Goal: Communication & Community: Answer question/provide support

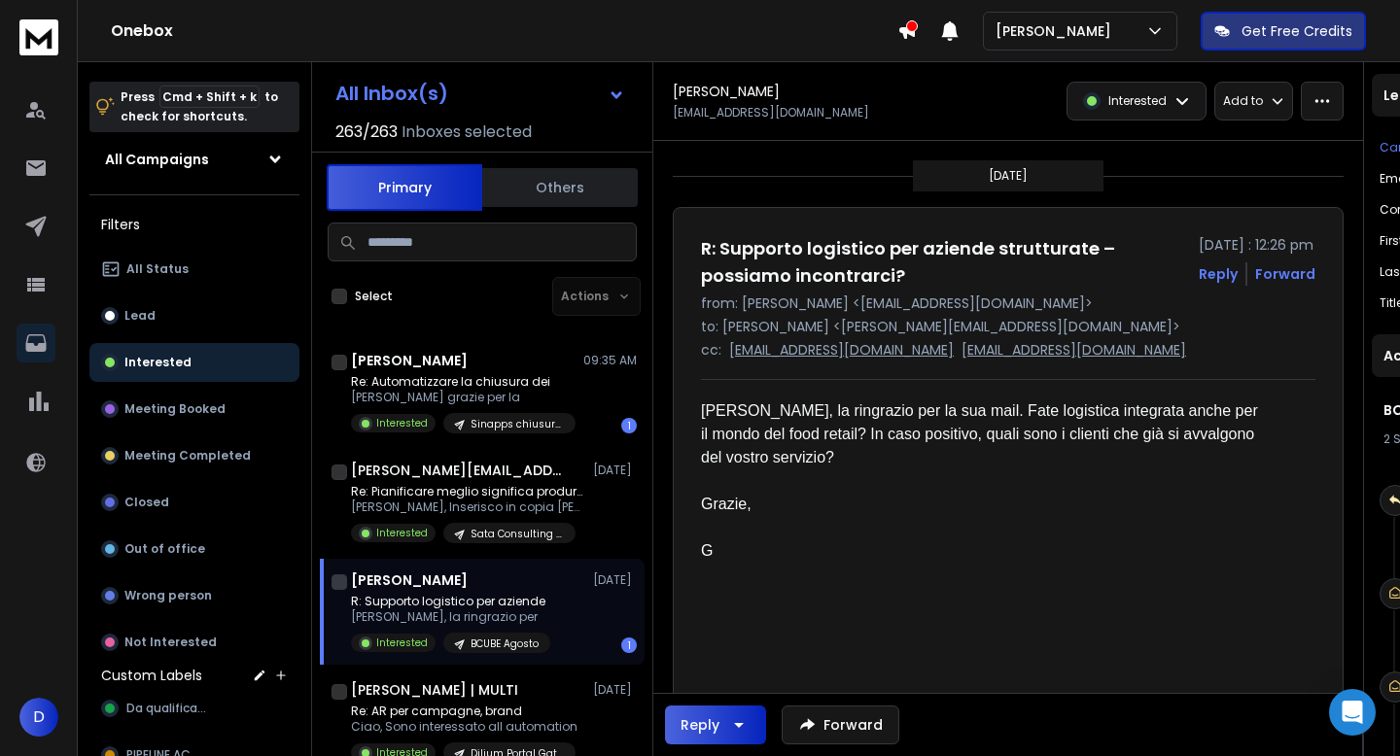
scroll to position [5, 0]
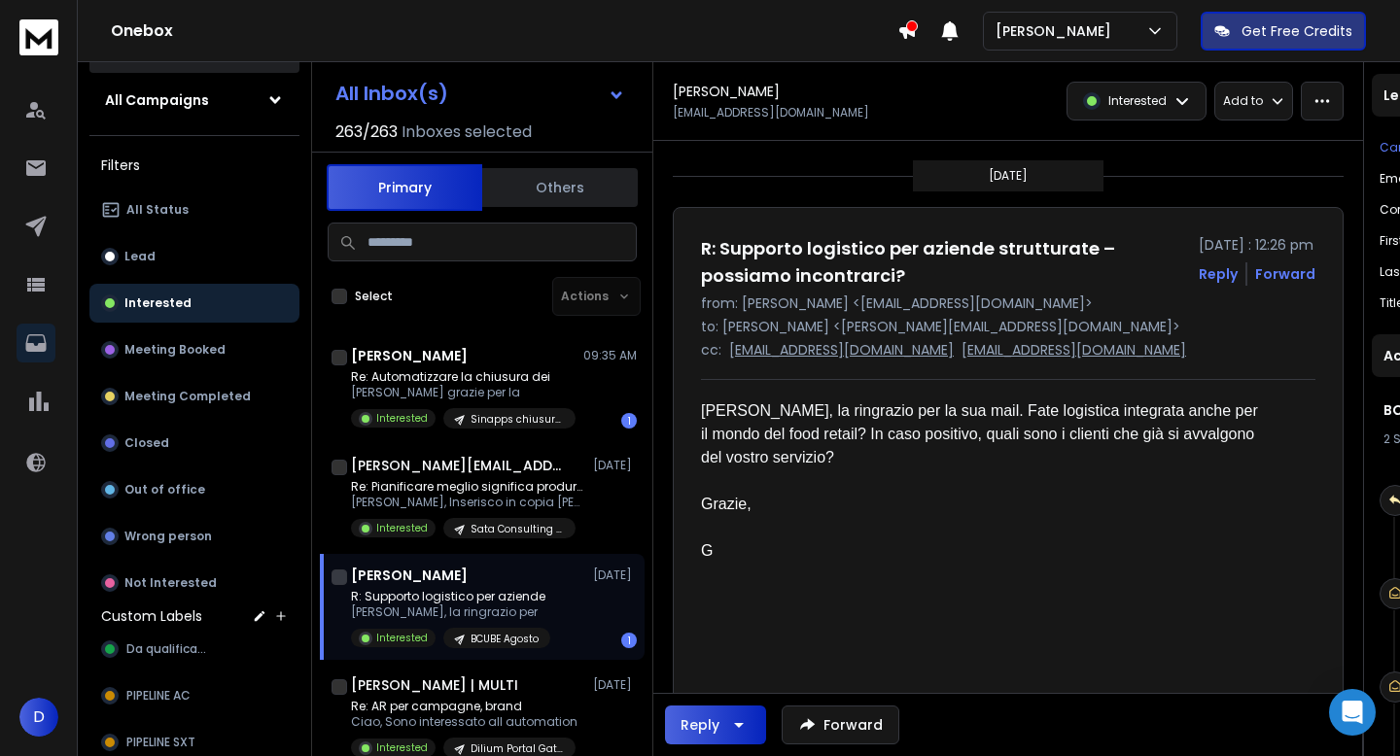
click at [725, 721] on div "Reply" at bounding box center [715, 725] width 70 height 23
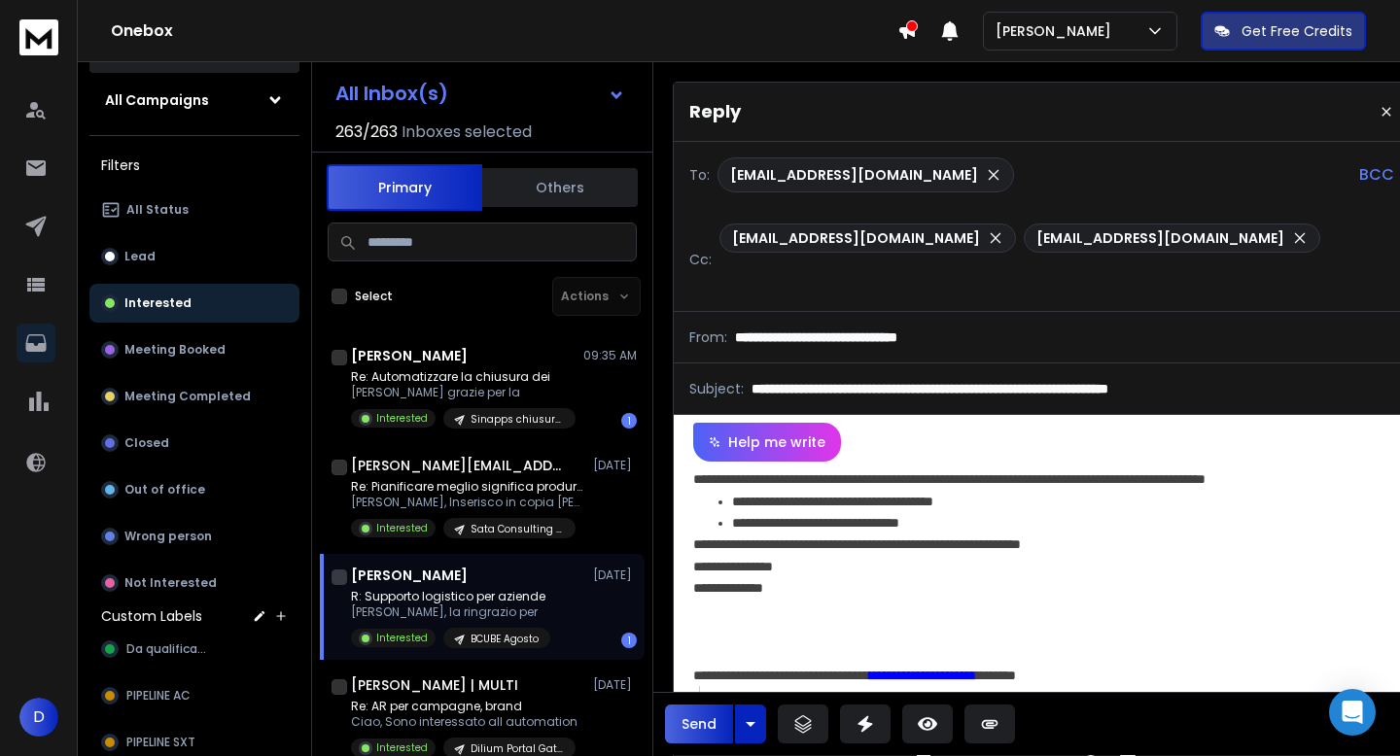
scroll to position [0, 0]
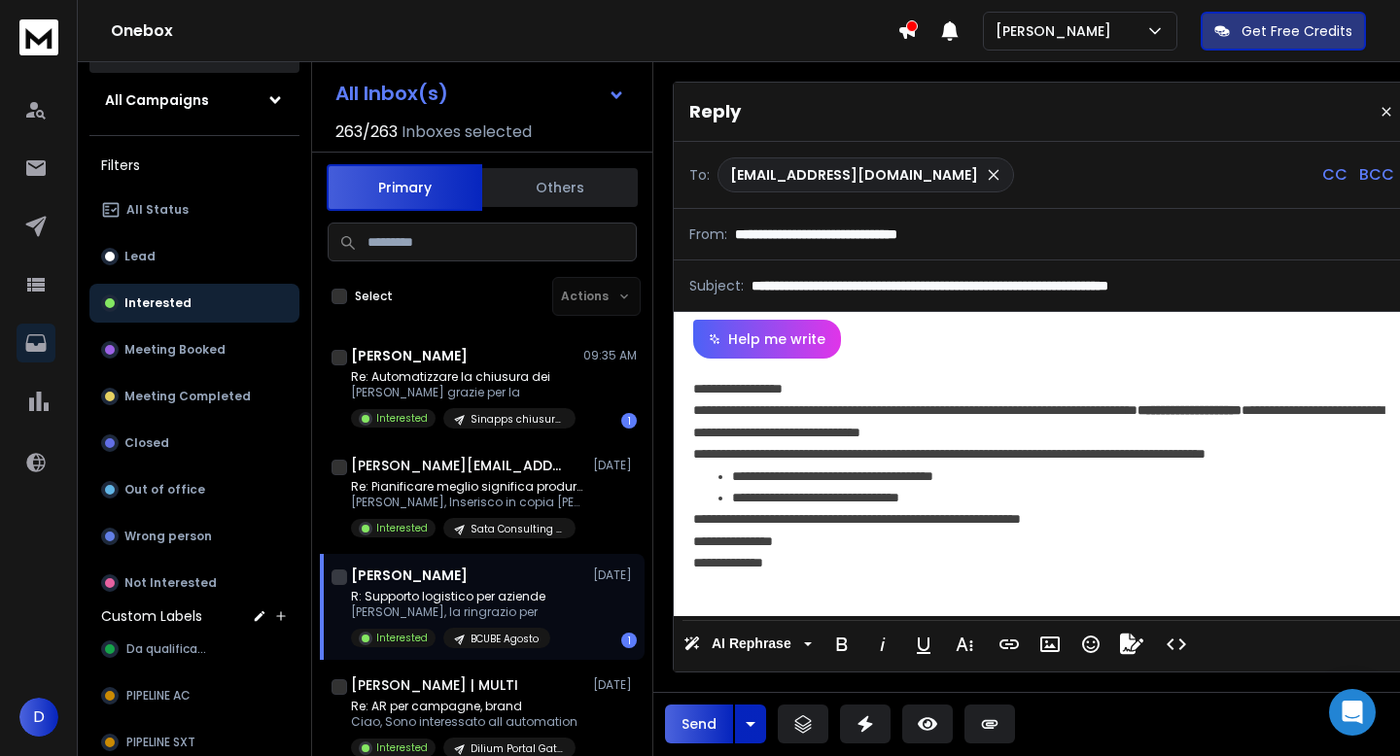
drag, startPoint x: 765, startPoint y: 455, endPoint x: 784, endPoint y: 456, distance: 18.5
click at [784, 456] on div "**********" at bounding box center [1042, 488] width 736 height 258
drag, startPoint x: 766, startPoint y: 388, endPoint x: 811, endPoint y: 388, distance: 44.7
click at [811, 388] on p "**********" at bounding box center [1041, 388] width 697 height 21
click at [871, 391] on p "**********" at bounding box center [1041, 388] width 697 height 21
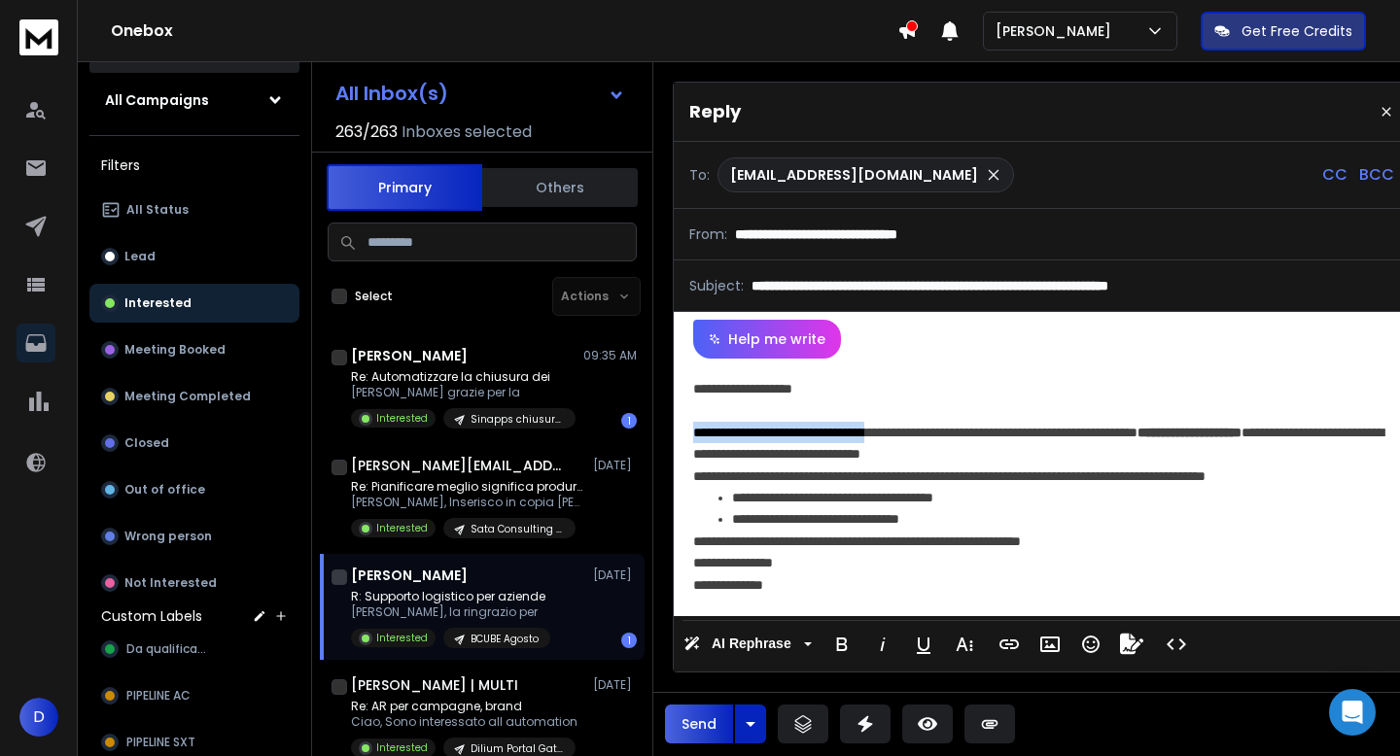
drag, startPoint x: 886, startPoint y: 432, endPoint x: 689, endPoint y: 435, distance: 196.4
click at [689, 435] on div "**********" at bounding box center [1042, 488] width 736 height 258
click at [903, 453] on p "**********" at bounding box center [1041, 444] width 697 height 44
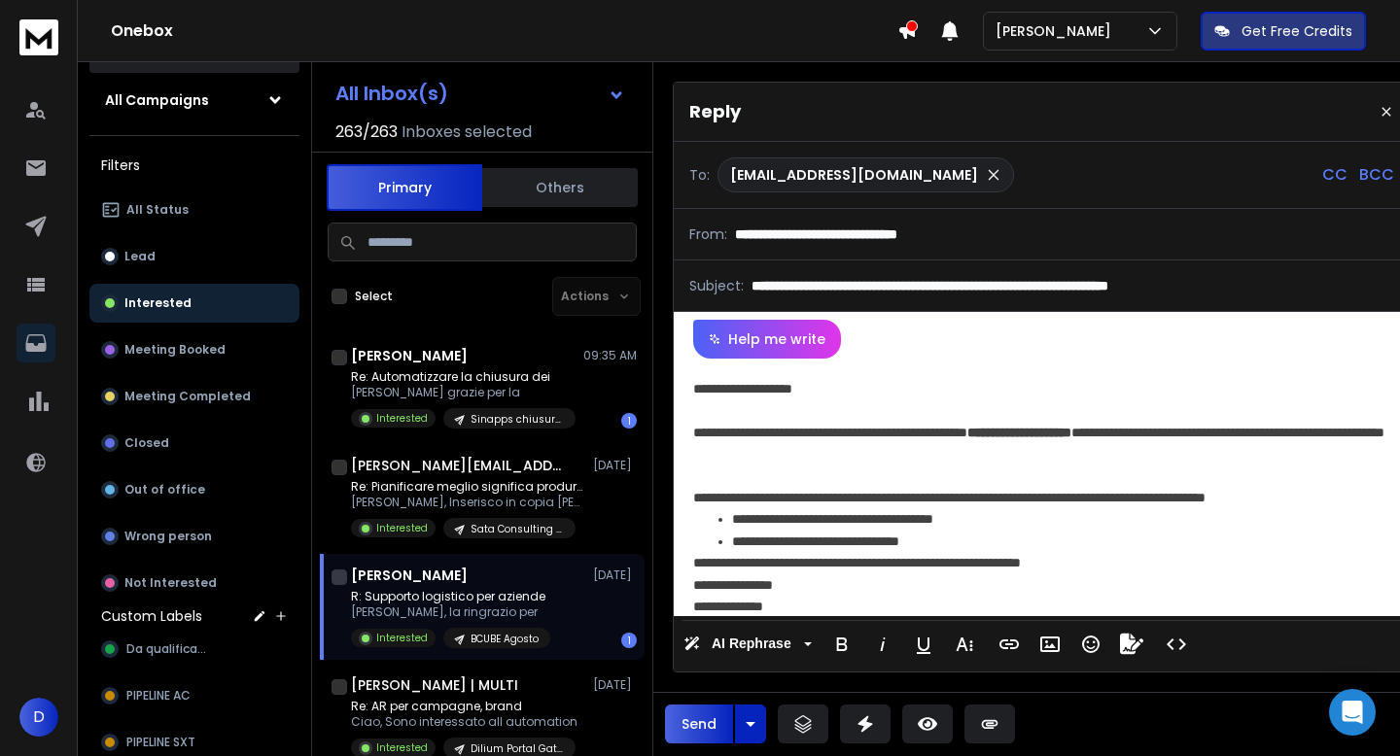
scroll to position [10, 0]
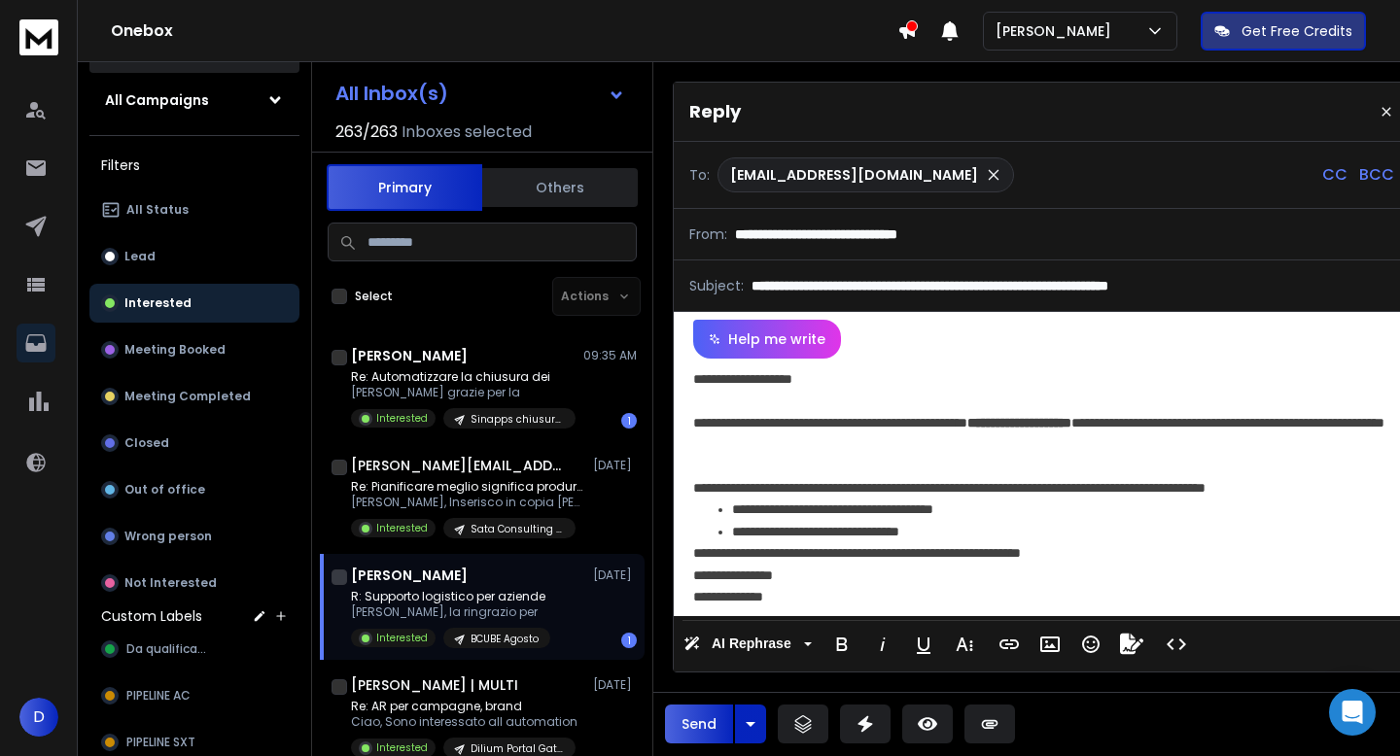
click at [1353, 488] on p "**********" at bounding box center [1041, 487] width 697 height 21
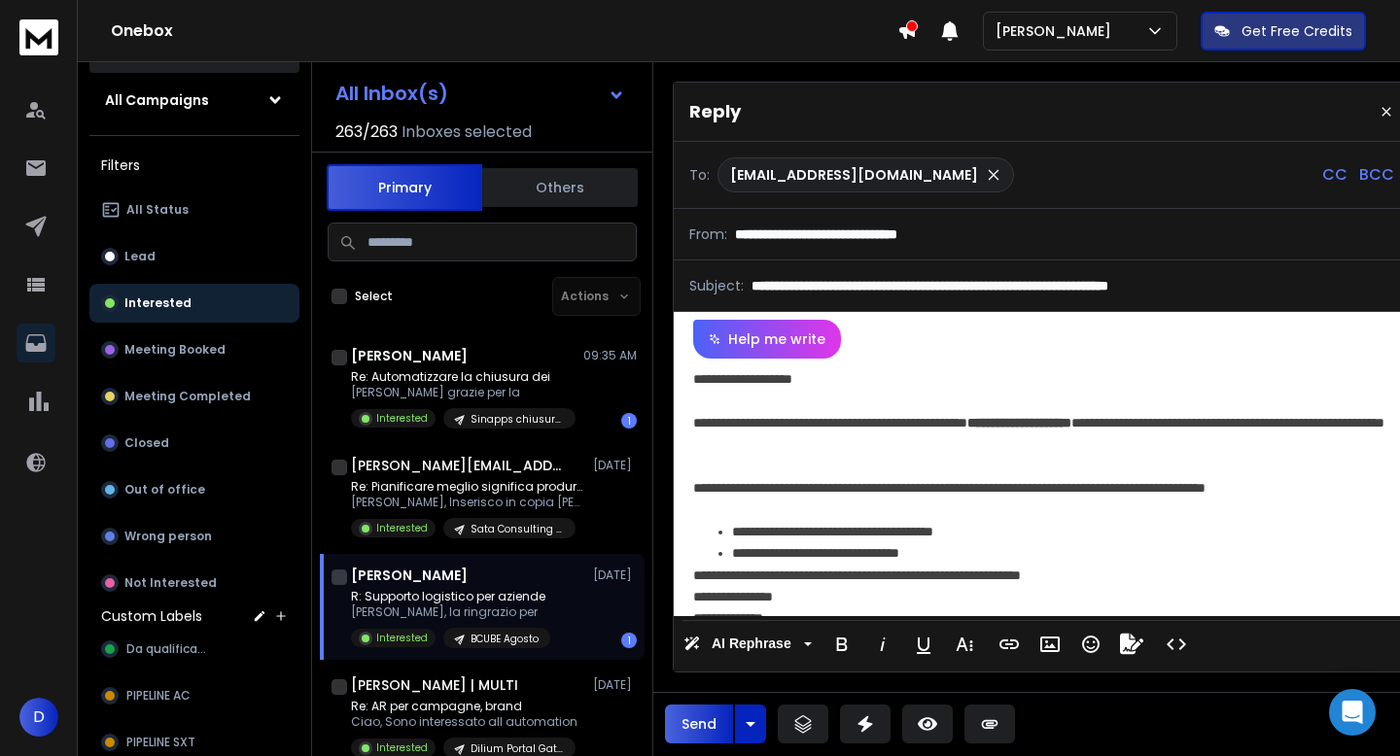
click at [1117, 549] on p "**********" at bounding box center [1061, 552] width 658 height 21
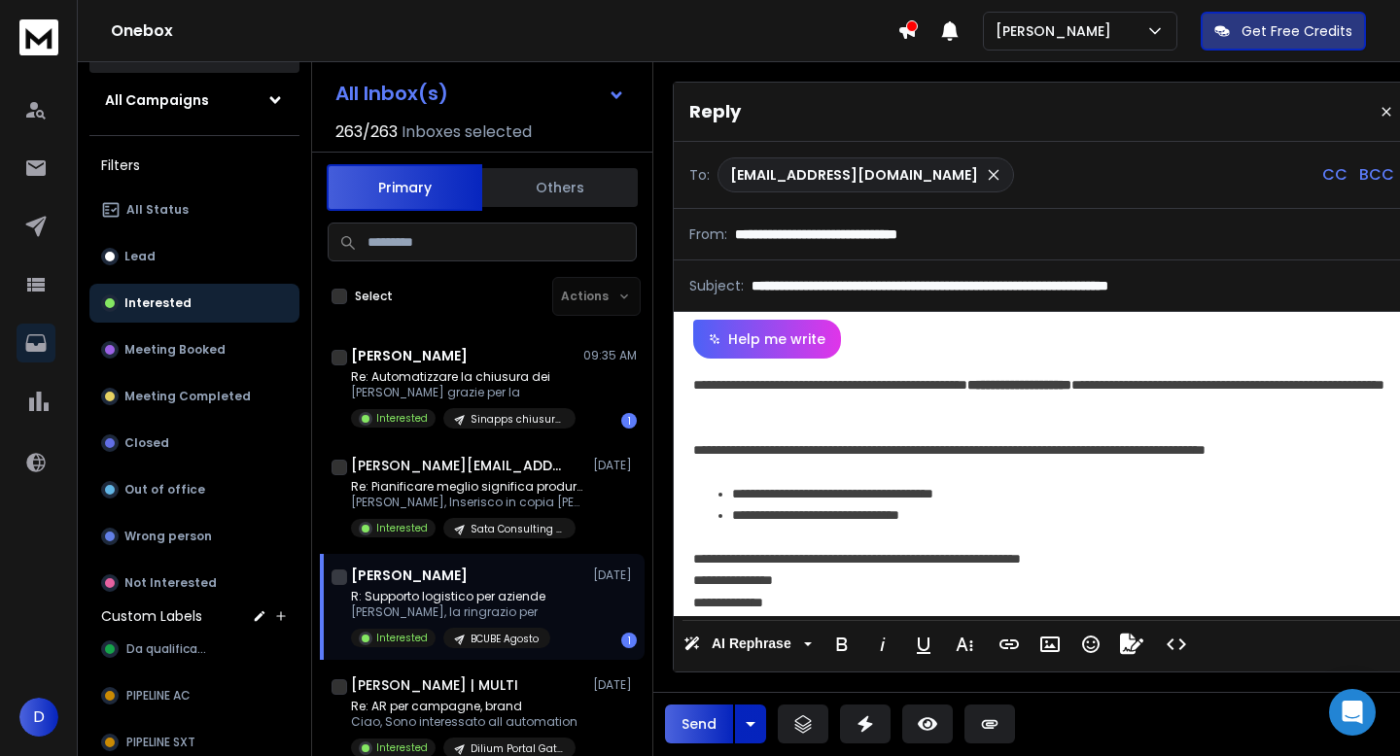
scroll to position [62, 0]
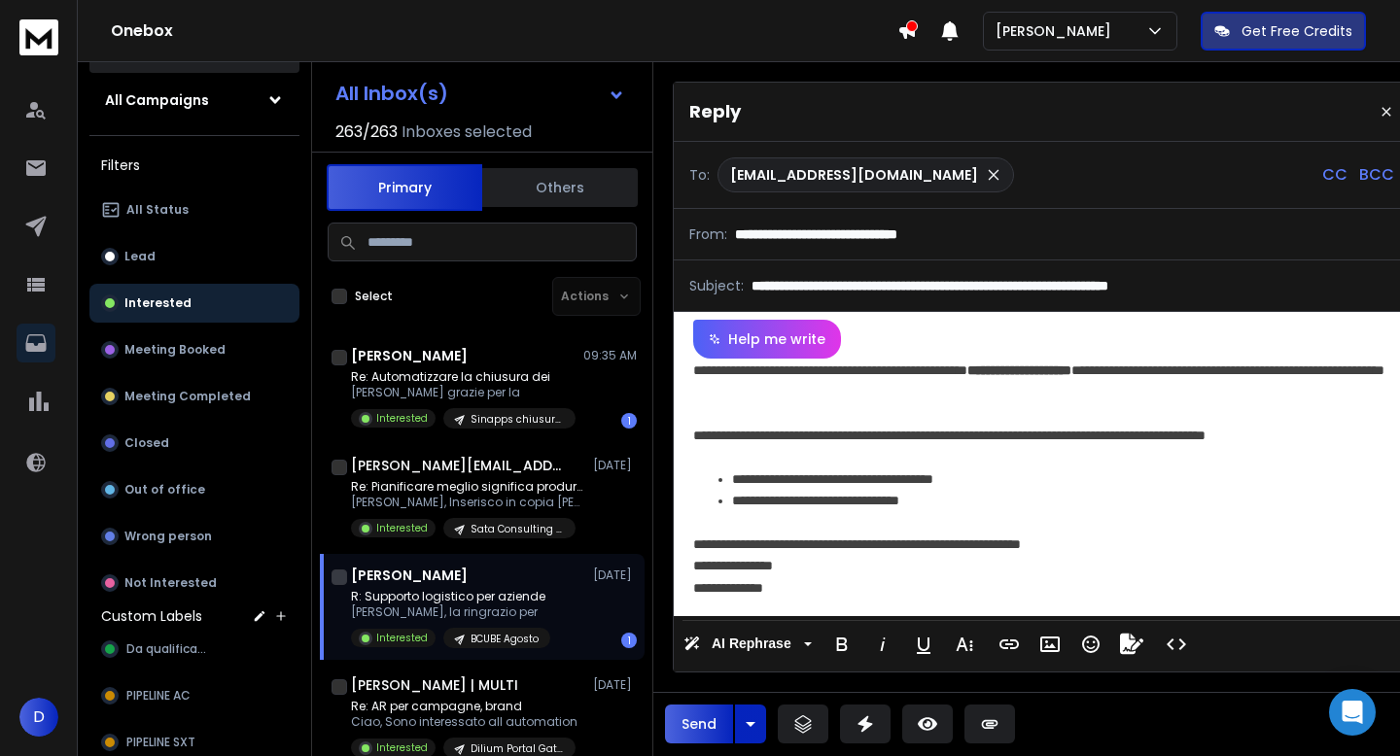
click at [1157, 548] on p "**********" at bounding box center [1041, 544] width 697 height 21
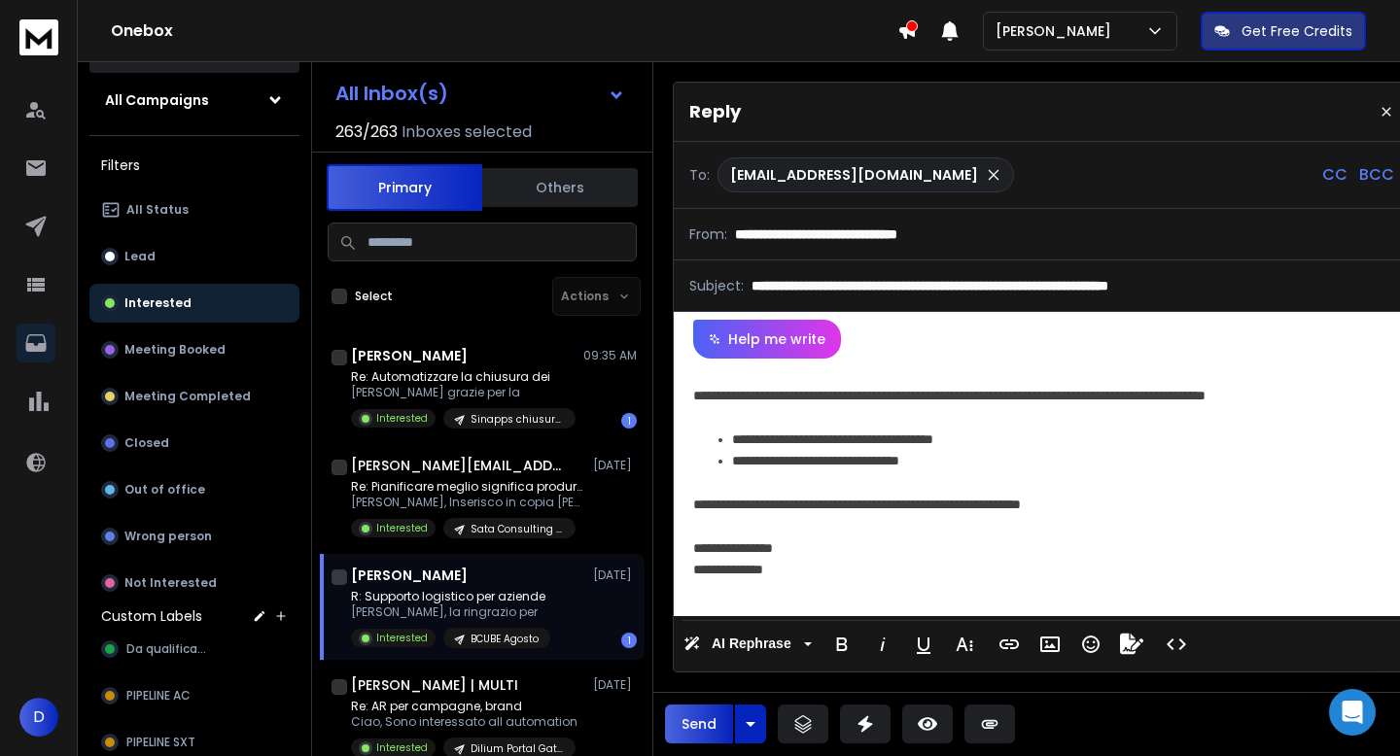
click at [789, 570] on p "**********" at bounding box center [1041, 560] width 697 height 44
click at [868, 563] on p "**********" at bounding box center [1041, 560] width 697 height 44
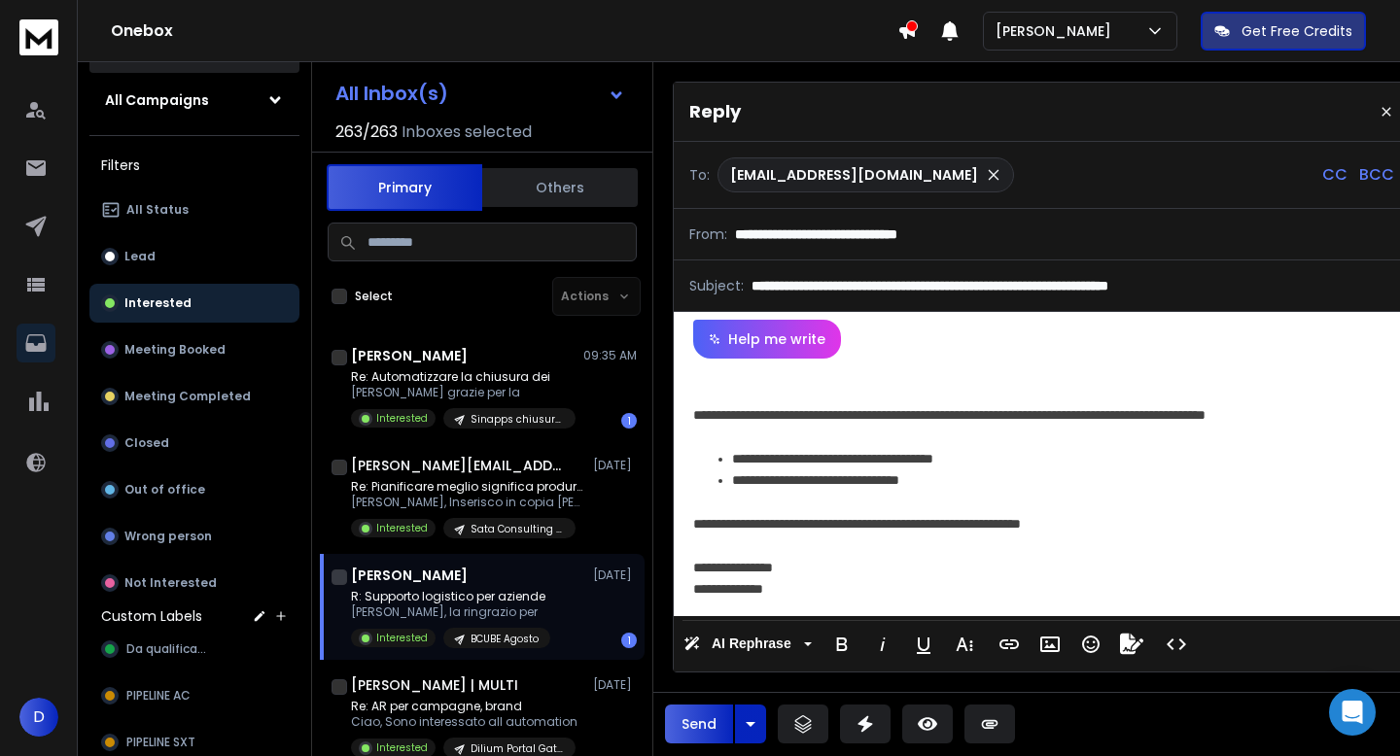
scroll to position [0, 0]
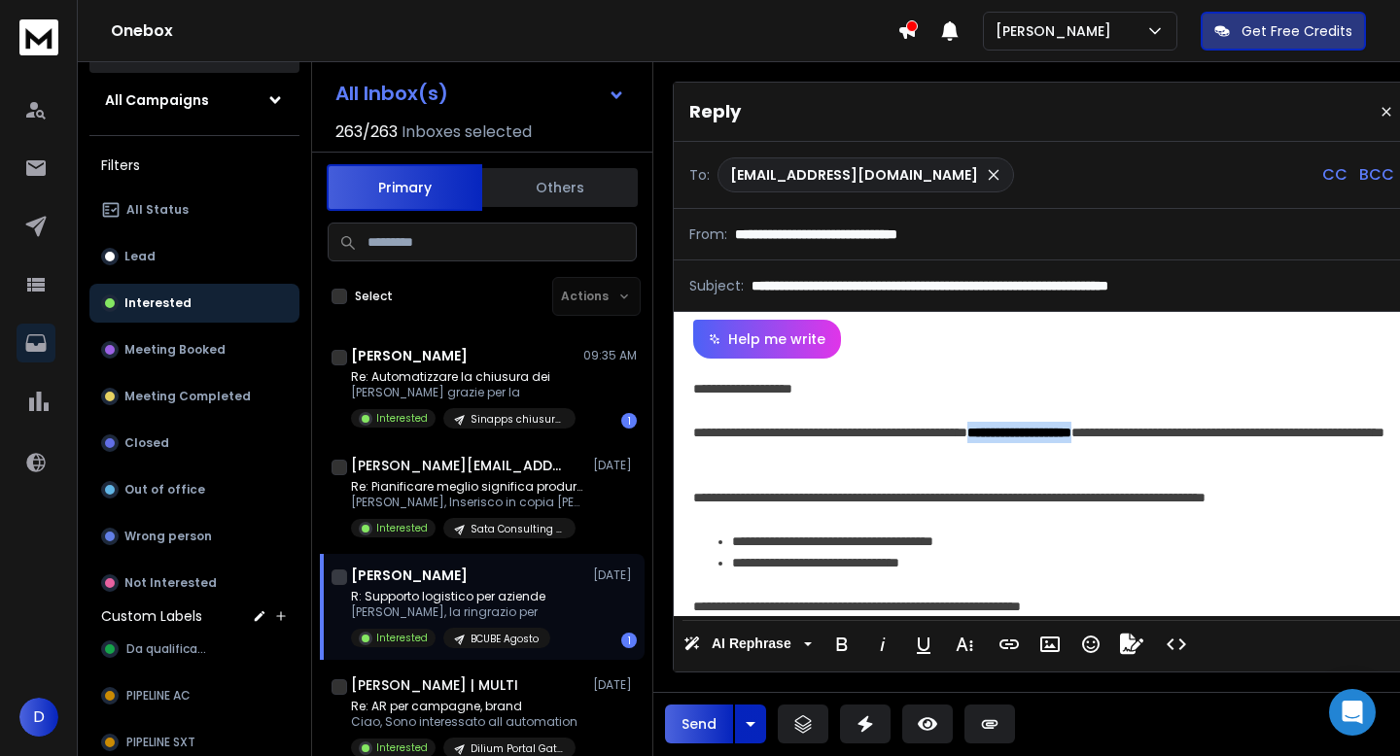
drag, startPoint x: 1044, startPoint y: 432, endPoint x: 1183, endPoint y: 442, distance: 139.4
click at [1183, 442] on p "**********" at bounding box center [1041, 454] width 697 height 65
click at [842, 656] on button "Bold" at bounding box center [841, 644] width 37 height 39
click at [1174, 433] on p "**********" at bounding box center [1041, 454] width 697 height 65
click at [1172, 434] on p "**********" at bounding box center [1041, 454] width 697 height 65
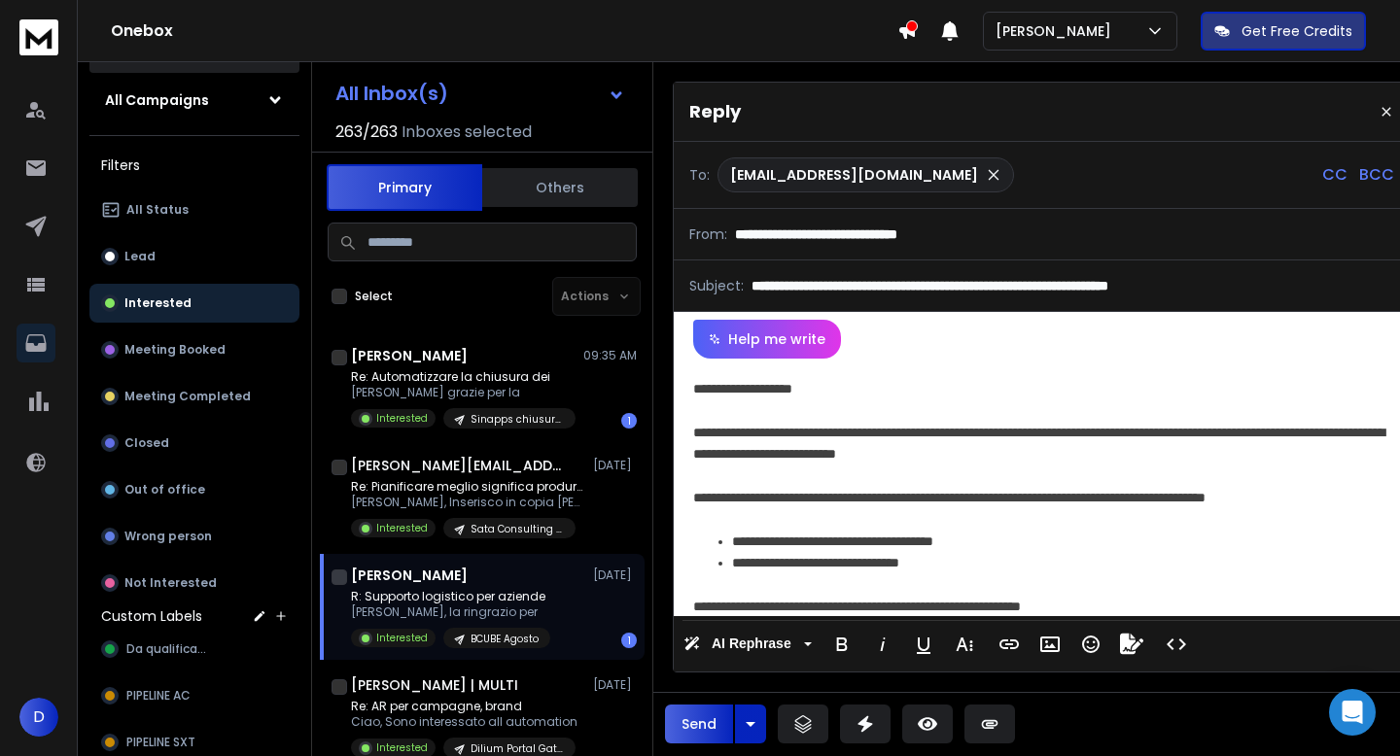
click at [1130, 463] on p "**********" at bounding box center [1041, 454] width 697 height 65
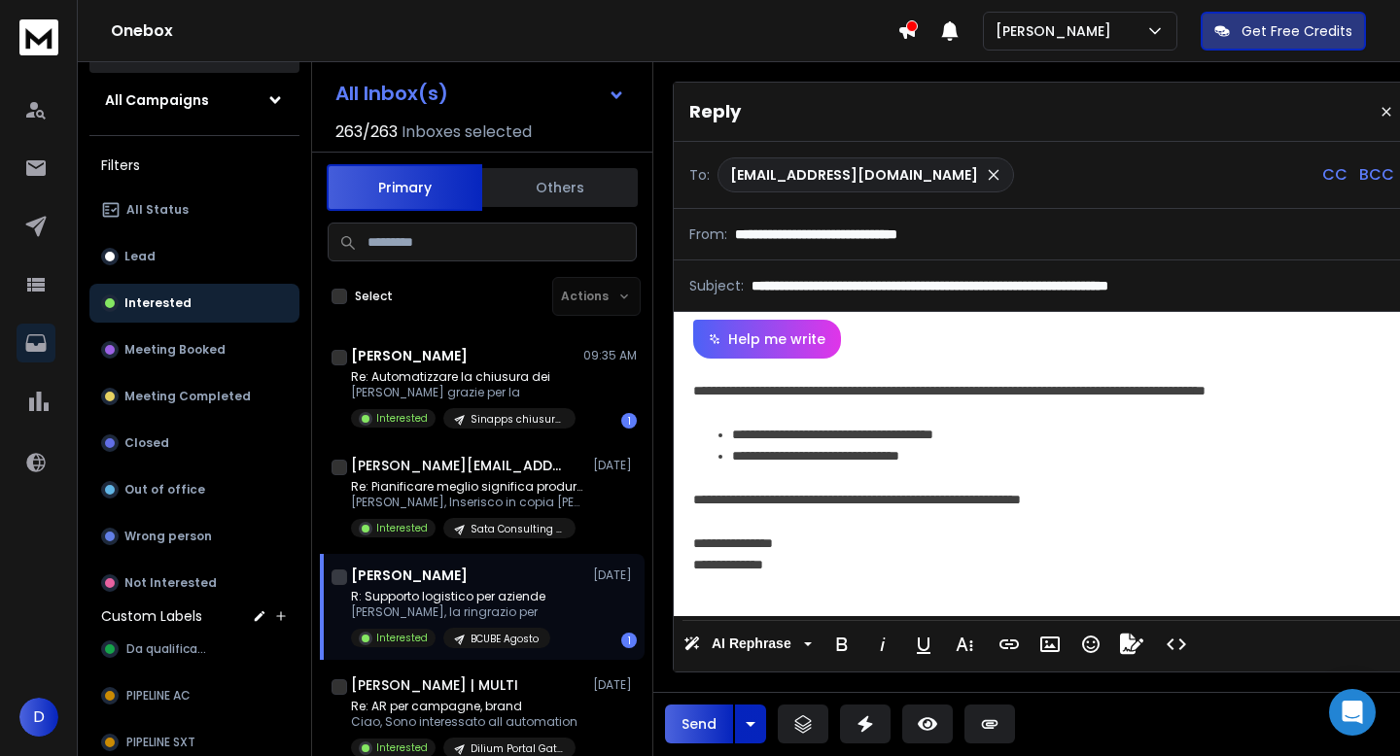
scroll to position [113, 0]
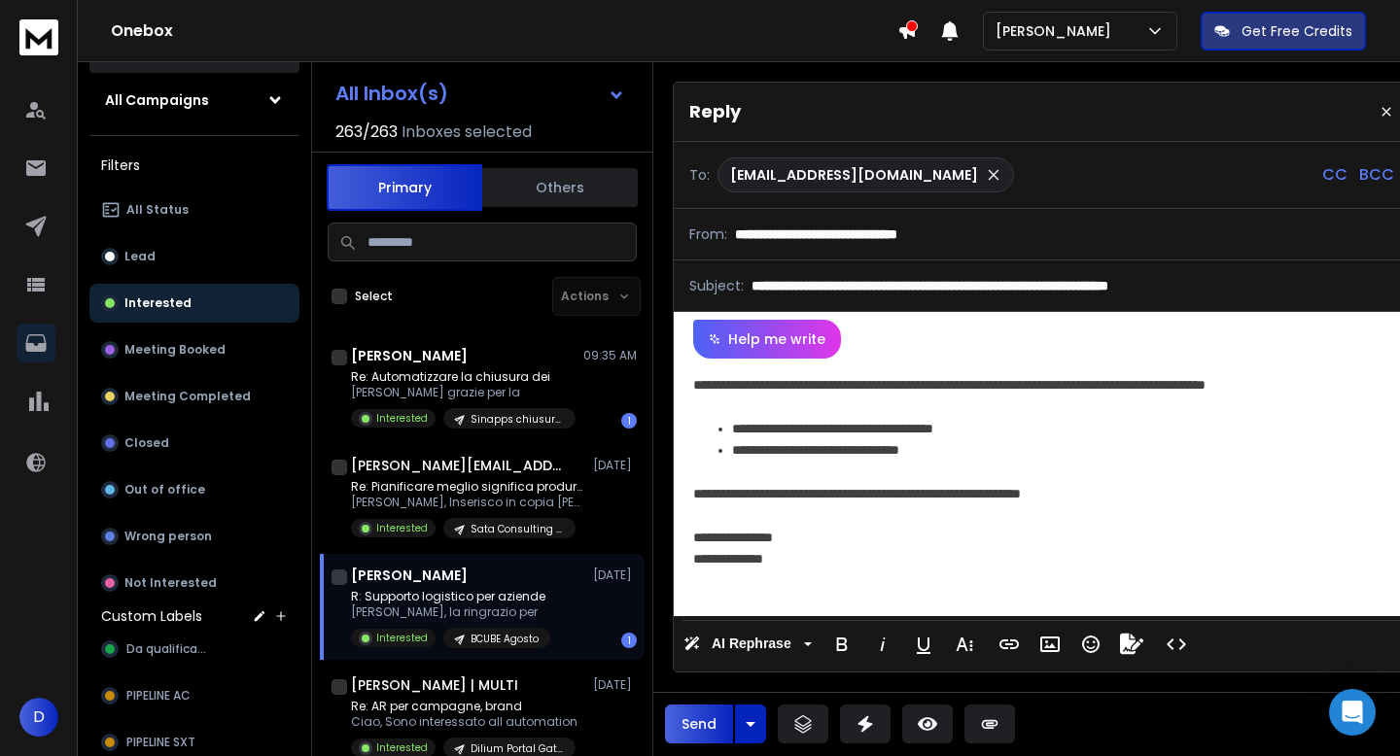
click at [701, 727] on button "Send" at bounding box center [699, 724] width 68 height 39
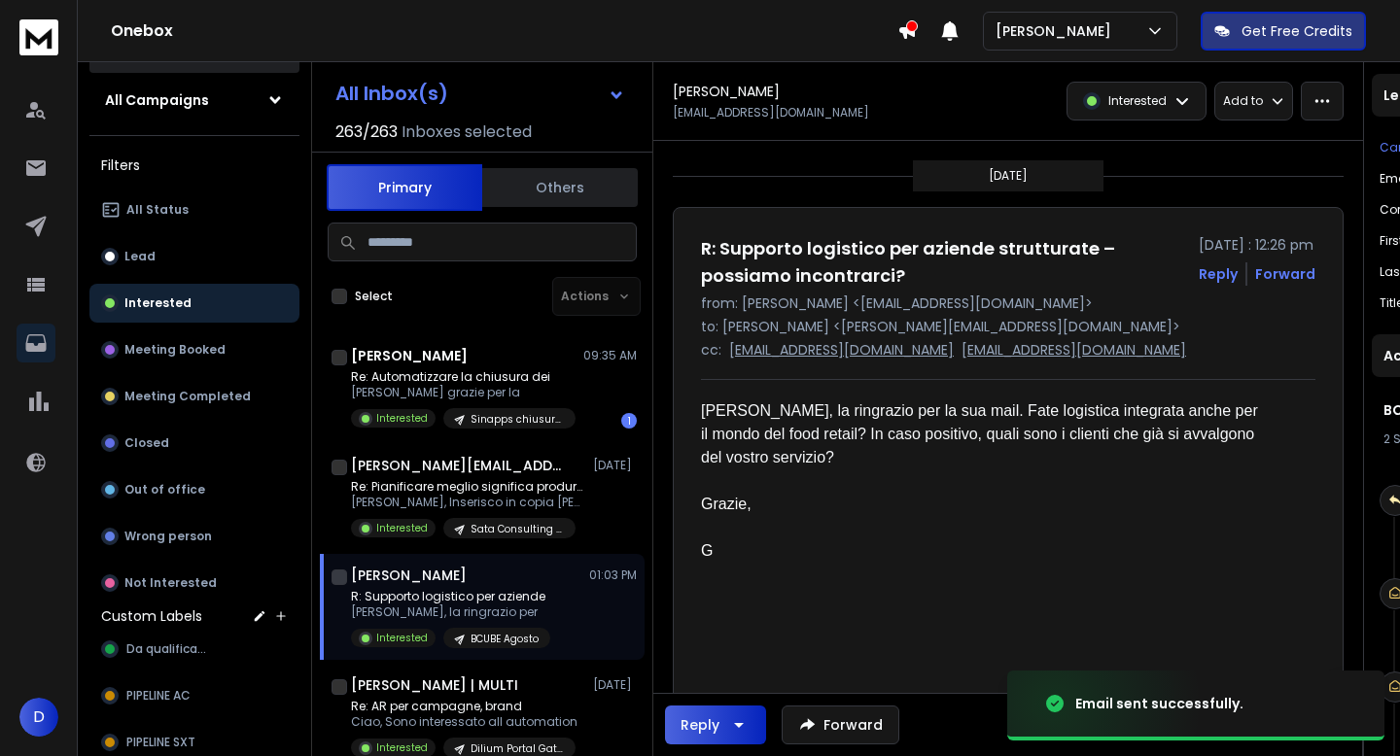
click at [1167, 99] on p "Interested" at bounding box center [1137, 101] width 58 height 16
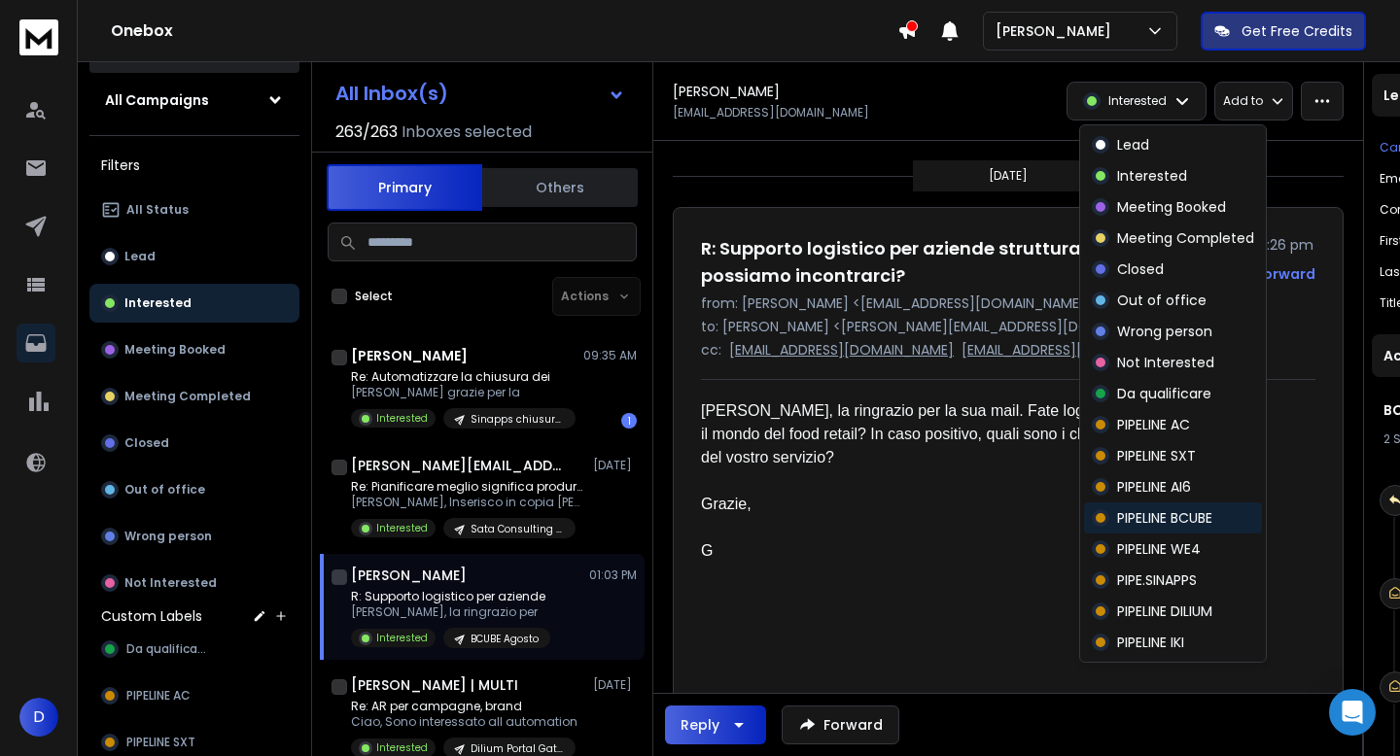
click at [1147, 527] on p "PIPELINE BCUBE" at bounding box center [1164, 517] width 95 height 19
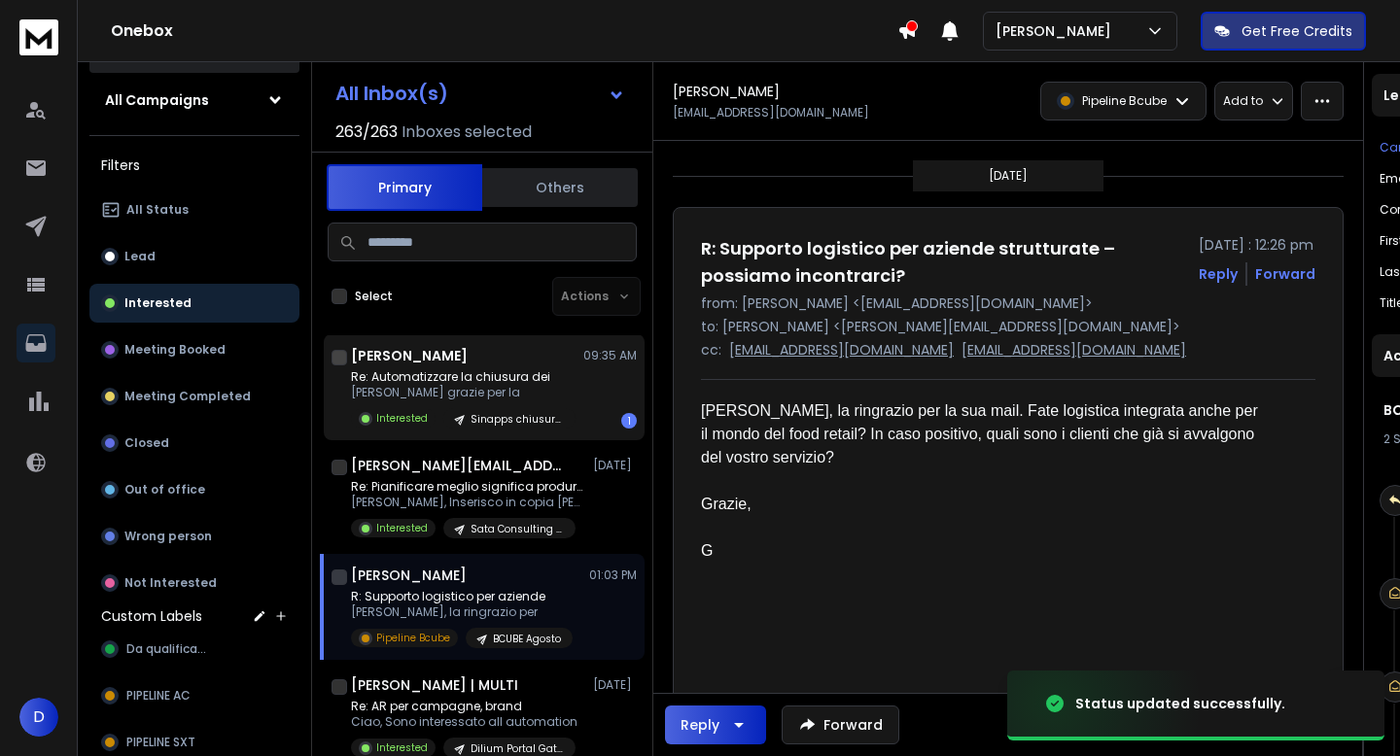
click at [605, 395] on div "Re: Automatizzare la chiusura dei Ciao Marco grazie per la Interested Sinapps c…" at bounding box center [494, 398] width 286 height 59
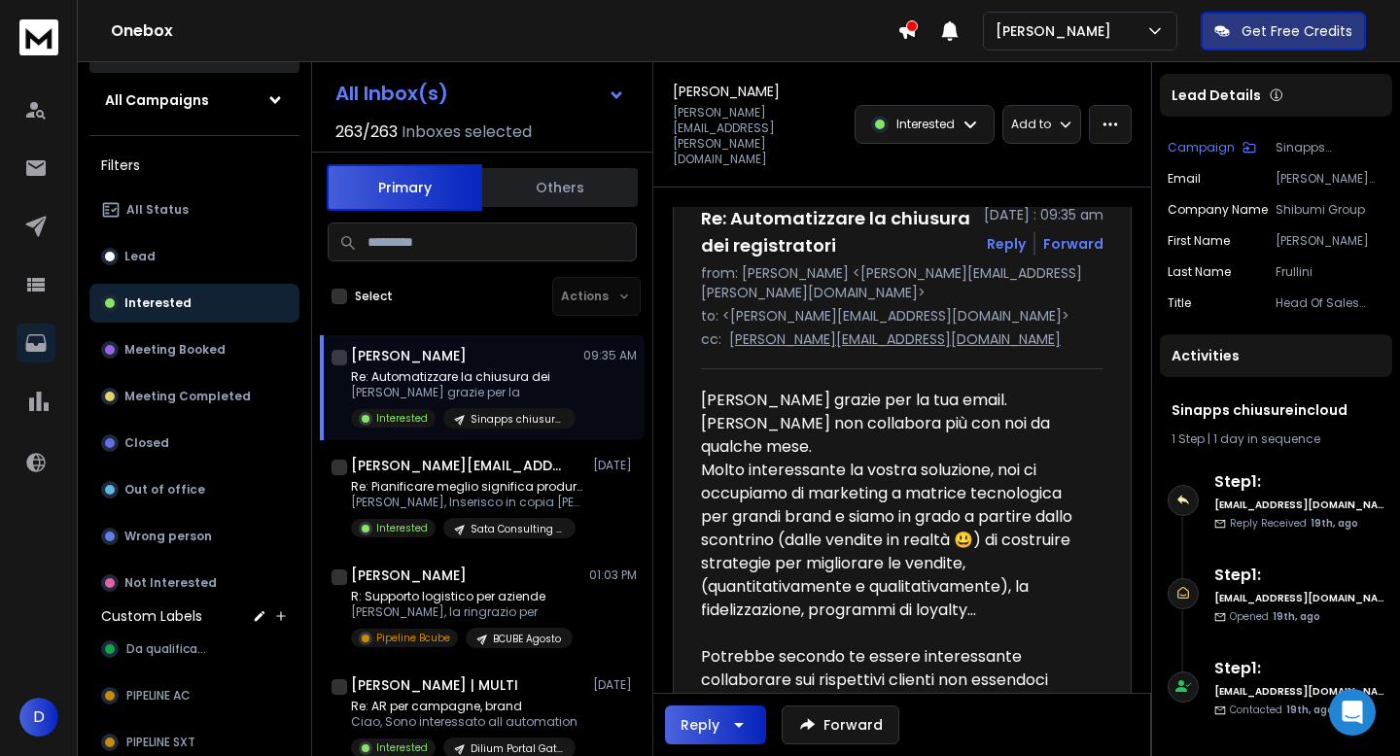
scroll to position [78, 0]
click at [1132, 112] on button "button" at bounding box center [1110, 124] width 43 height 39
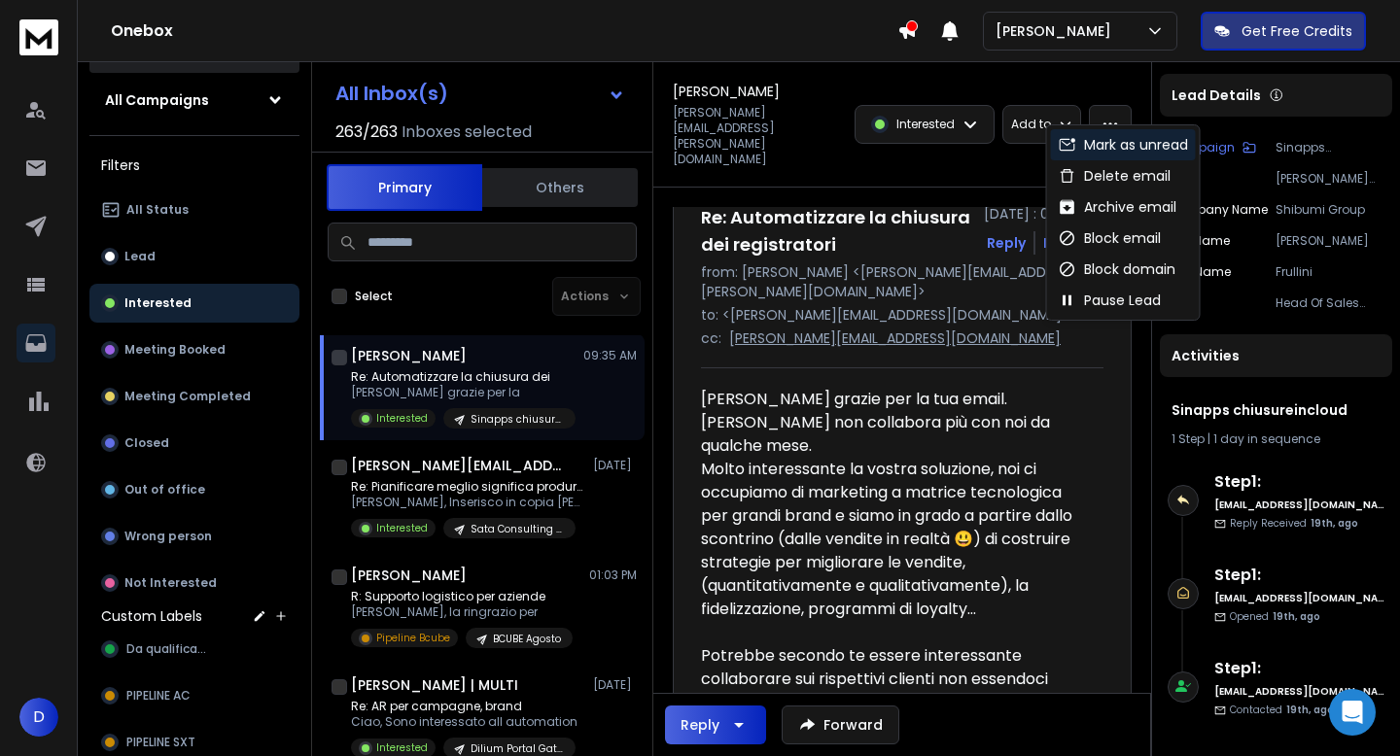
click at [1153, 148] on div "Mark as unread" at bounding box center [1123, 144] width 129 height 19
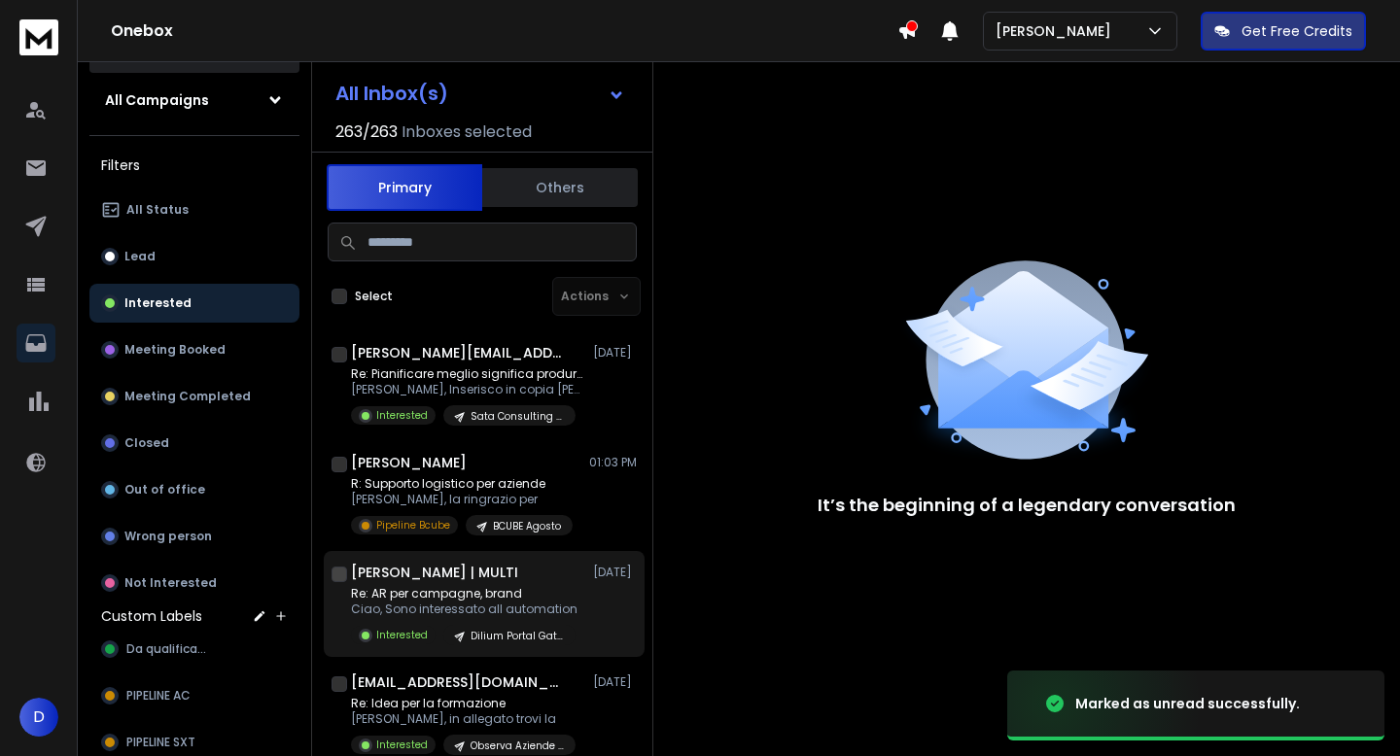
scroll to position [0, 0]
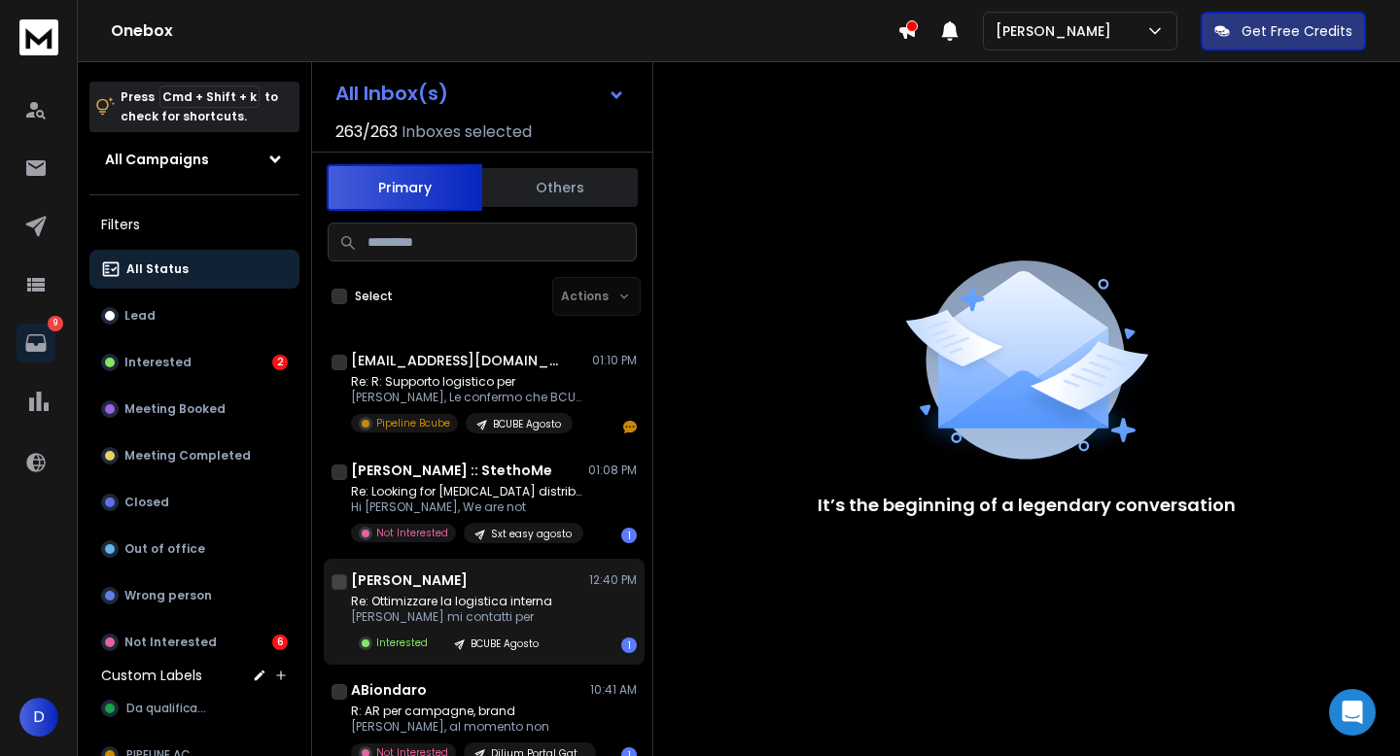
click at [588, 598] on div "Re: Ottimizzare la logistica interna Simona buongiorno mi contatti per Interest…" at bounding box center [494, 623] width 286 height 59
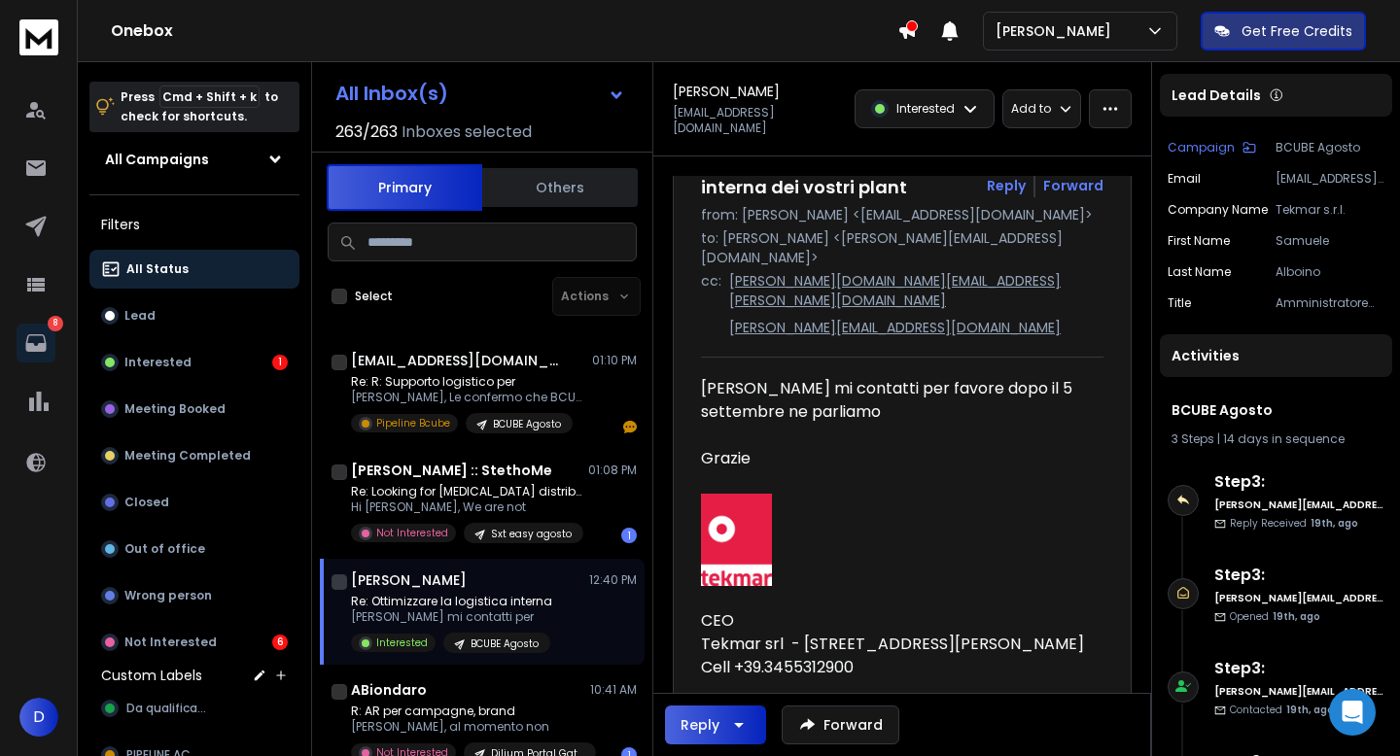
scroll to position [96, 0]
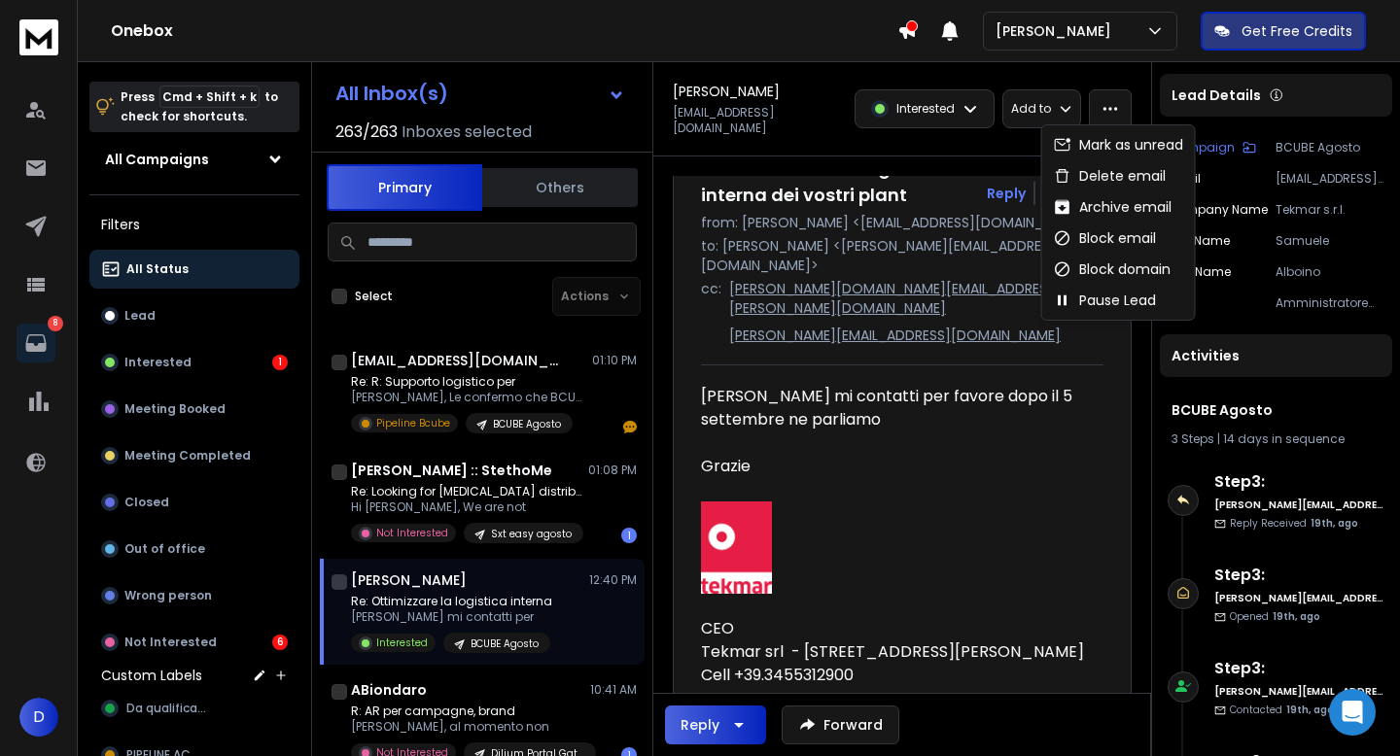
click at [1132, 89] on button "button" at bounding box center [1110, 108] width 43 height 39
click at [1117, 141] on div "Mark as unread" at bounding box center [1118, 144] width 129 height 19
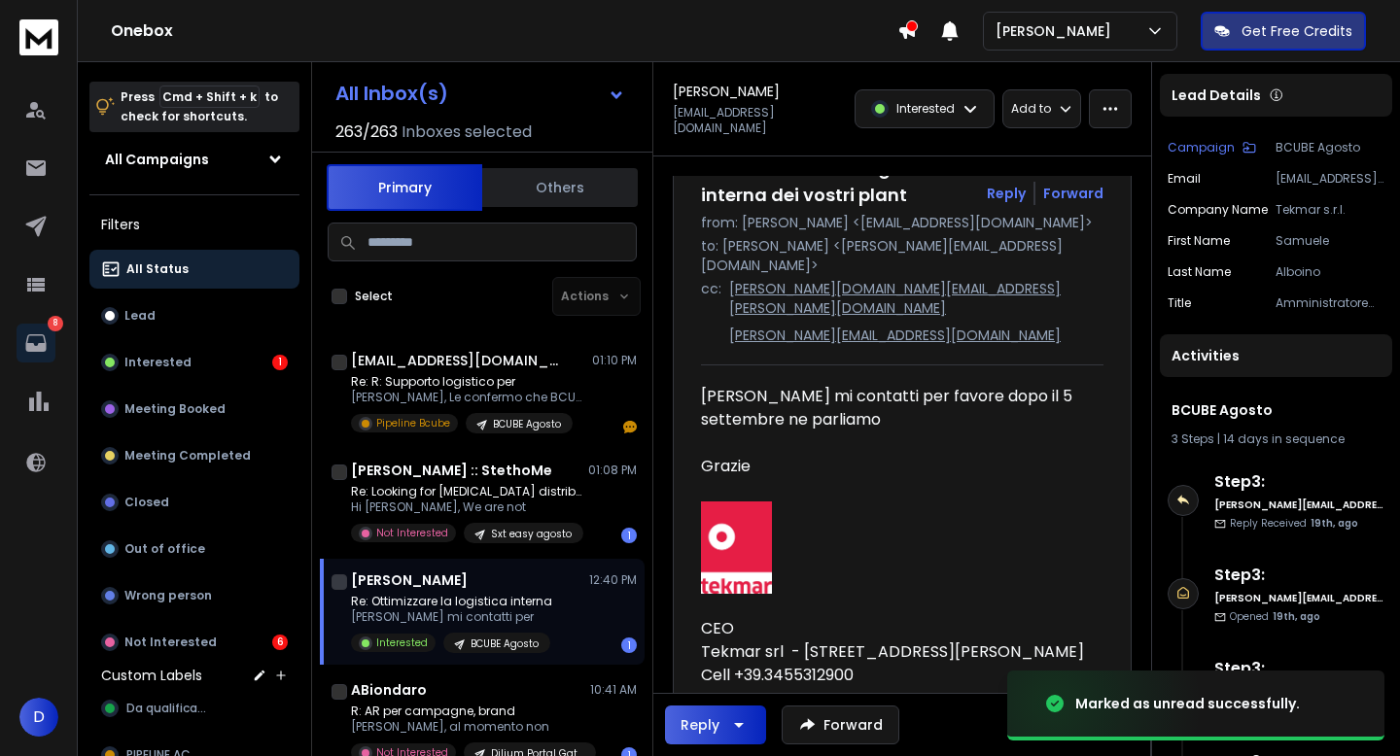
scroll to position [0, 0]
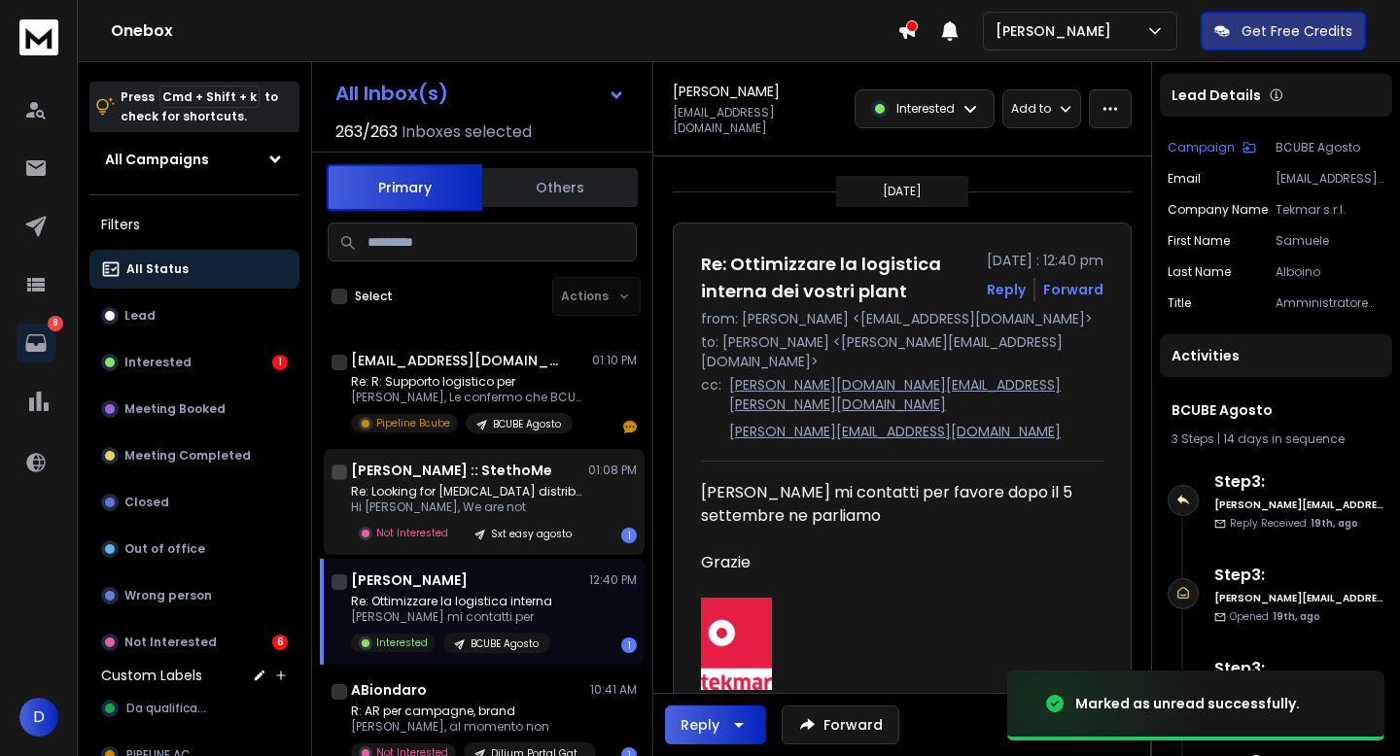
click at [526, 496] on p "Re: Looking for [MEDICAL_DATA] distributors" at bounding box center [467, 492] width 233 height 16
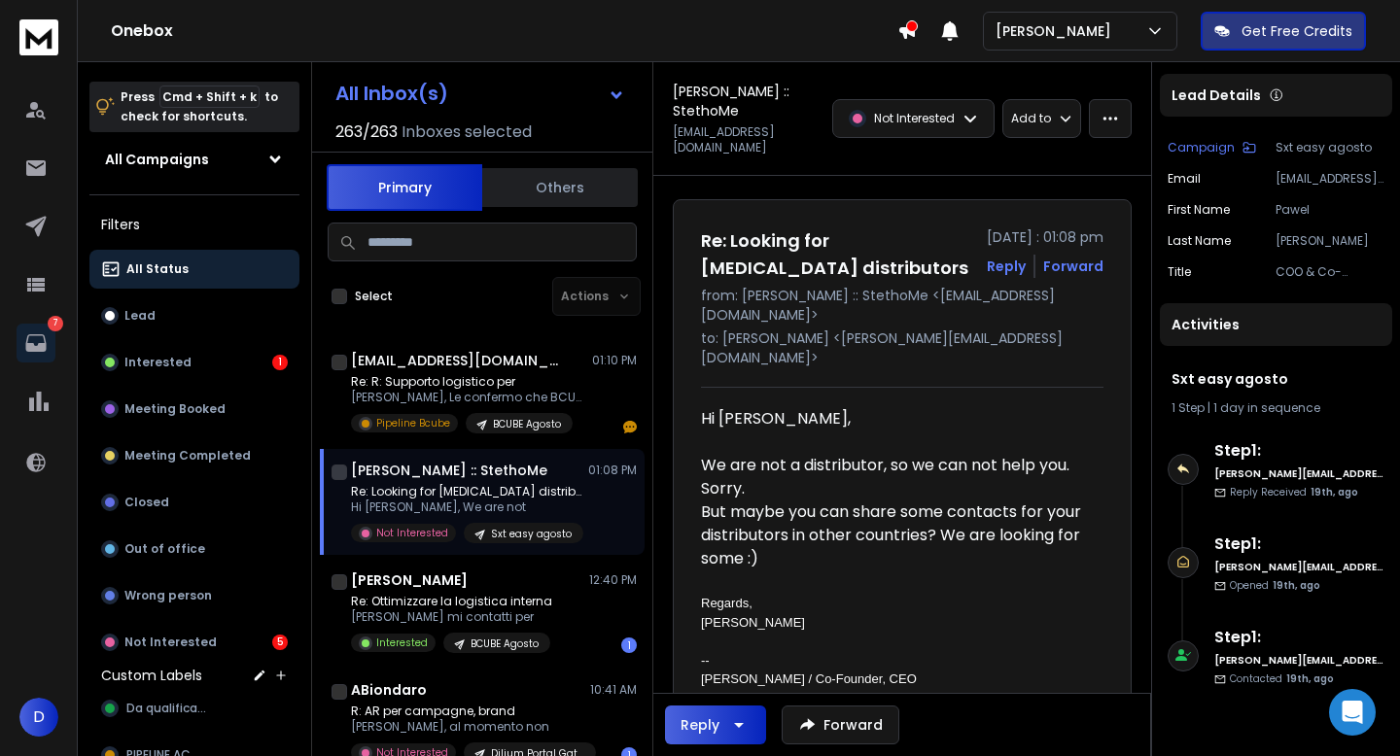
scroll to position [51, 0]
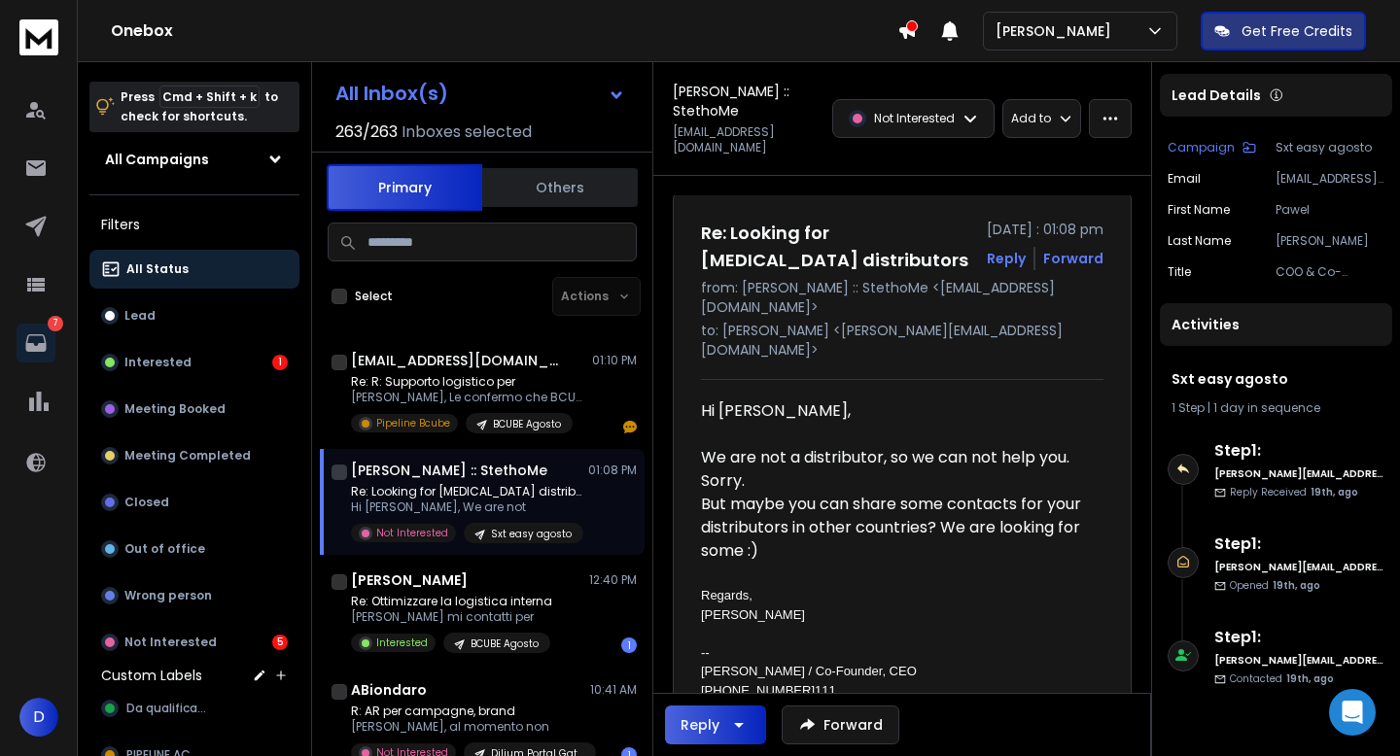
click at [1132, 113] on button "button" at bounding box center [1110, 118] width 43 height 39
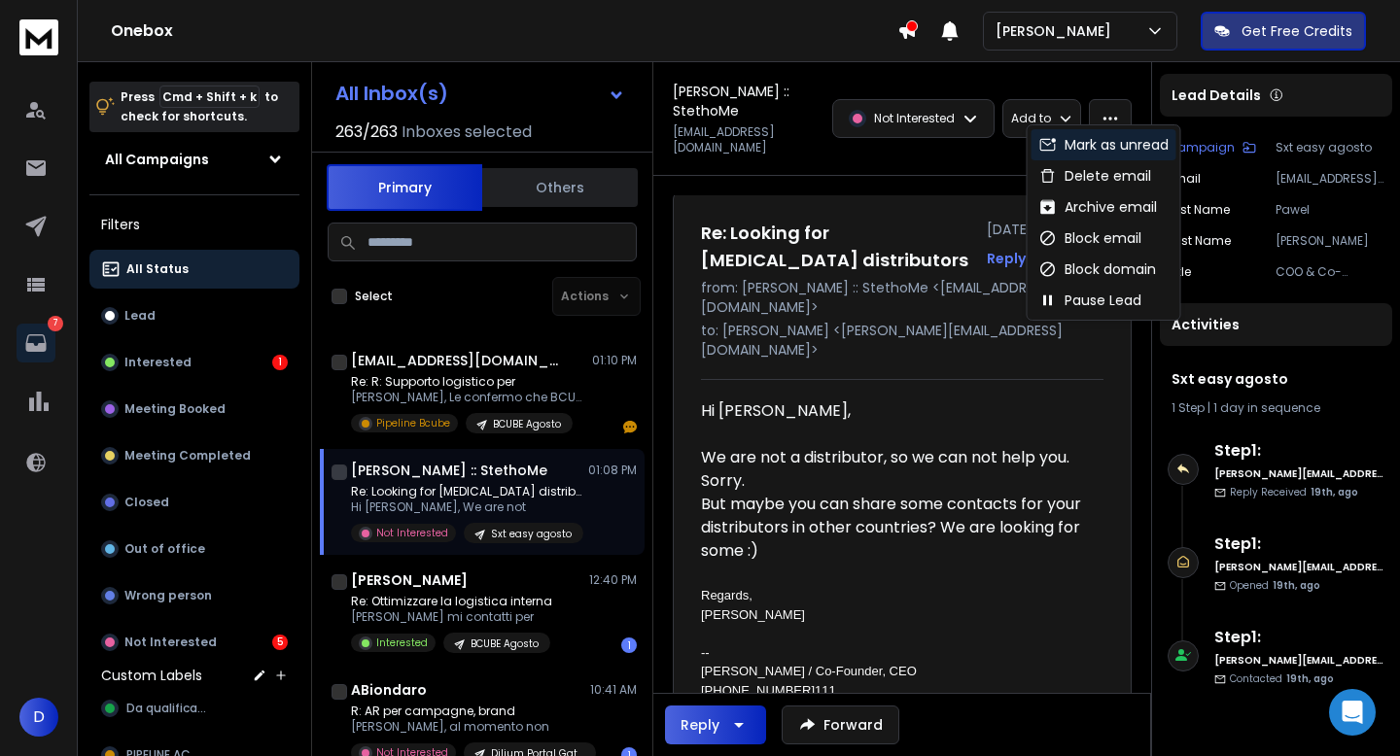
click at [1139, 151] on div "Mark as unread" at bounding box center [1103, 144] width 129 height 19
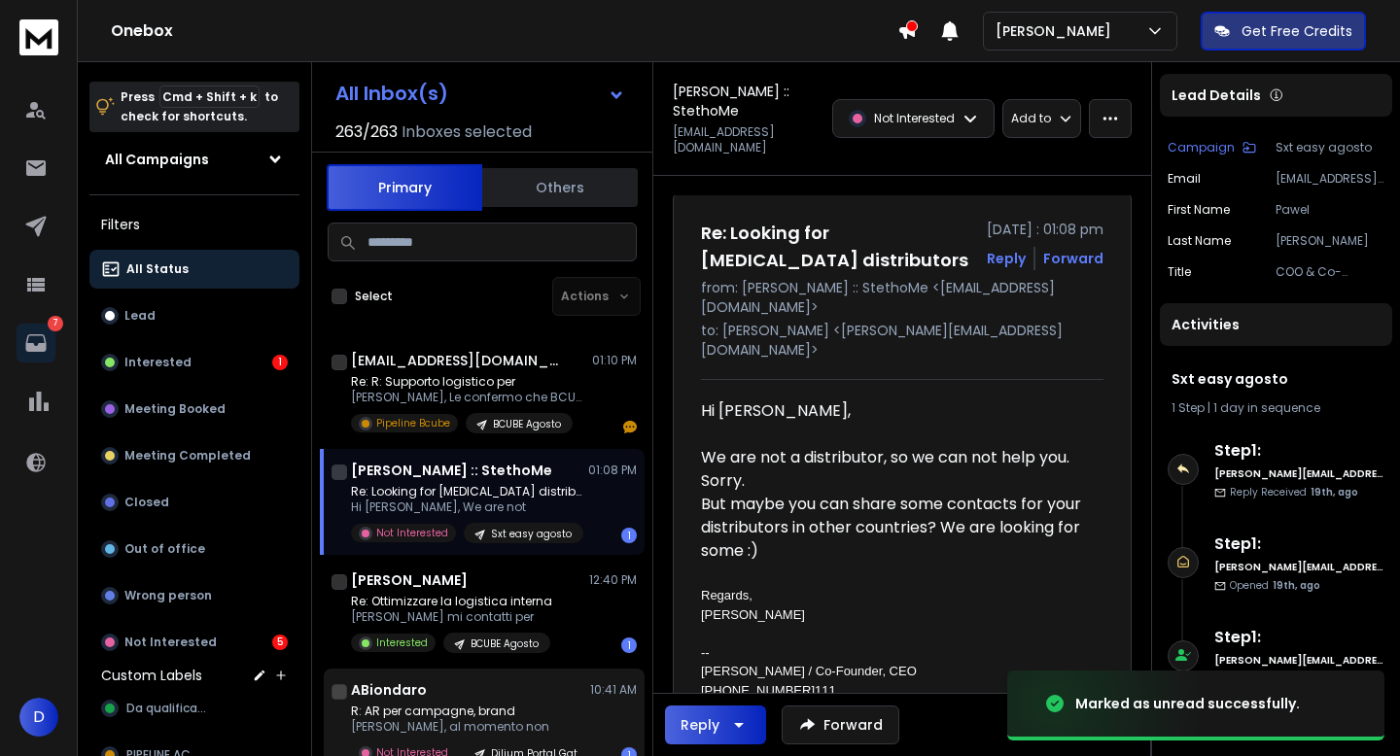
click at [538, 694] on div "ABiondaro 10:41 AM" at bounding box center [494, 689] width 286 height 19
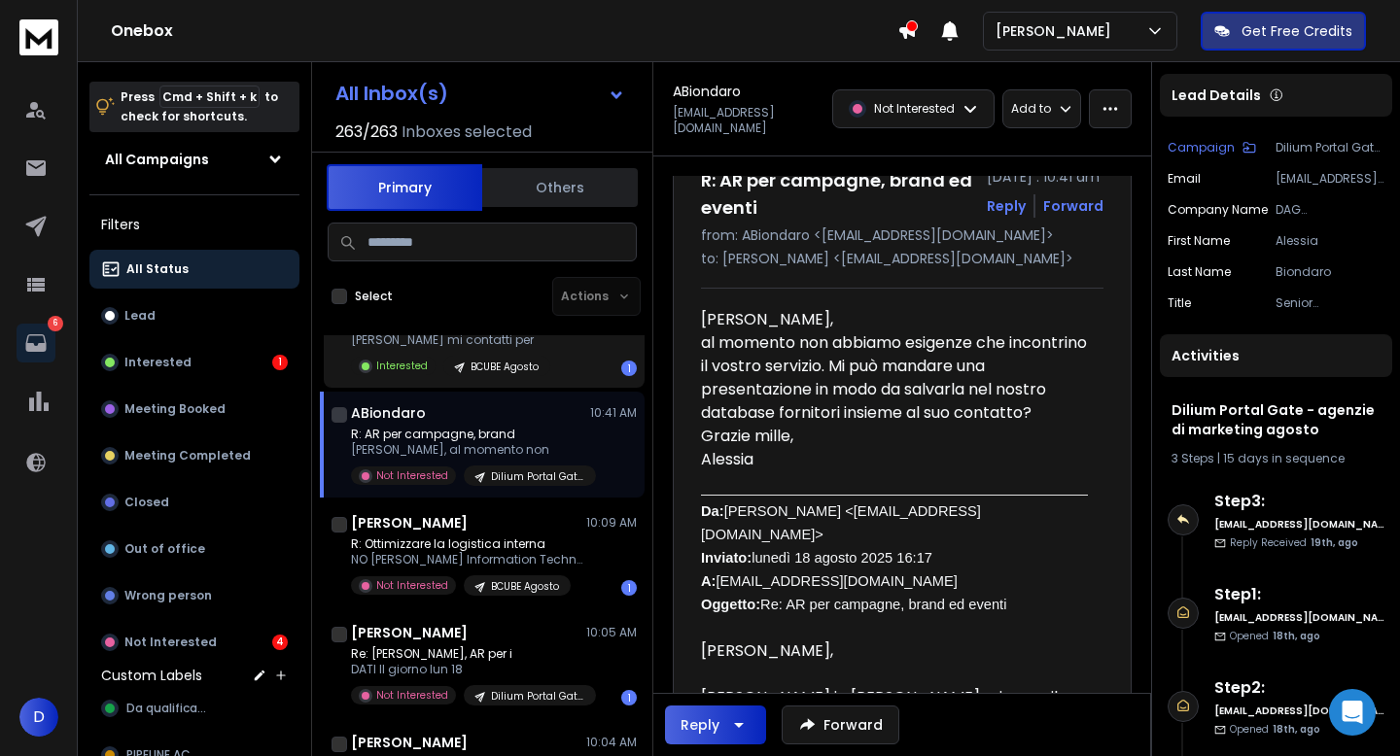
scroll to position [278, 0]
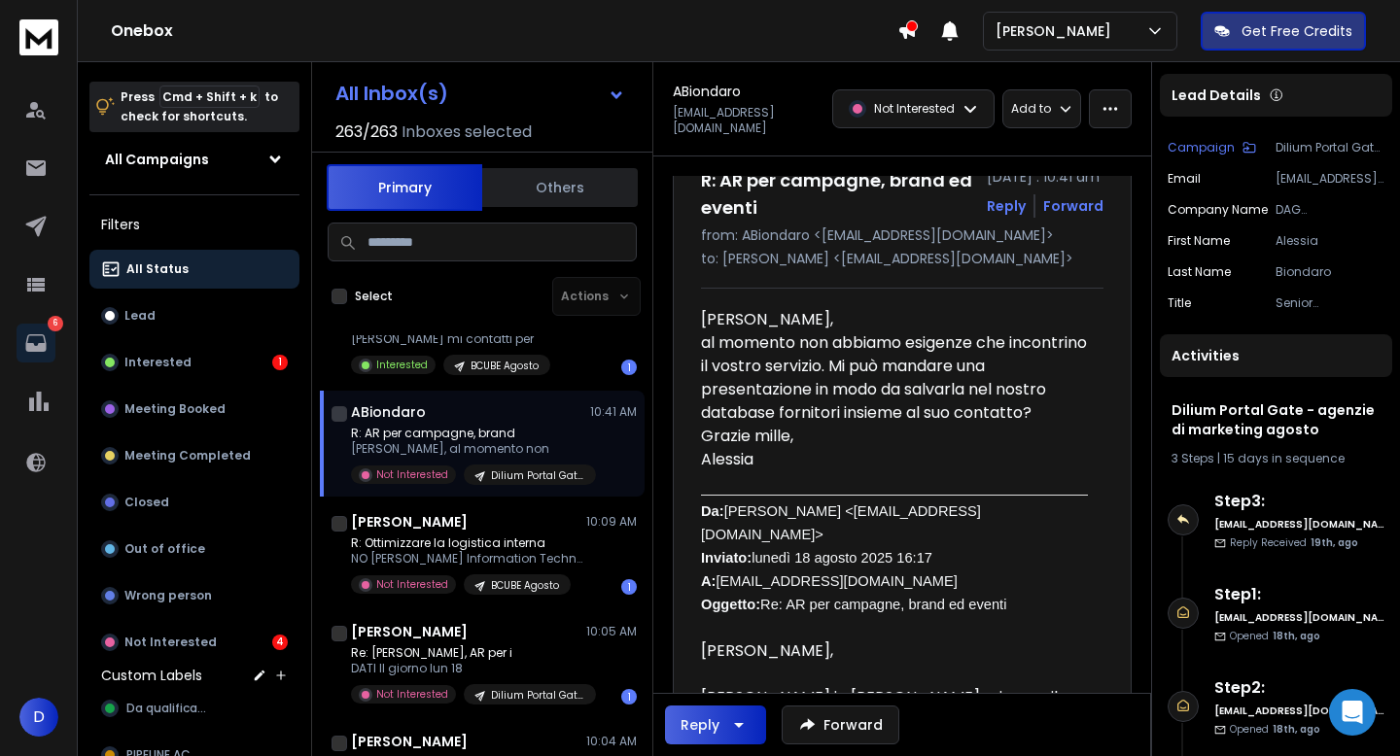
click at [1119, 100] on icon "button" at bounding box center [1109, 108] width 17 height 17
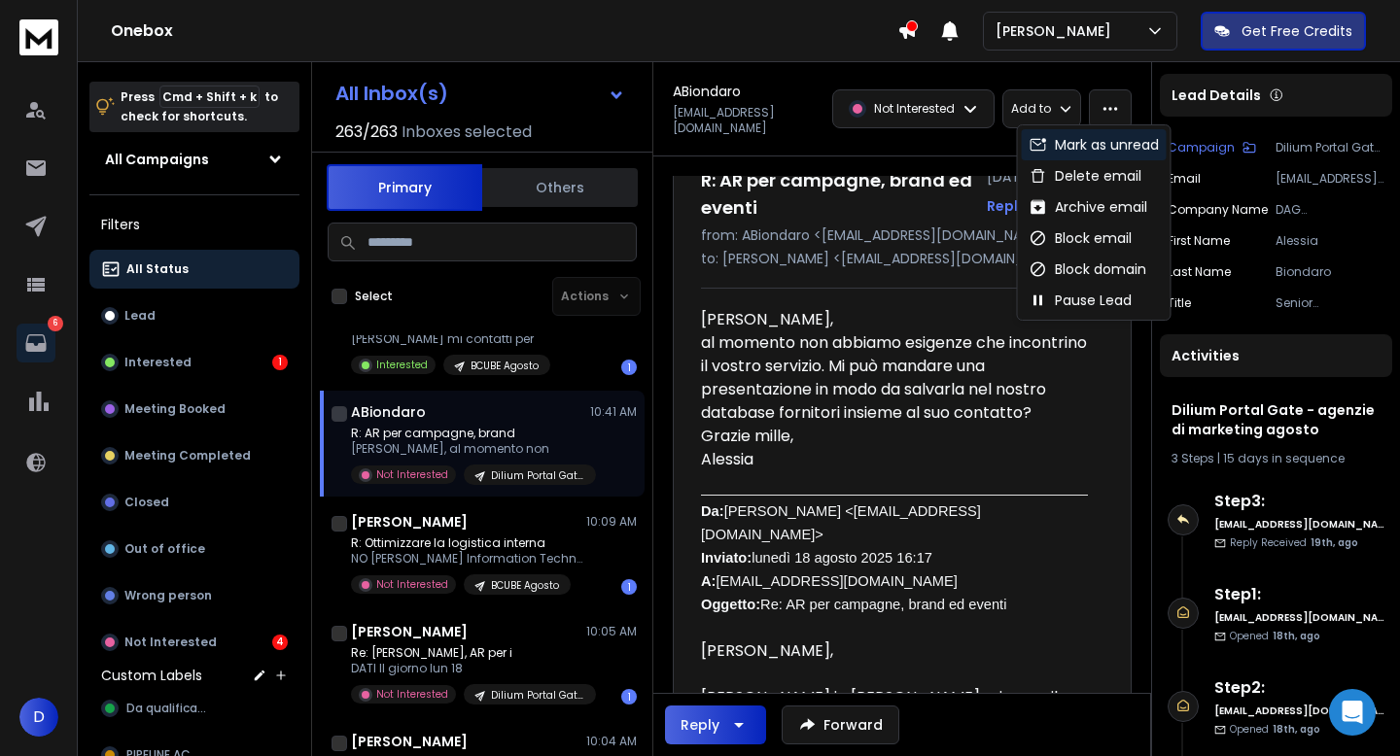
click at [1108, 141] on div "Mark as unread" at bounding box center [1093, 144] width 129 height 19
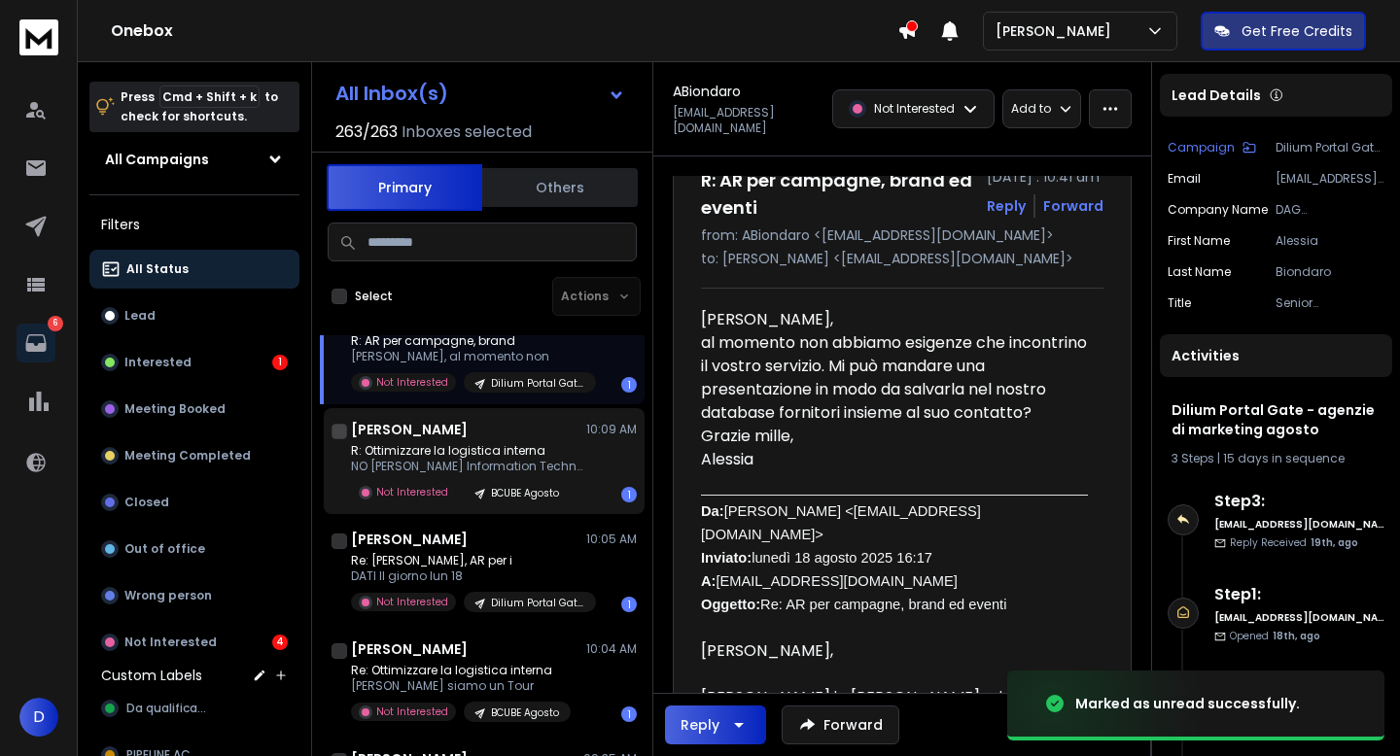
scroll to position [406, 0]
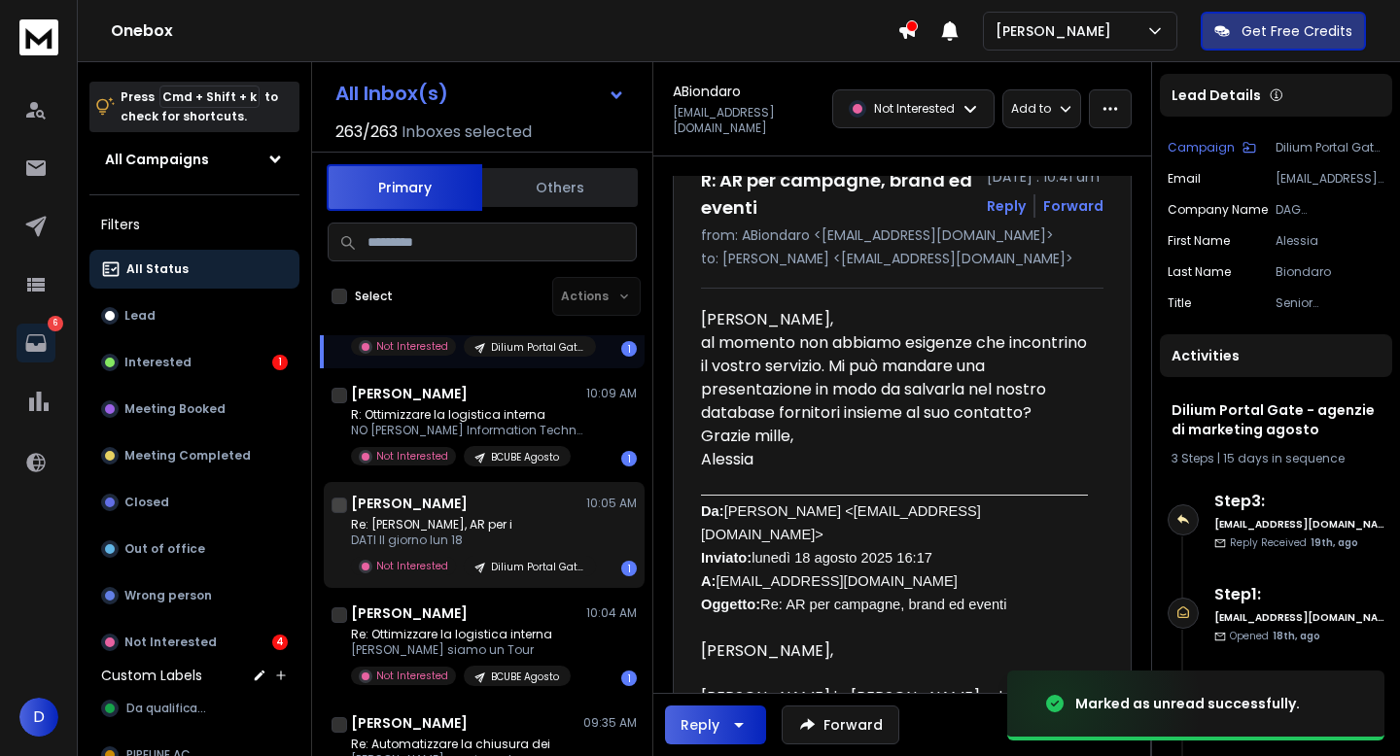
click at [577, 546] on p "DATI Il giorno lun 18" at bounding box center [467, 541] width 233 height 16
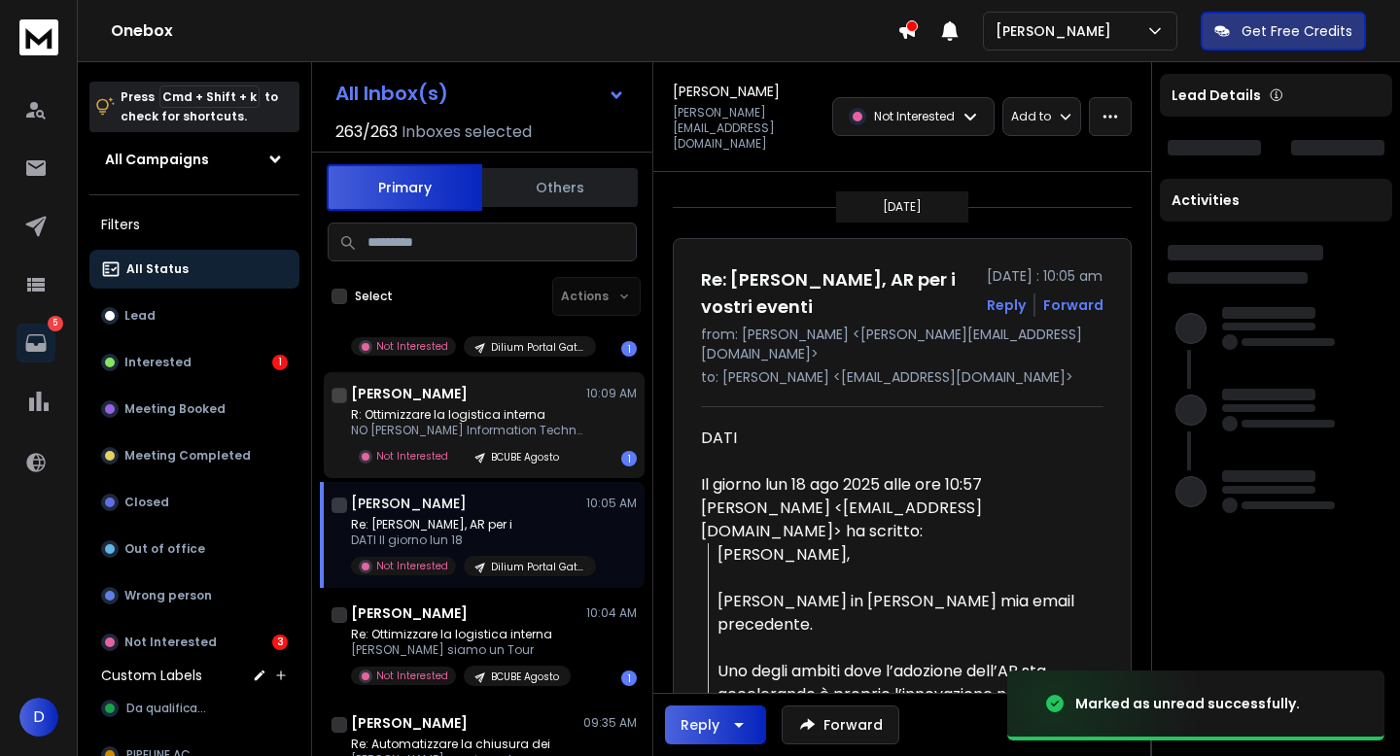
click at [609, 422] on div "R: Ottimizzare la logistica interna NO Maurizio Campana Information Technology …" at bounding box center [494, 436] width 286 height 59
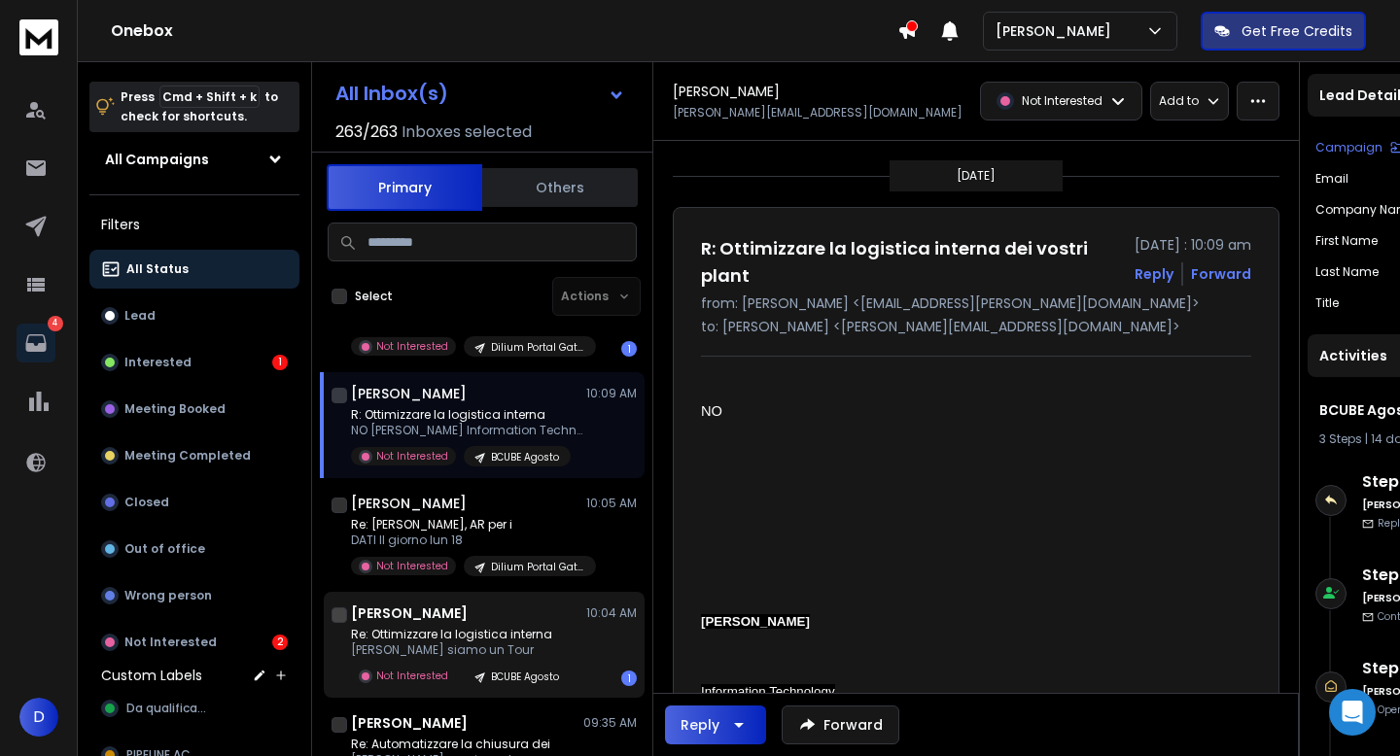
click at [596, 640] on div "Re: Ottimizzare la logistica interna Buongiorno Simona siamo un Tour Not Intere…" at bounding box center [494, 656] width 286 height 59
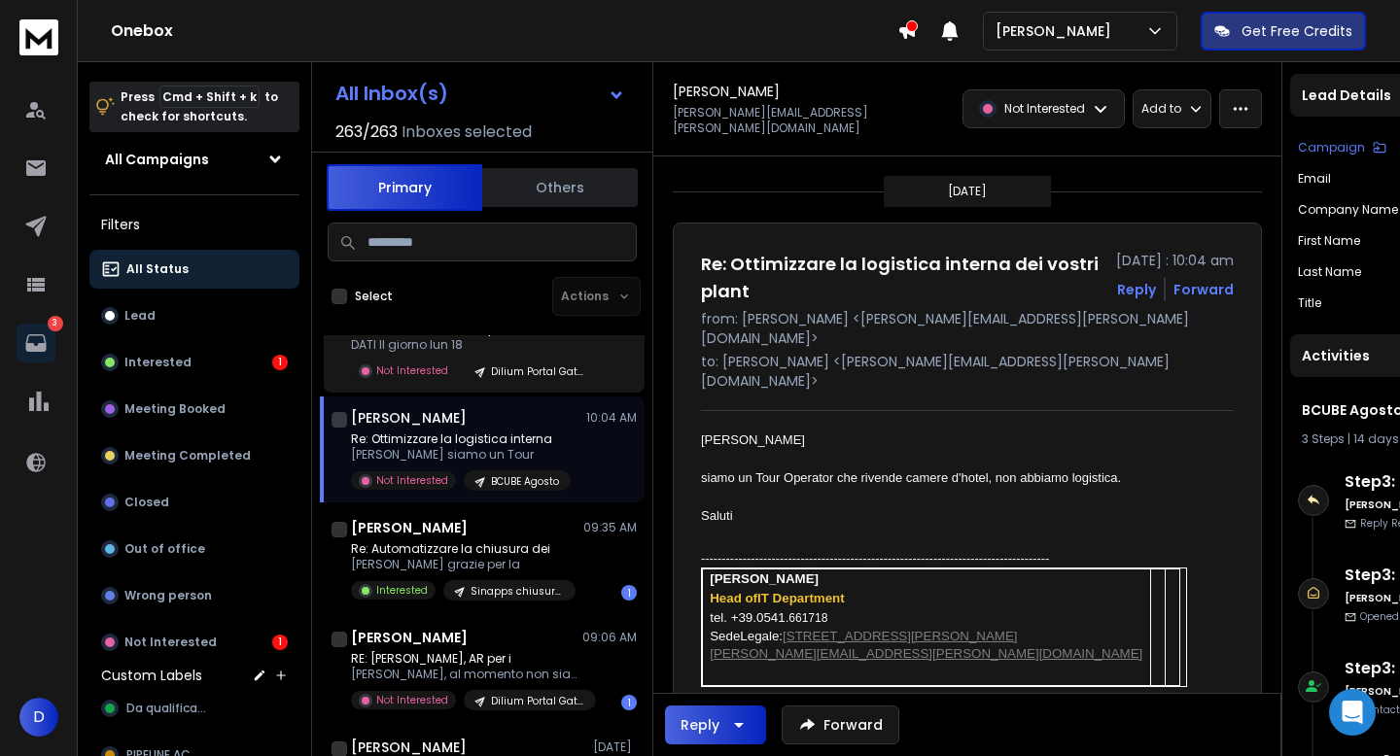
scroll to position [615, 0]
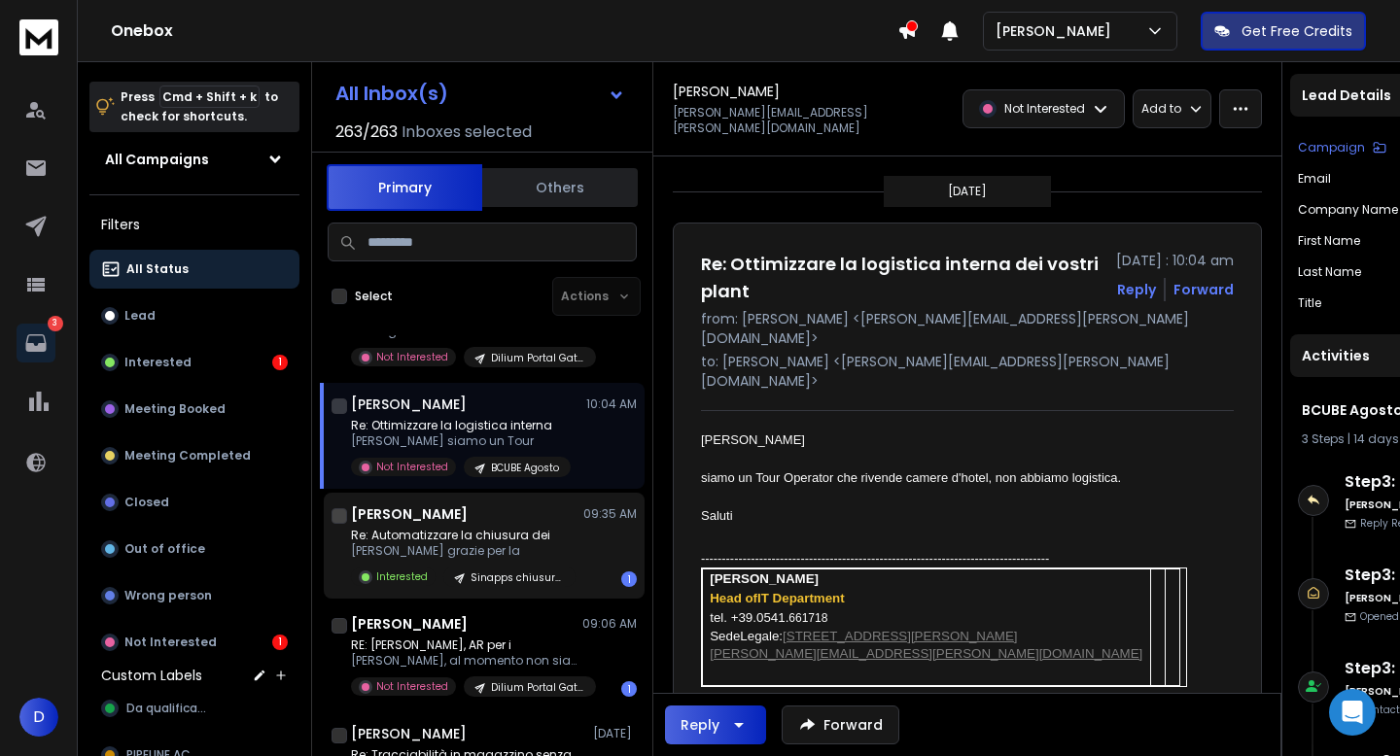
click at [590, 546] on div "Re: Automatizzare la chiusura dei Ciao Marco grazie per la Interested Sinapps c…" at bounding box center [494, 557] width 286 height 59
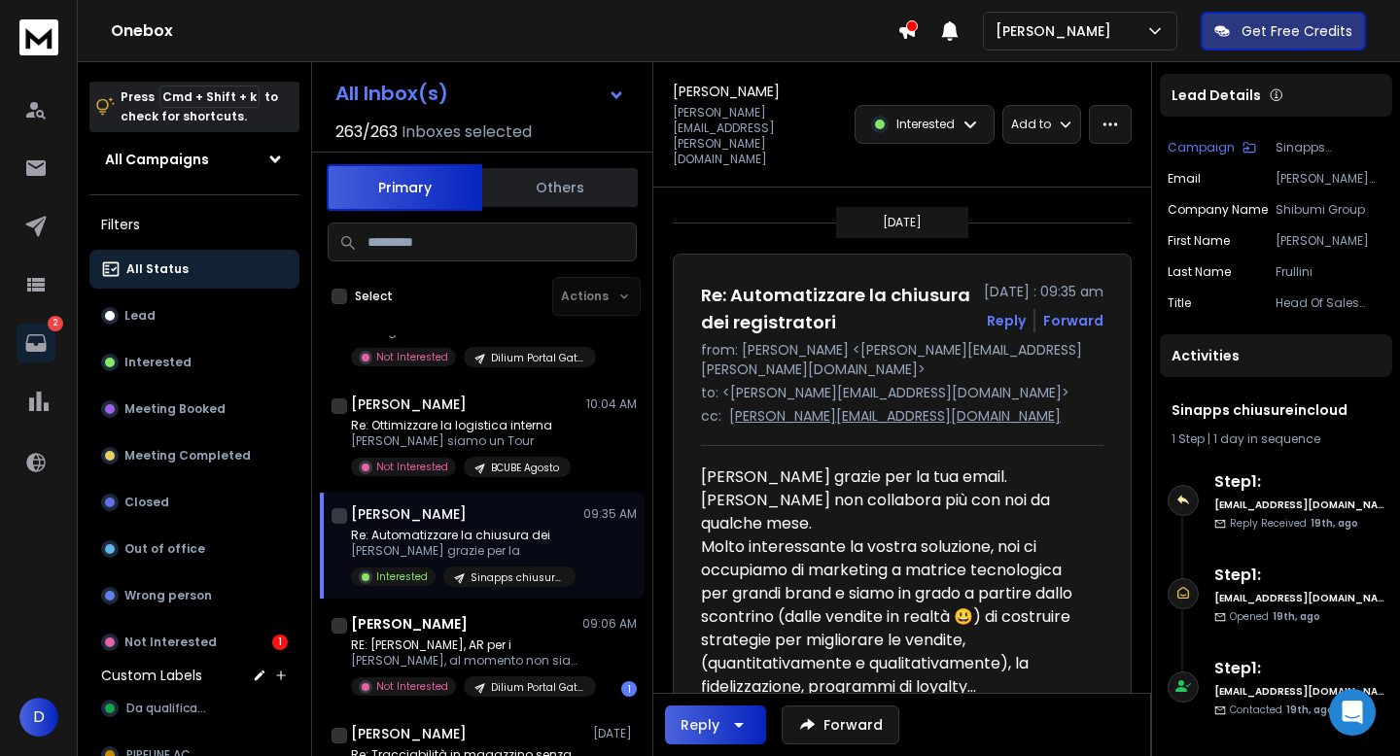
click at [1132, 105] on button "button" at bounding box center [1110, 124] width 43 height 39
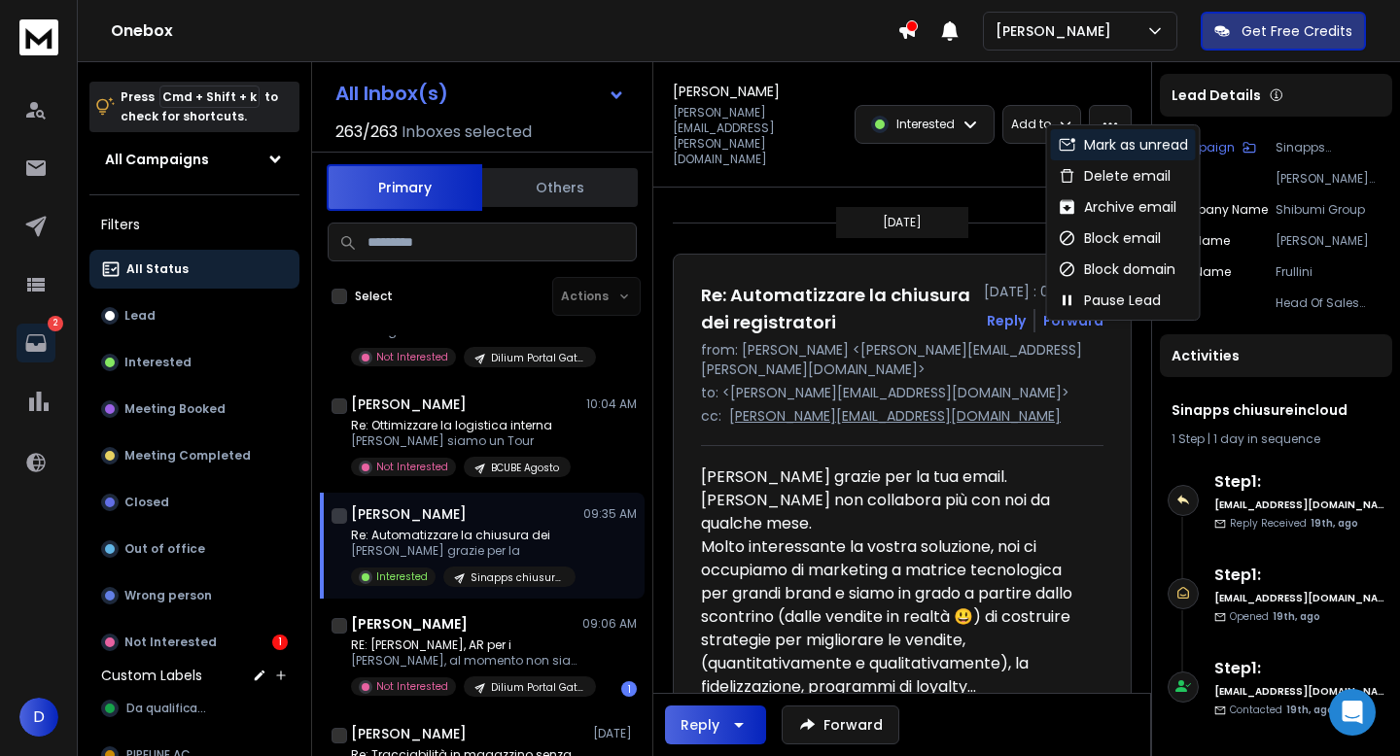
click at [1124, 149] on div "Mark as unread" at bounding box center [1123, 144] width 129 height 19
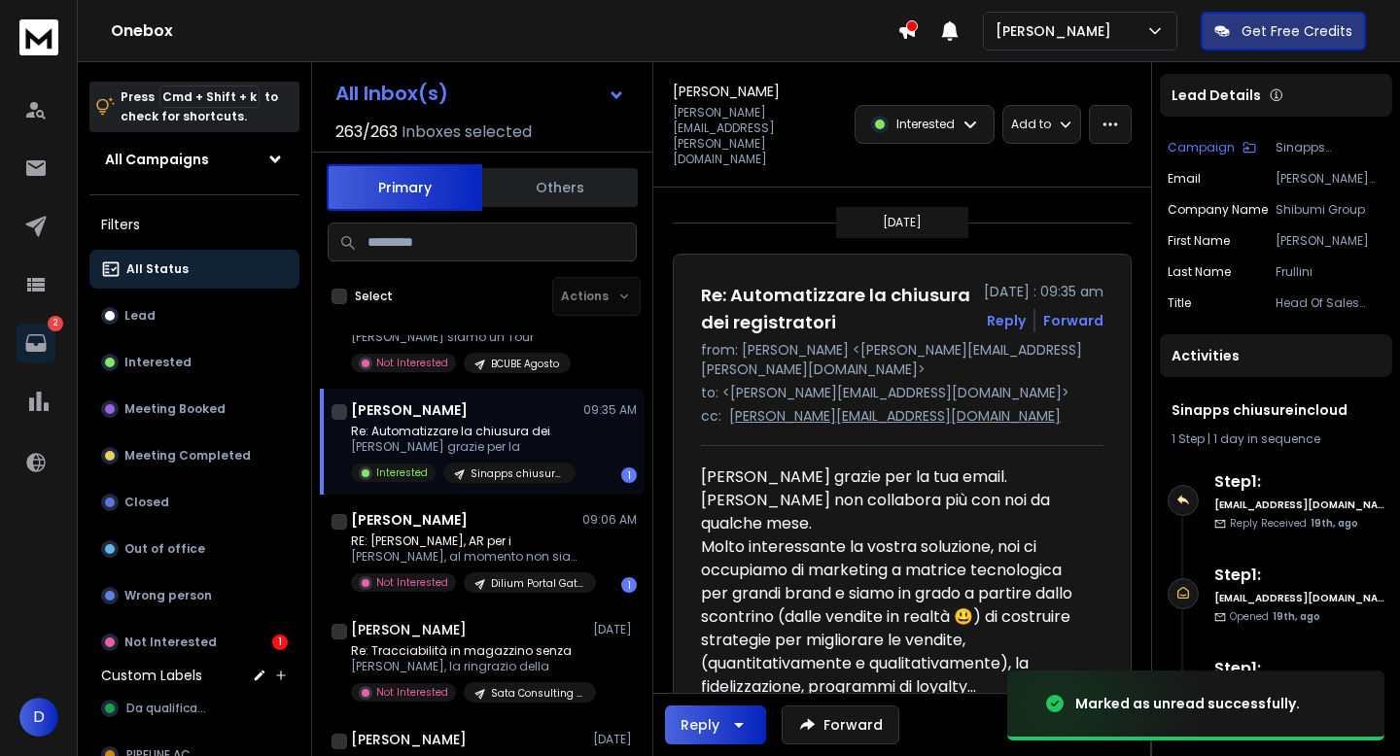
scroll to position [731, 0]
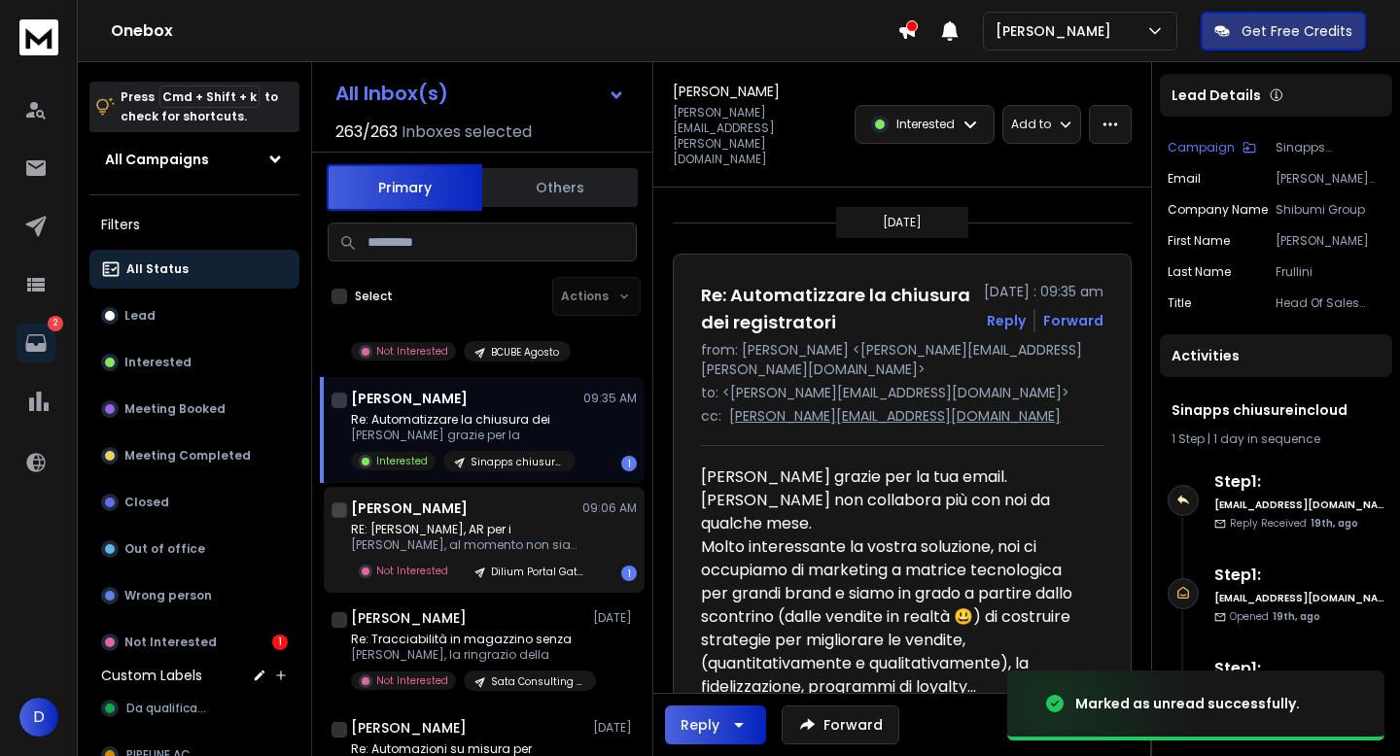
click at [590, 546] on div "RE: Carlotta, AR per i Buongiorno, al momento non siamo Not Interested Dilium P…" at bounding box center [473, 551] width 245 height 59
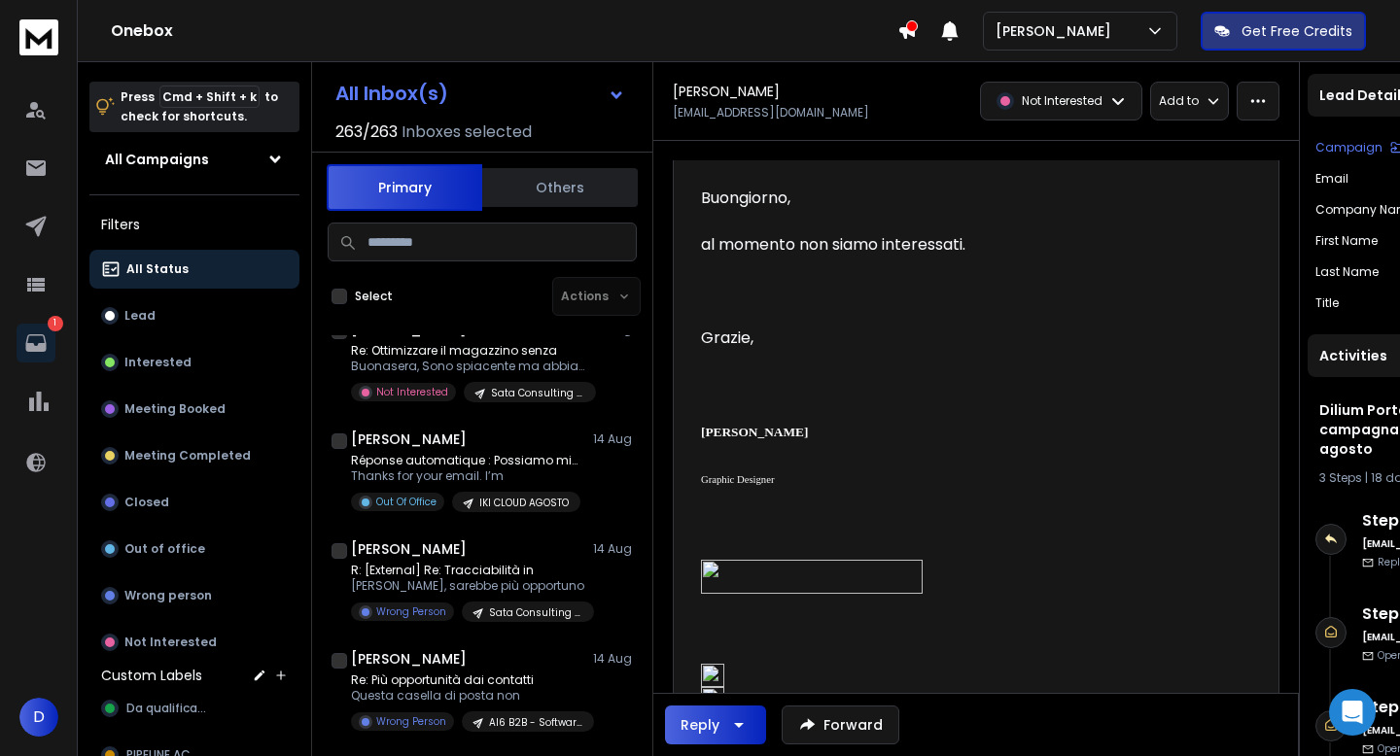
scroll to position [2731, 0]
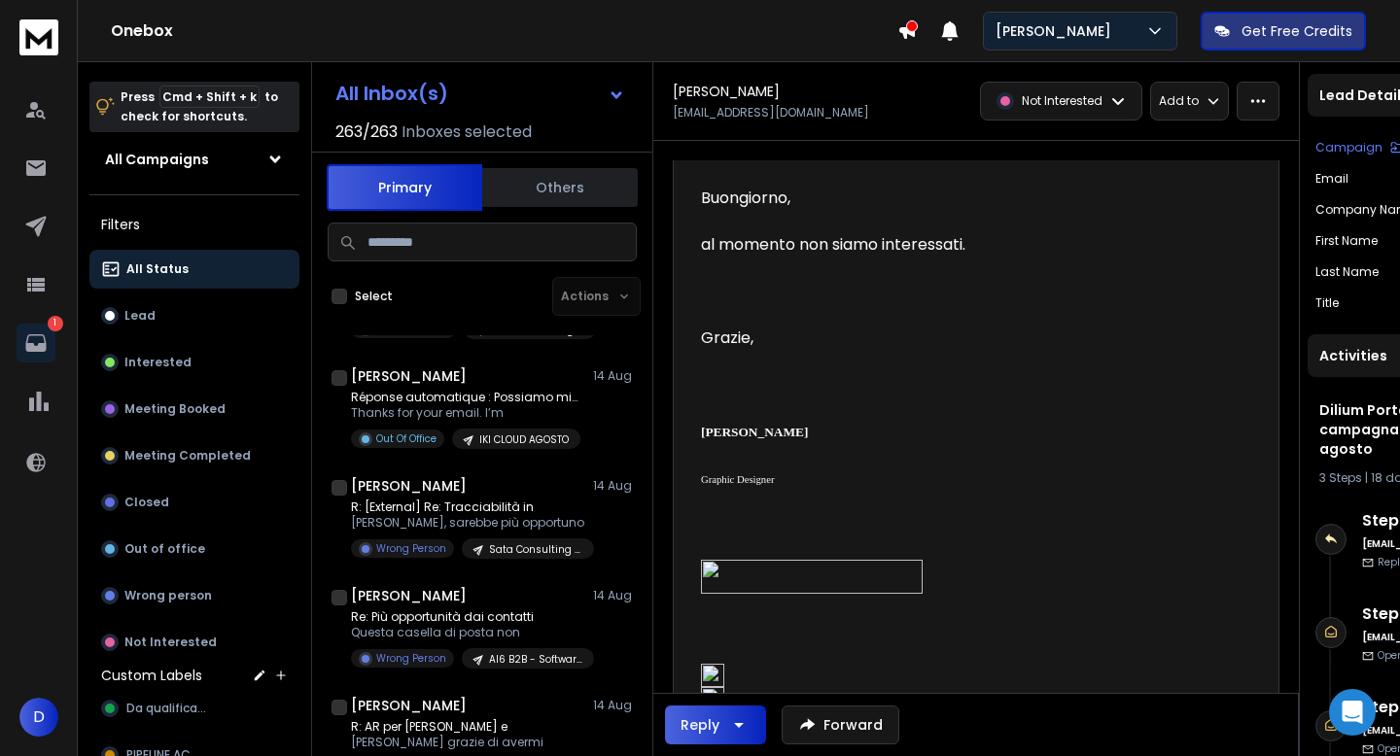
click at [1063, 36] on p "[PERSON_NAME]" at bounding box center [1056, 30] width 123 height 19
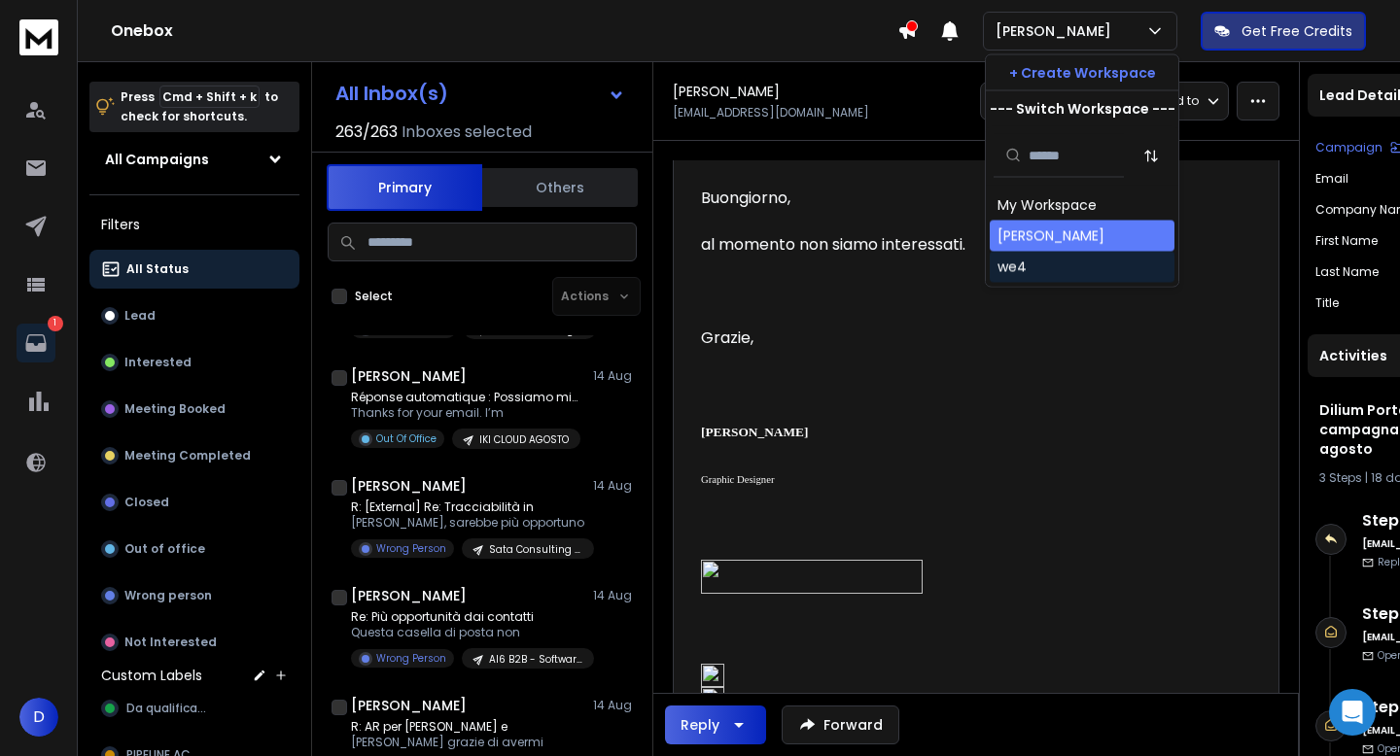
click at [1051, 261] on div "we4" at bounding box center [1082, 267] width 185 height 31
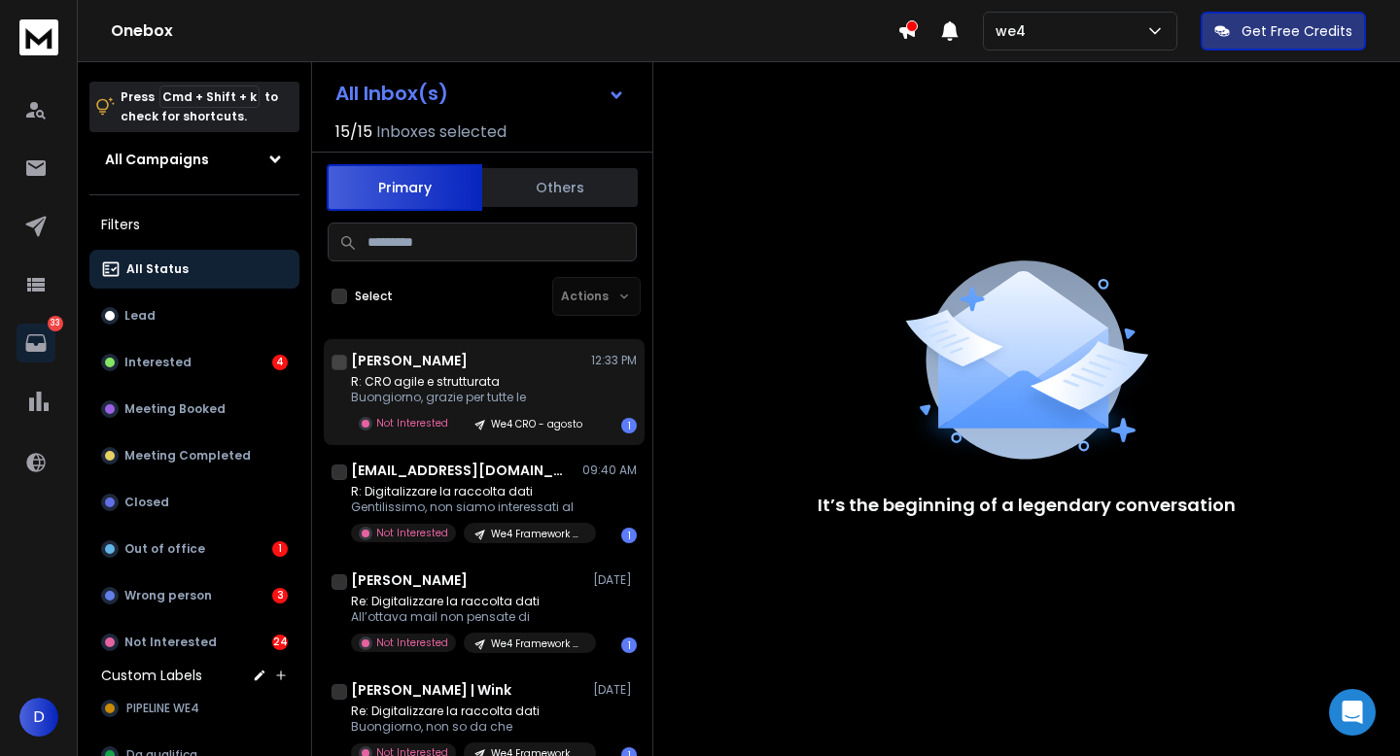
click at [575, 397] on p "Buongiorno, grazie per tutte le" at bounding box center [467, 398] width 233 height 16
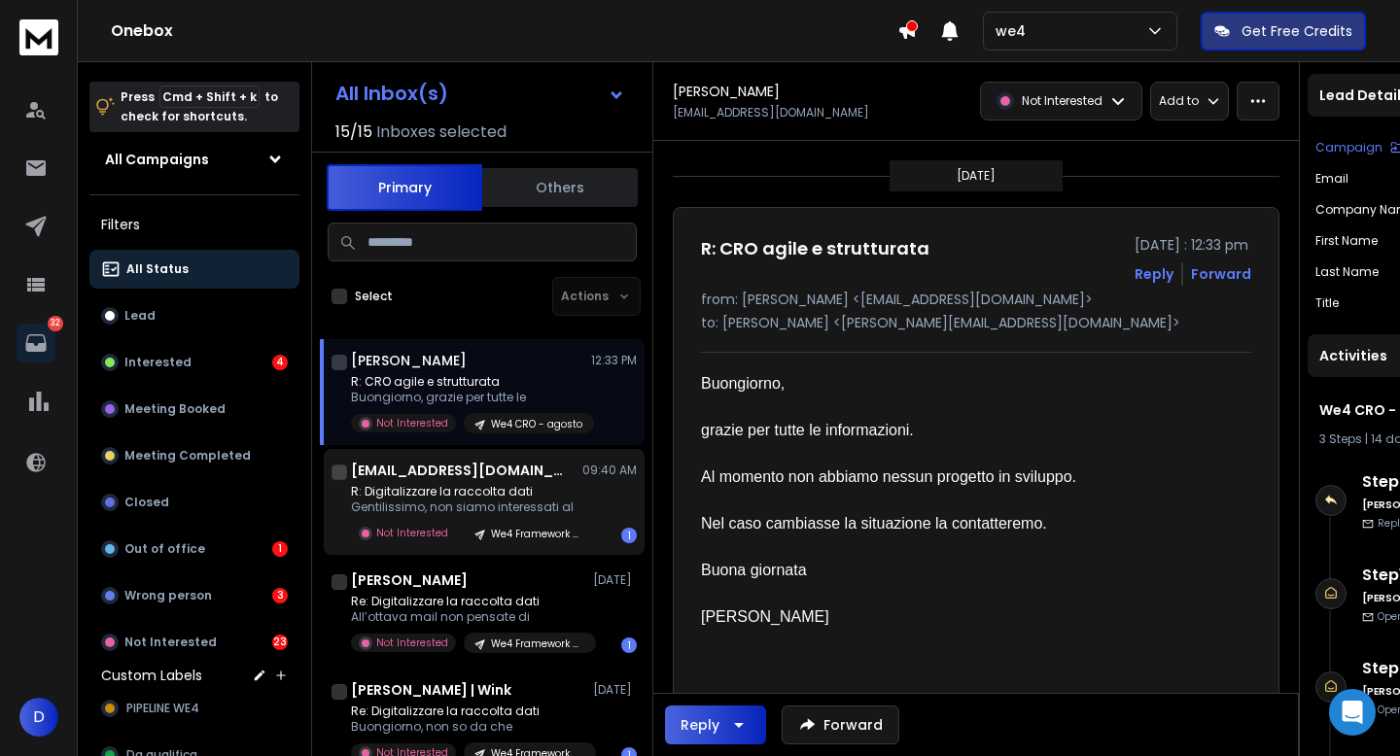
click at [594, 502] on div "R: Digitalizzare la raccolta dati Gentilissimo, non siamo interessati al Not In…" at bounding box center [494, 513] width 286 height 59
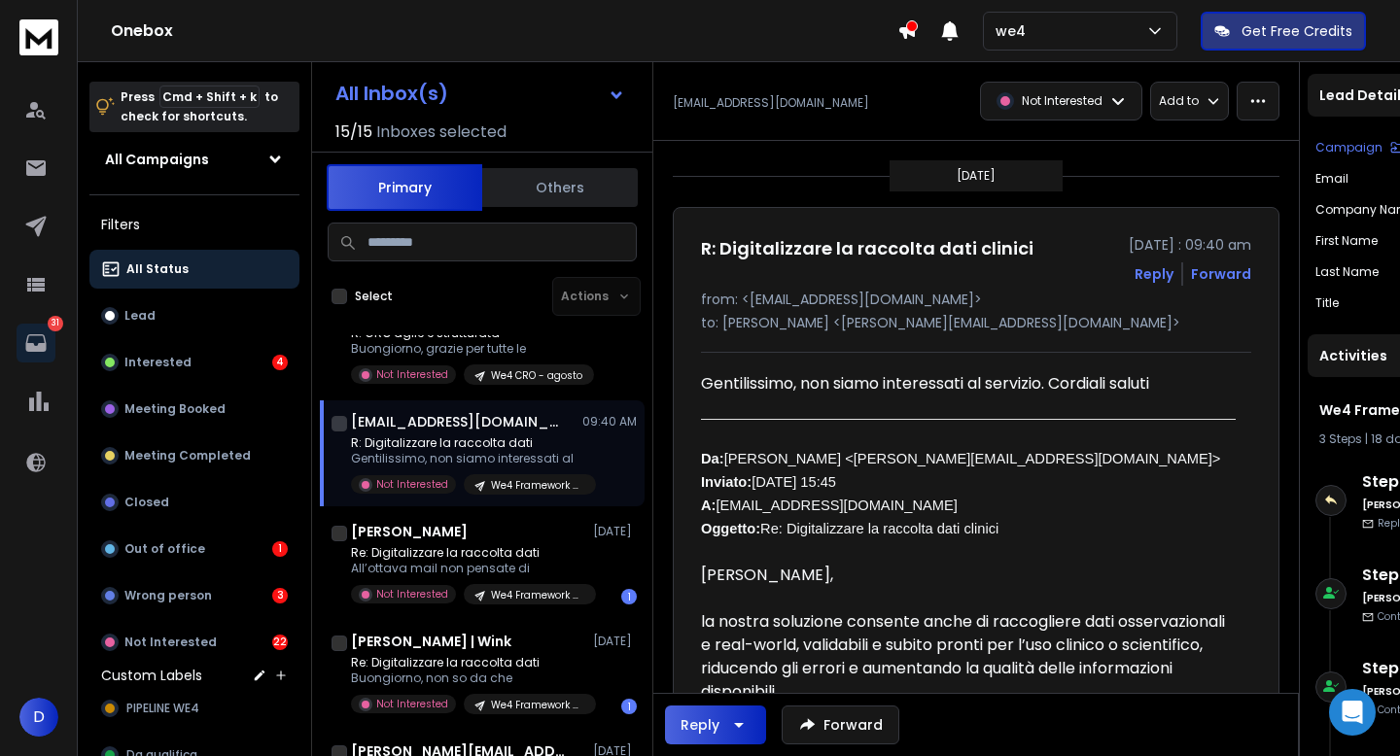
scroll to position [58, 0]
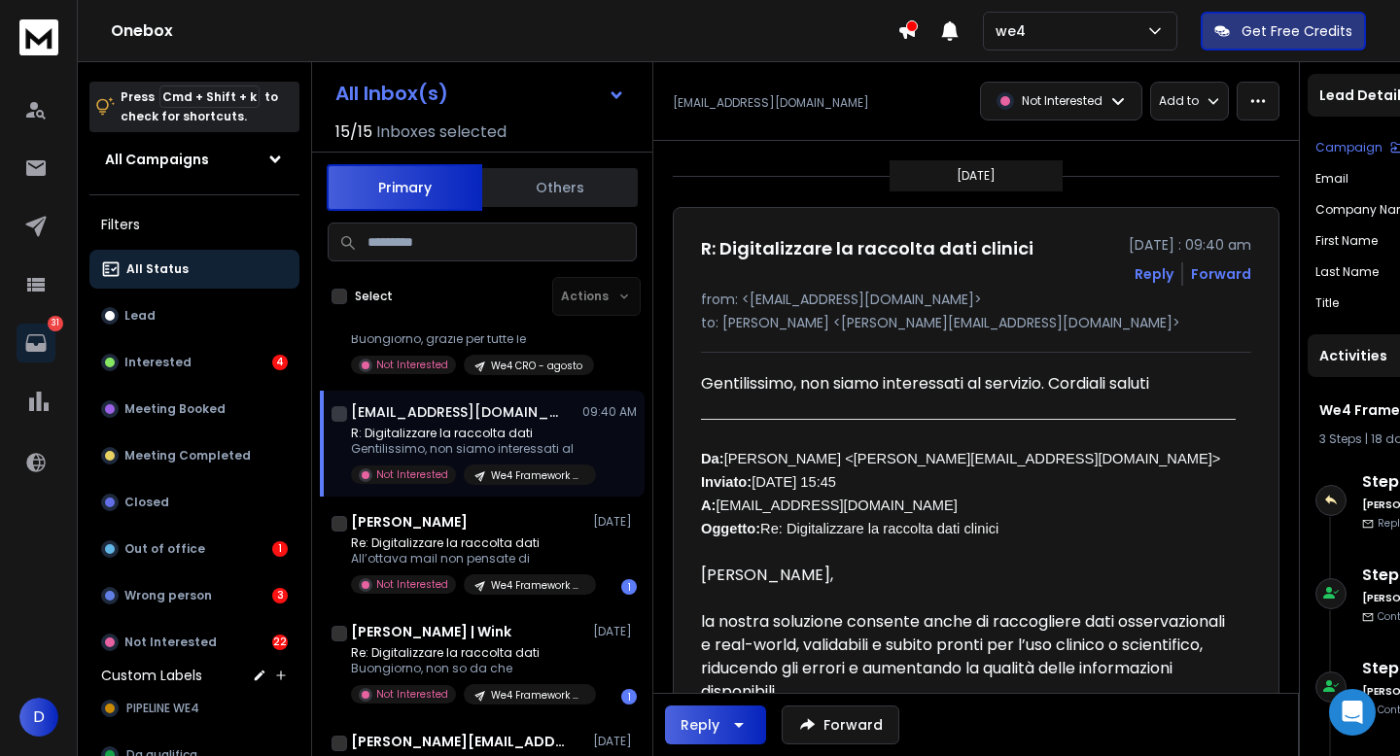
click at [594, 555] on div "Re: Digitalizzare la raccolta dati All’ottava mail non pensate di Not Intereste…" at bounding box center [494, 565] width 286 height 59
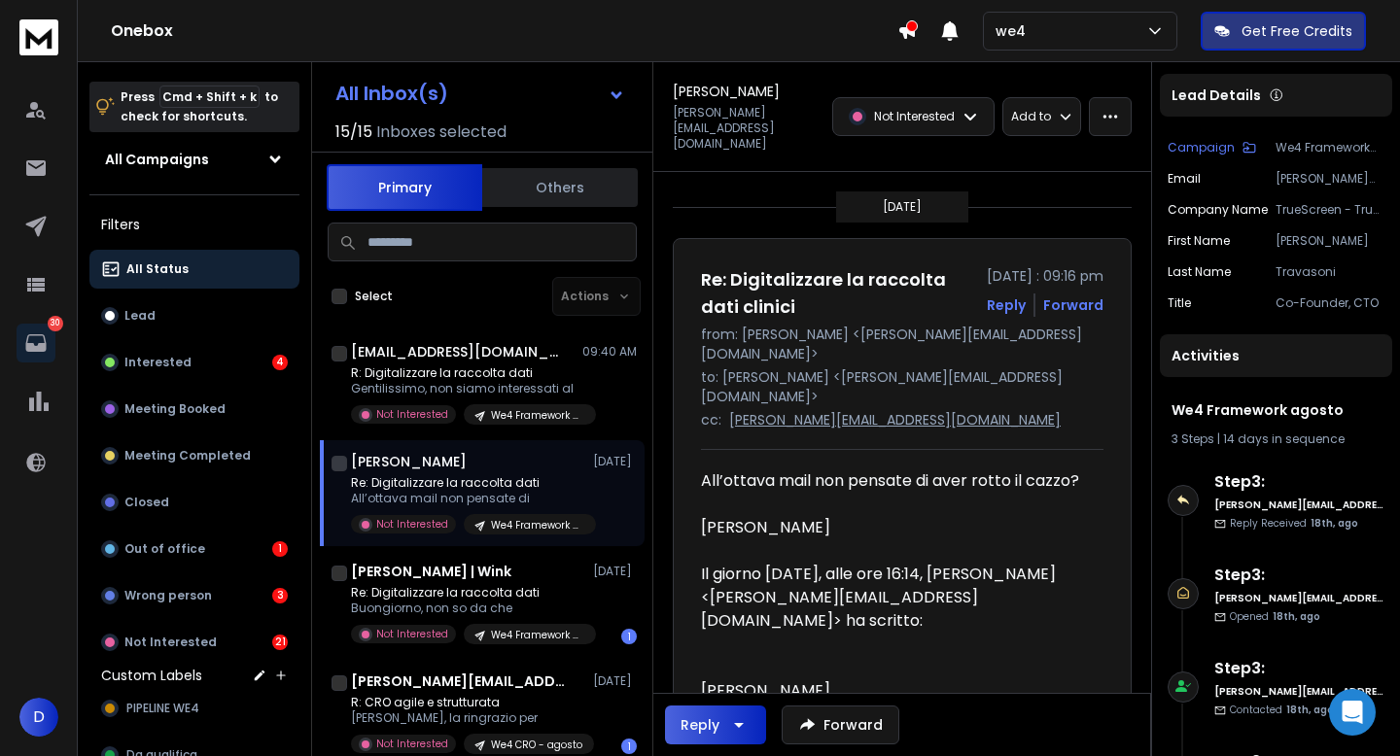
scroll to position [130, 0]
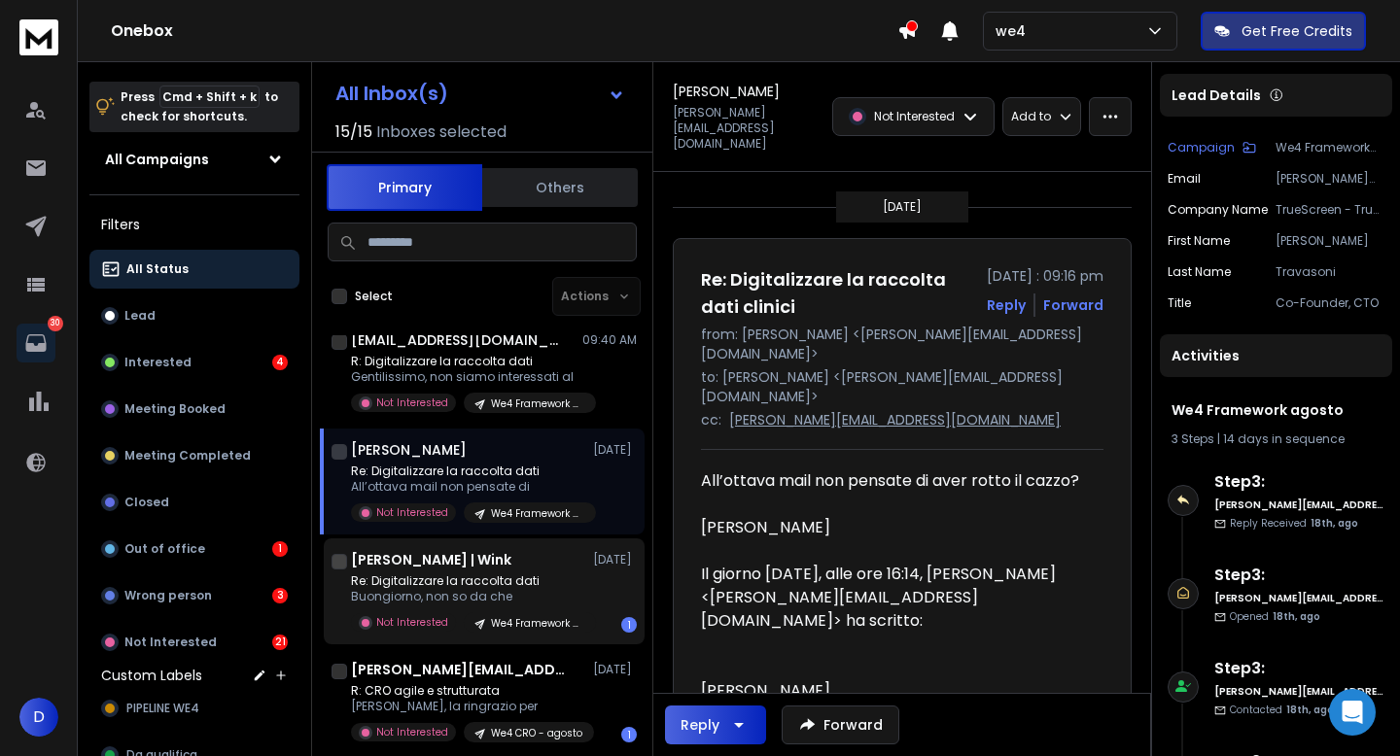
click at [598, 577] on div "Re: Digitalizzare la raccolta dati Buongiorno, non so da che Not Interested We4…" at bounding box center [494, 603] width 286 height 59
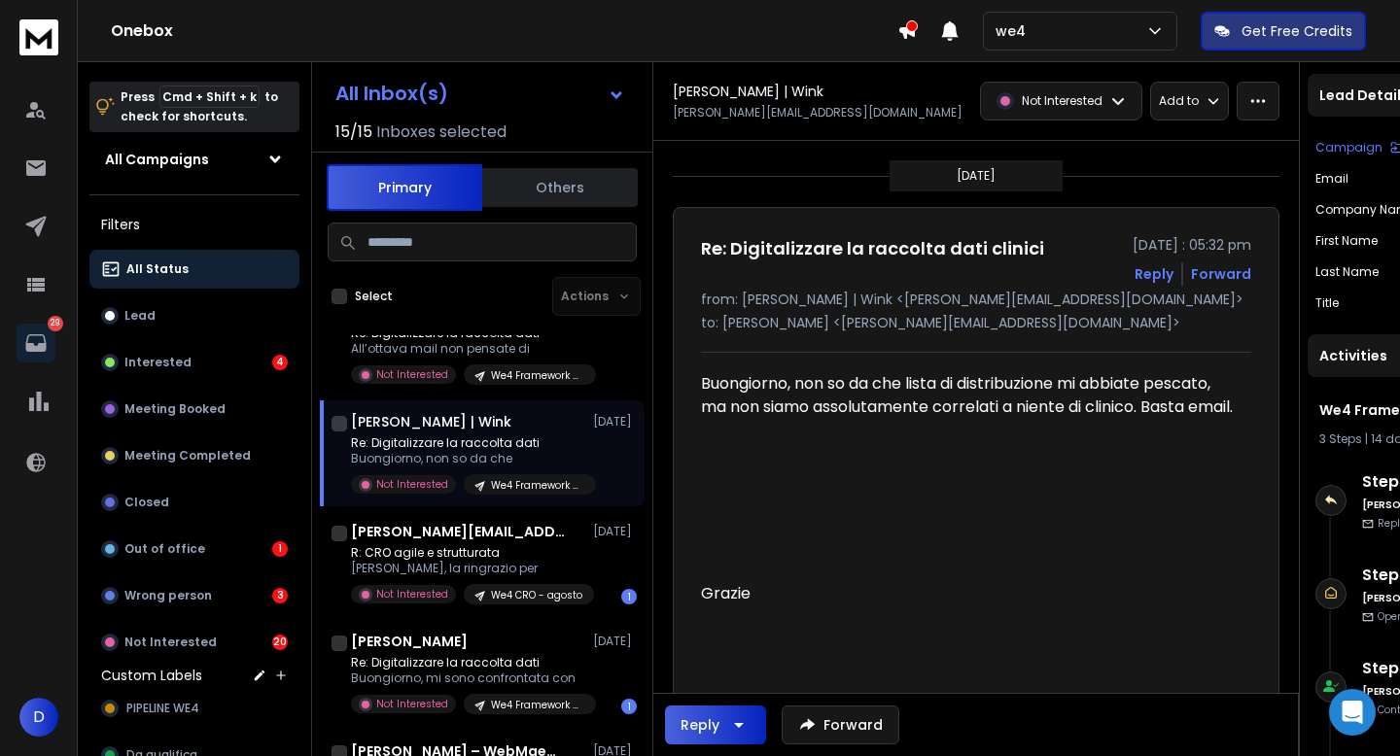
scroll to position [273, 0]
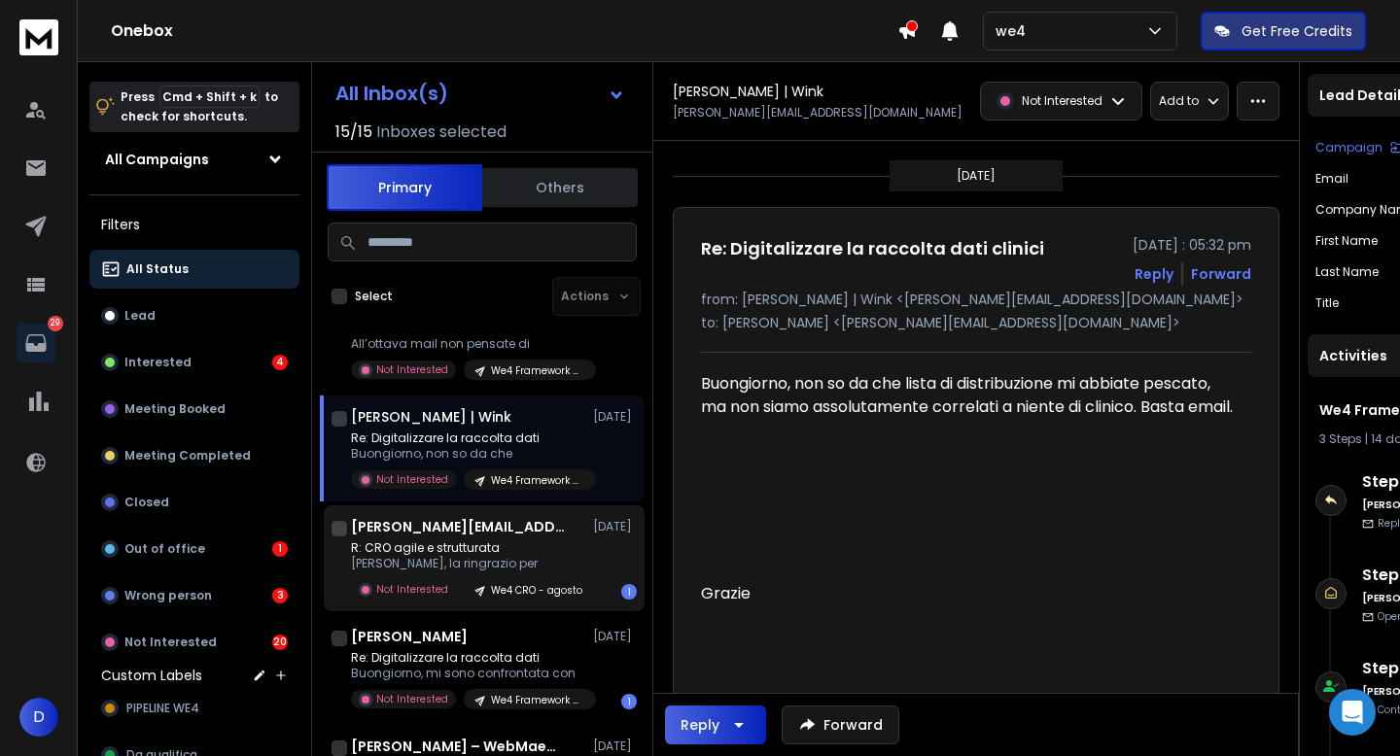
click at [571, 567] on p "Gentile Riccardo, la ringrazio per" at bounding box center [467, 564] width 233 height 16
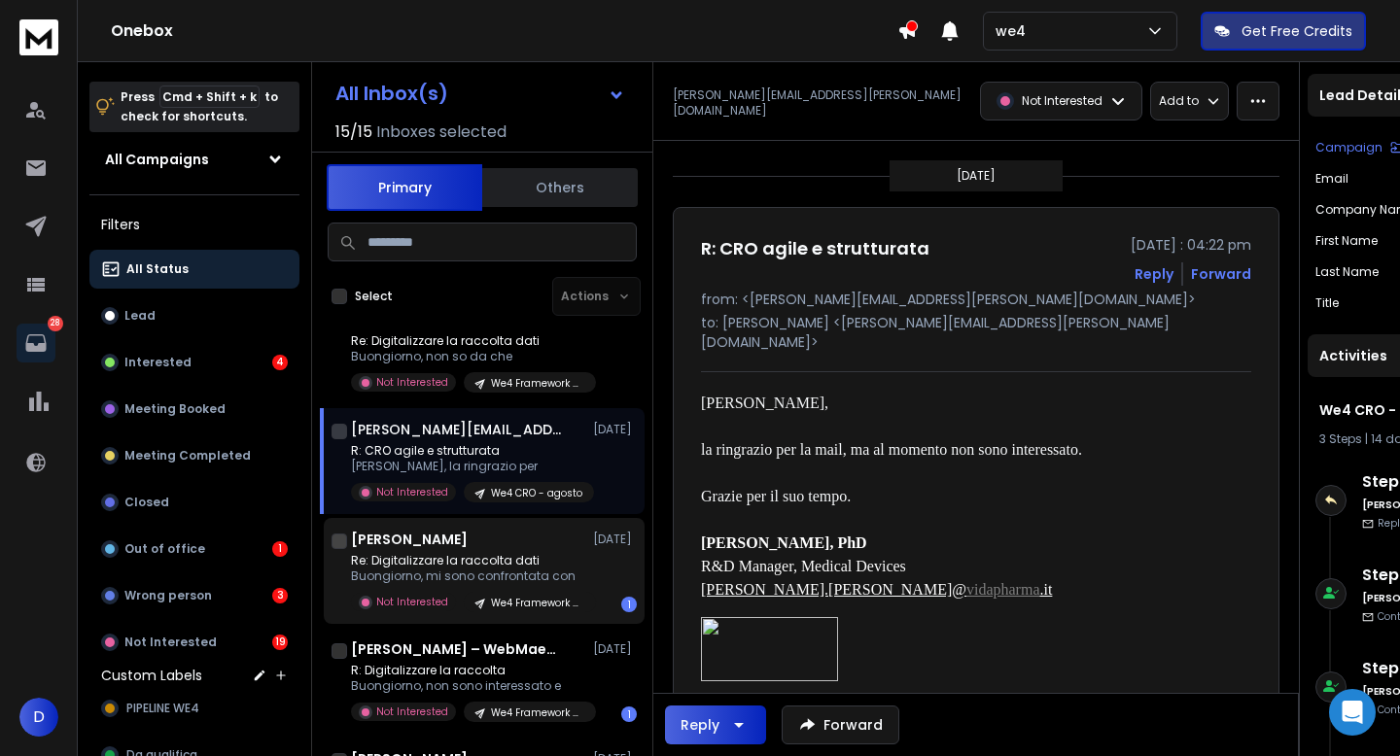
scroll to position [371, 0]
click at [574, 579] on p "Buongiorno, mi sono confrontata con" at bounding box center [467, 576] width 233 height 16
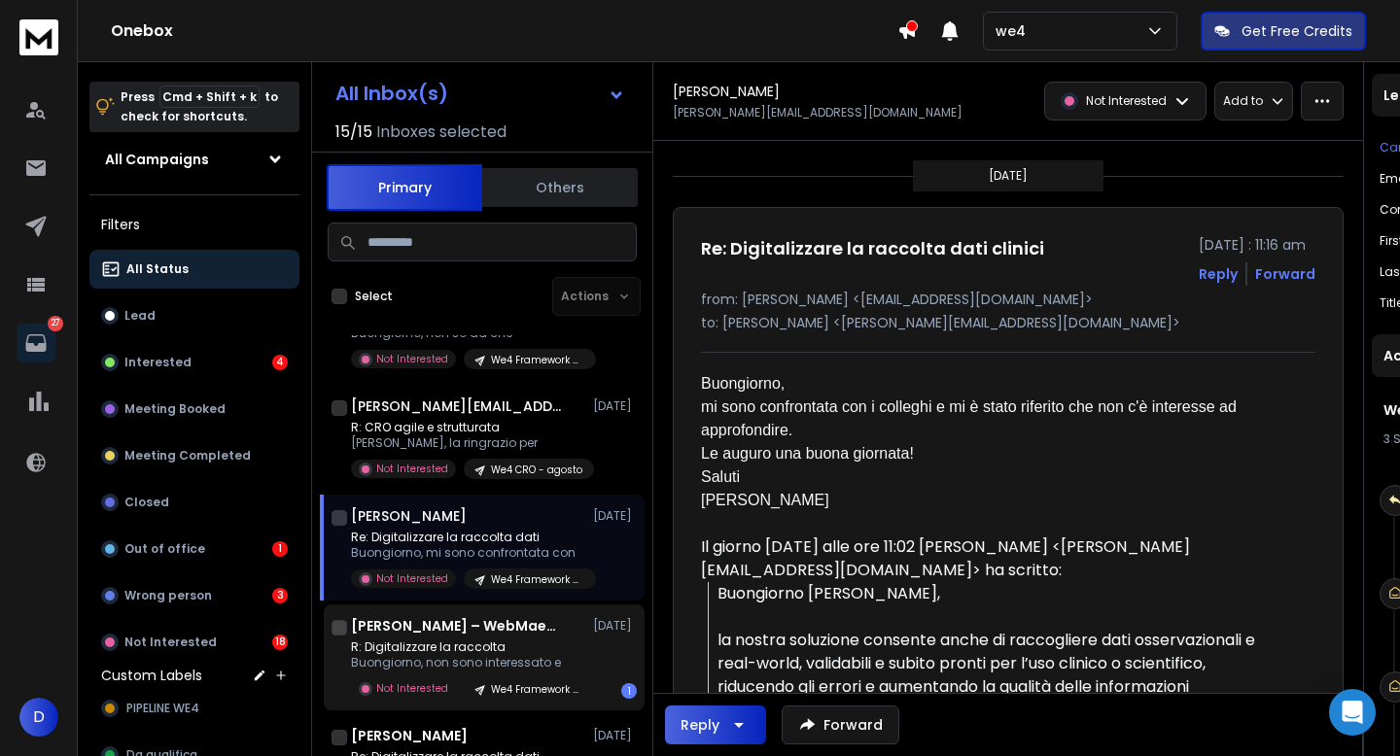
scroll to position [401, 0]
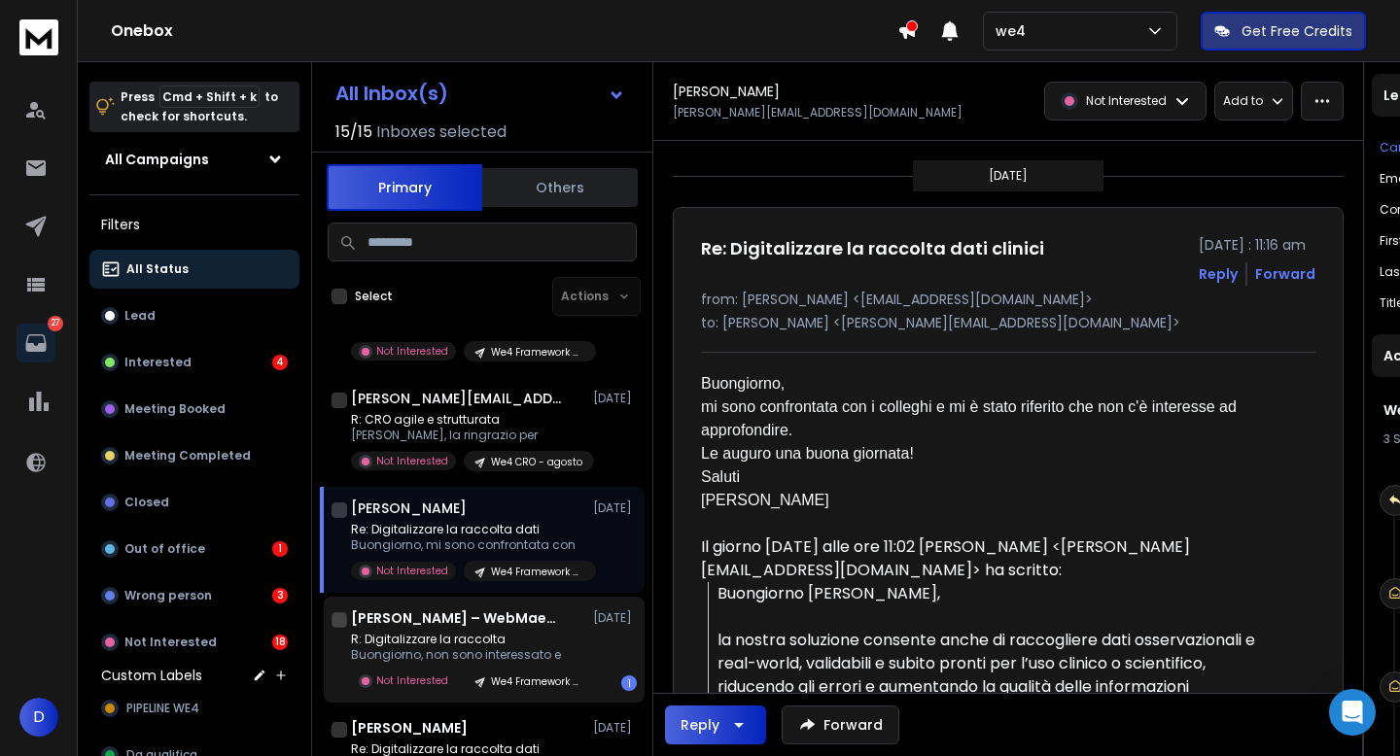
click at [583, 645] on p "R: Digitalizzare la raccolta" at bounding box center [467, 640] width 233 height 16
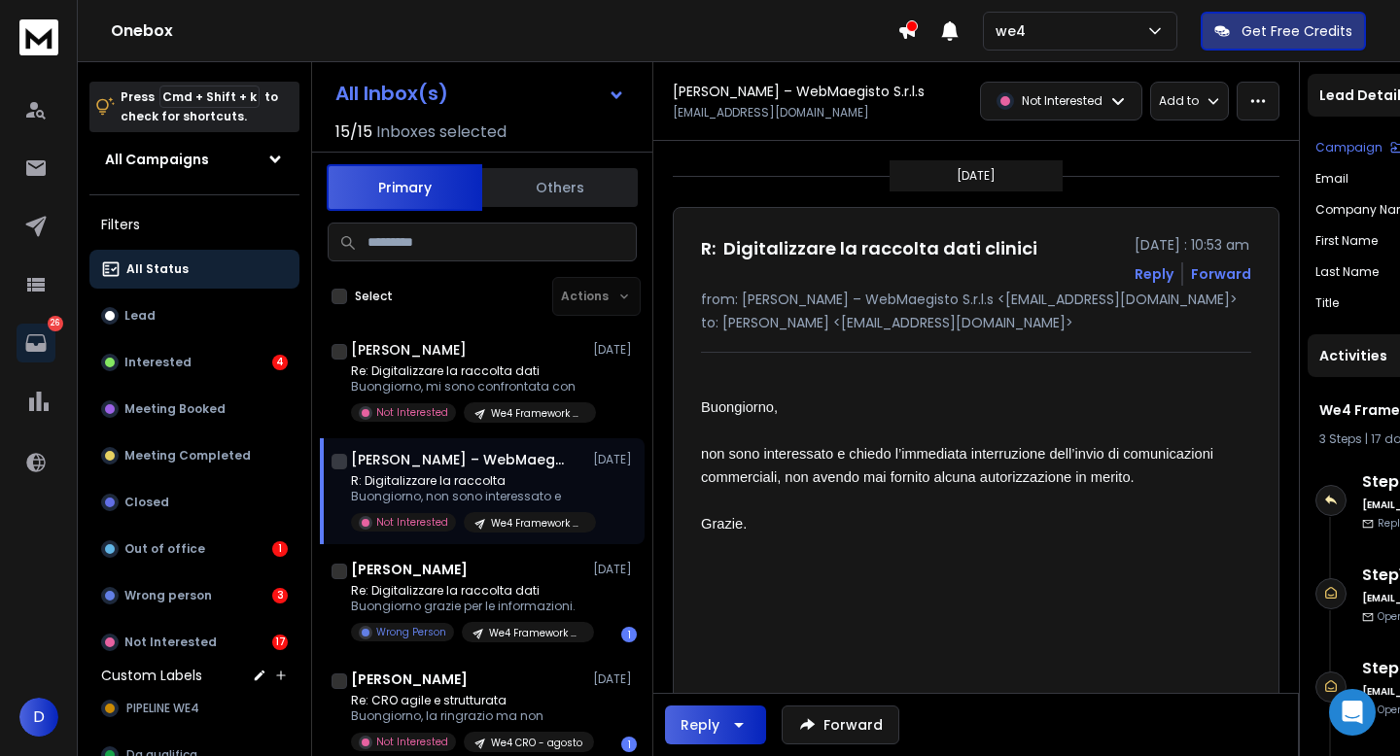
scroll to position [565, 0]
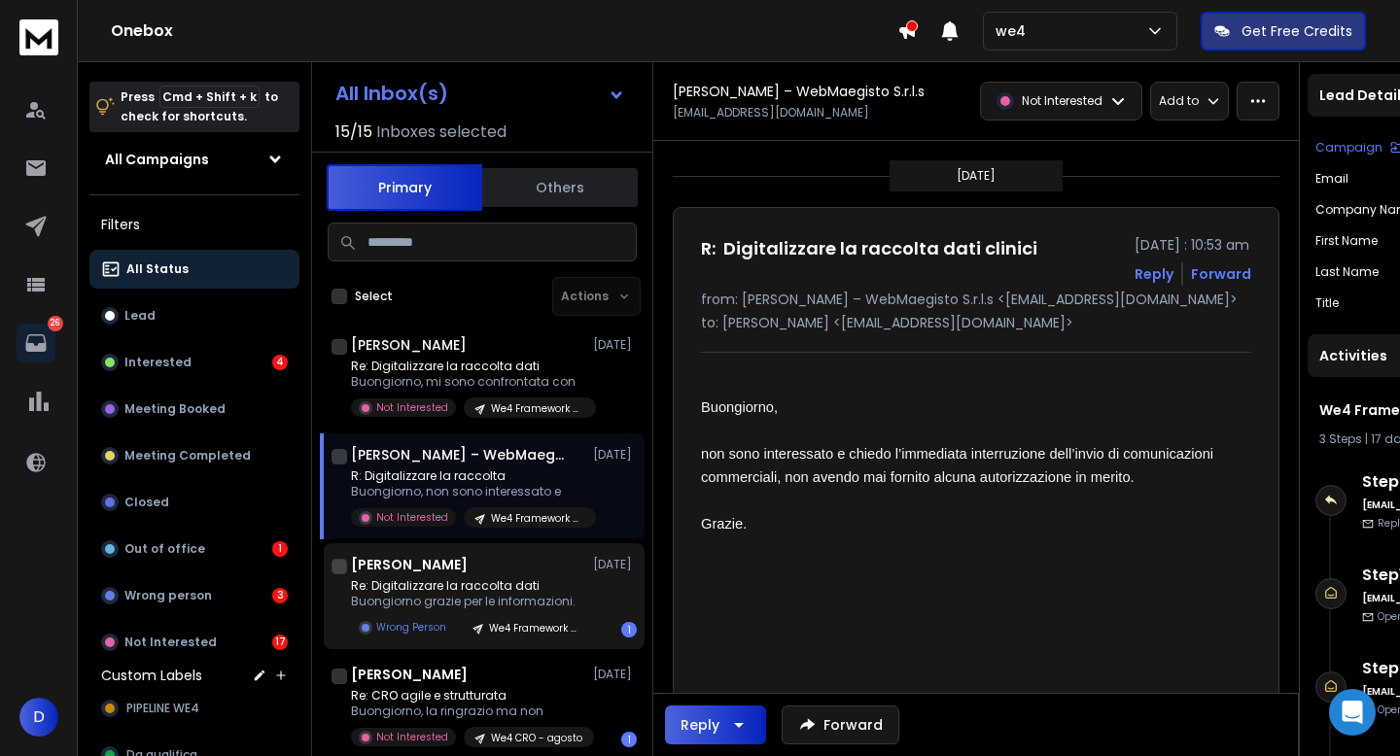
click at [604, 594] on div "Re: Digitalizzare la raccolta dati Buongiorno grazie per le informazioni. Wrong…" at bounding box center [494, 607] width 286 height 59
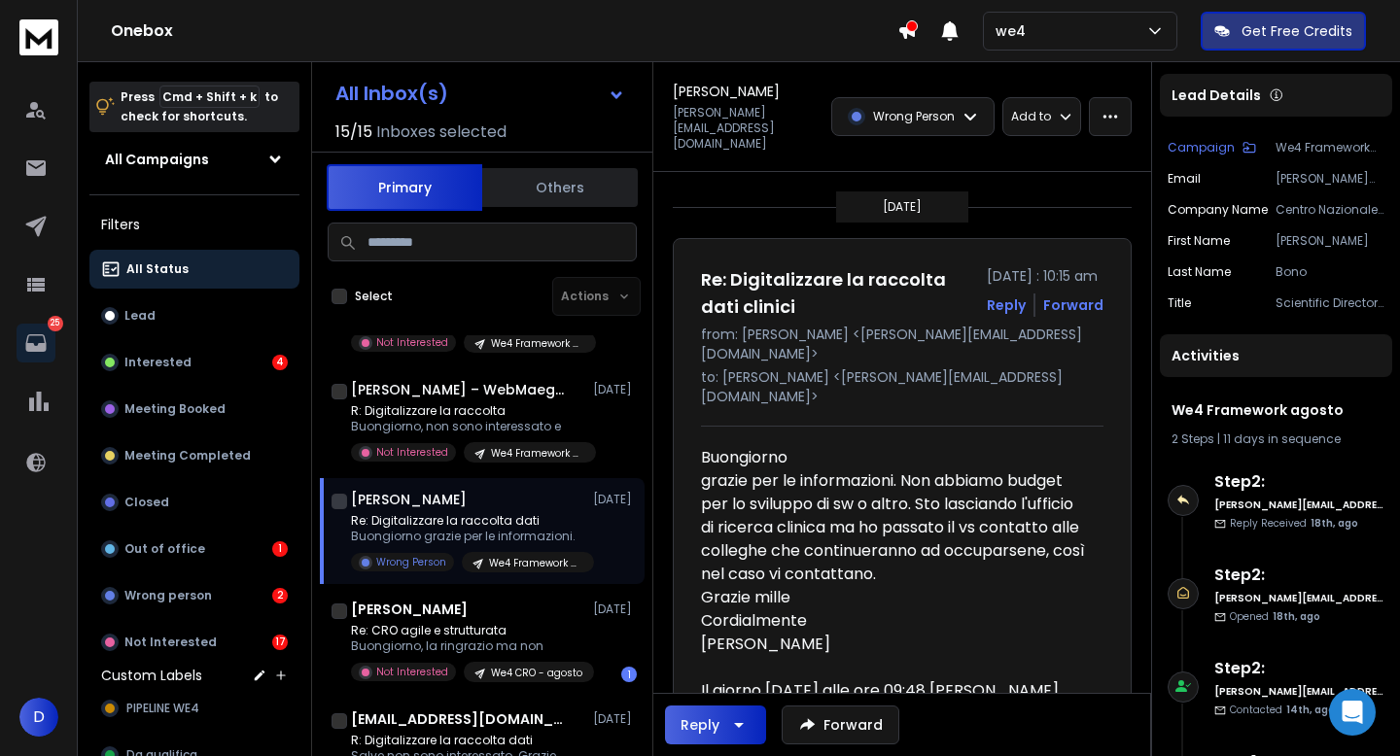
scroll to position [636, 0]
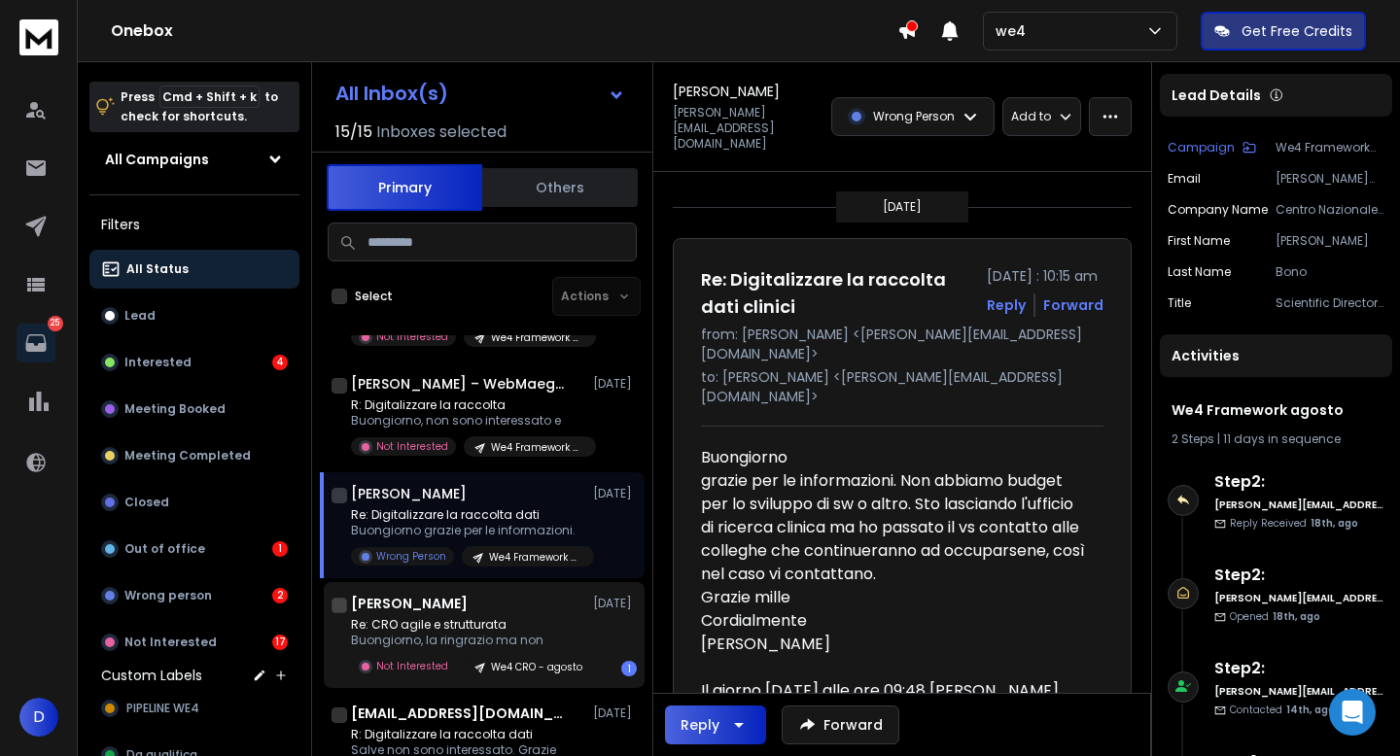
click at [594, 622] on div "Re: CRO agile e strutturata Buongiorno, la ringrazio ma non Not Interested We4 …" at bounding box center [494, 646] width 286 height 59
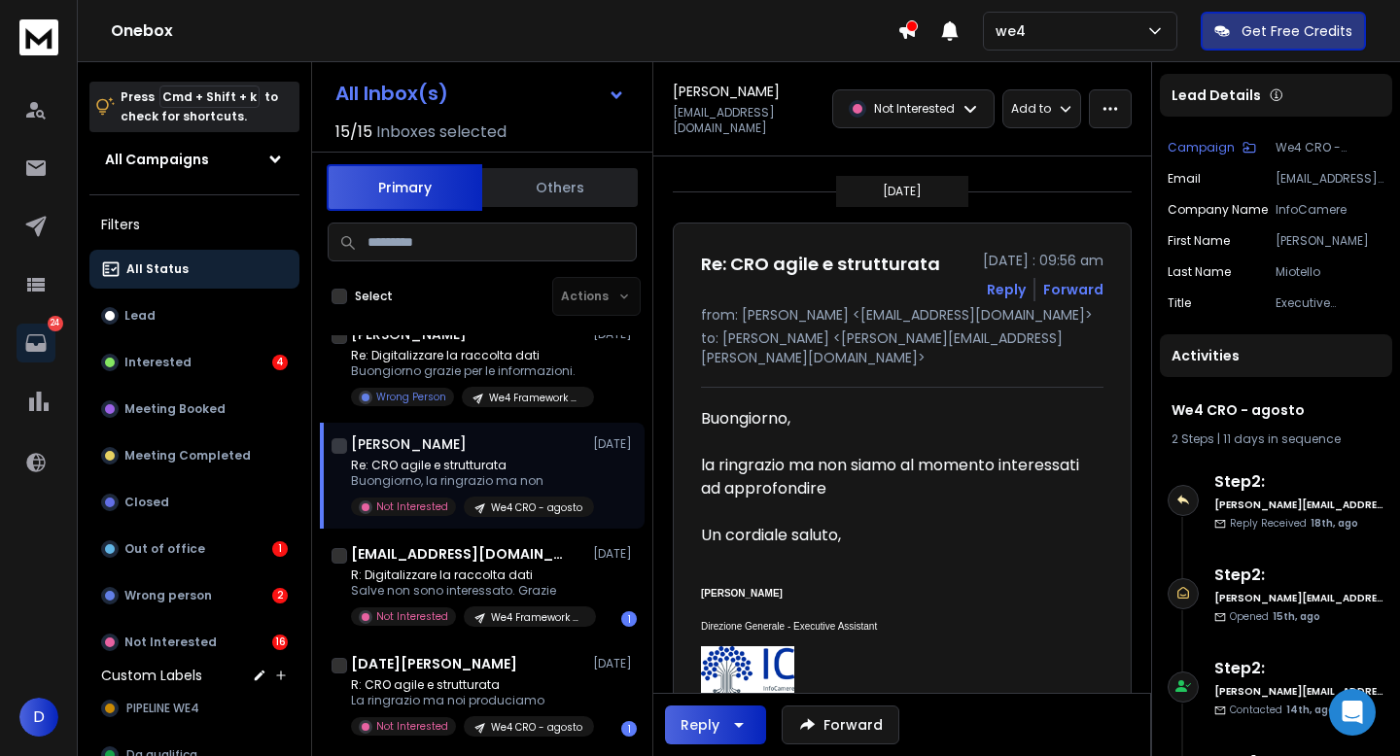
scroll to position [797, 0]
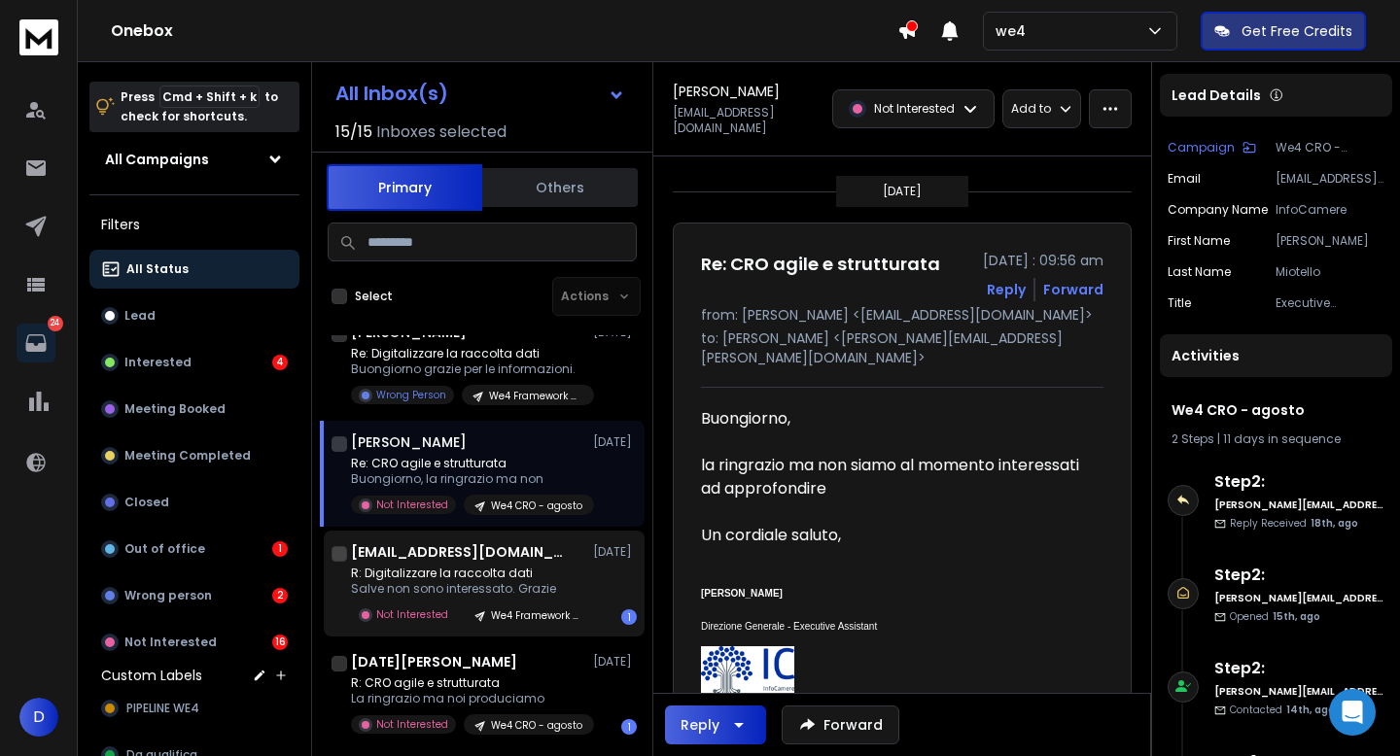
click at [594, 594] on div "R: Digitalizzare la raccolta dati Salve non sono interessato. Grazie Not Intere…" at bounding box center [494, 595] width 286 height 59
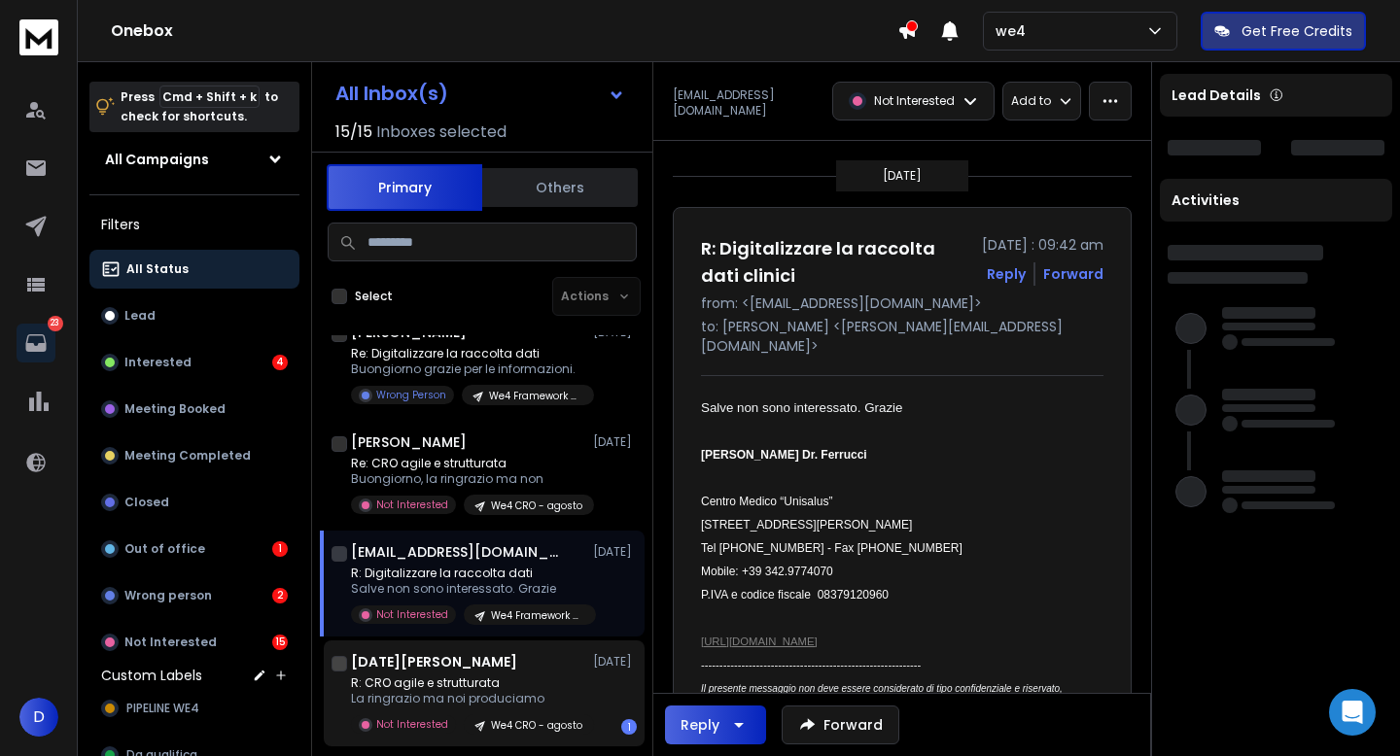
click at [587, 671] on div "Natale Lia 18 Aug" at bounding box center [494, 661] width 286 height 19
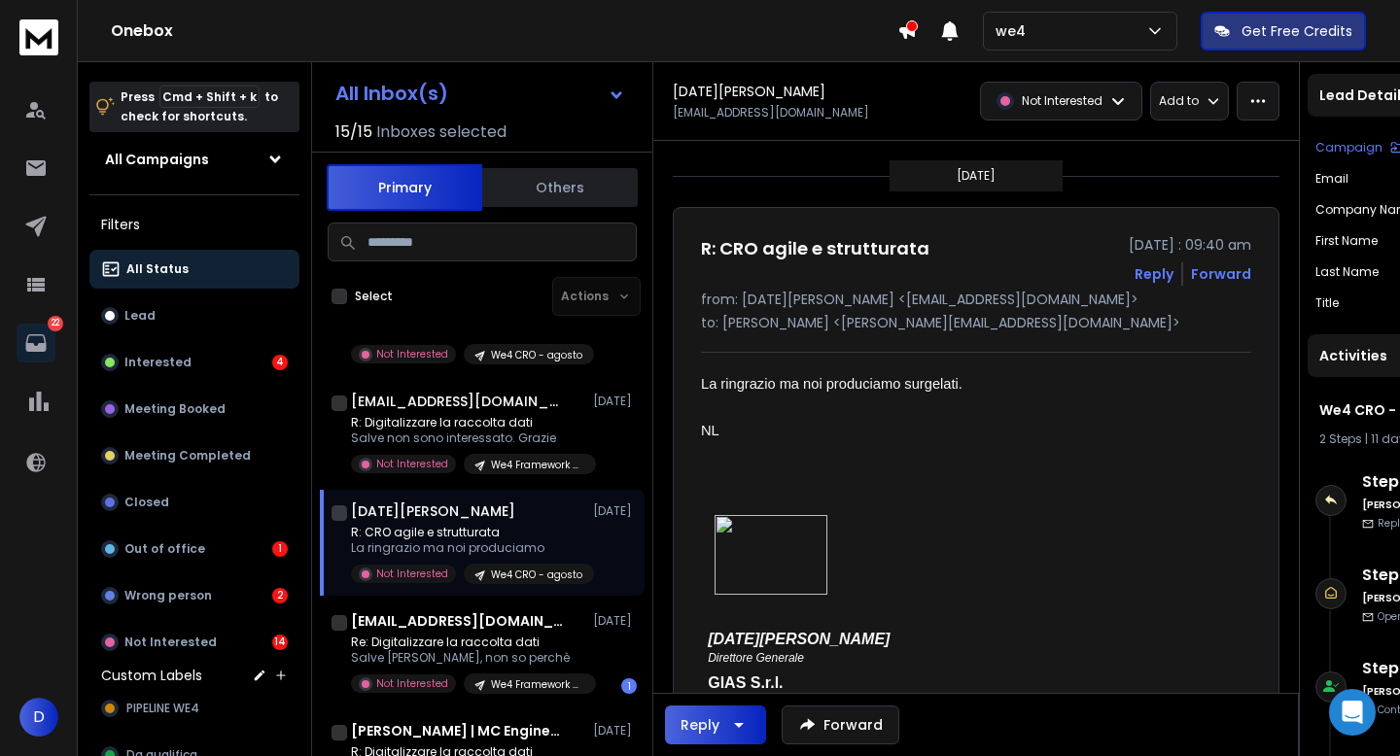
scroll to position [951, 0]
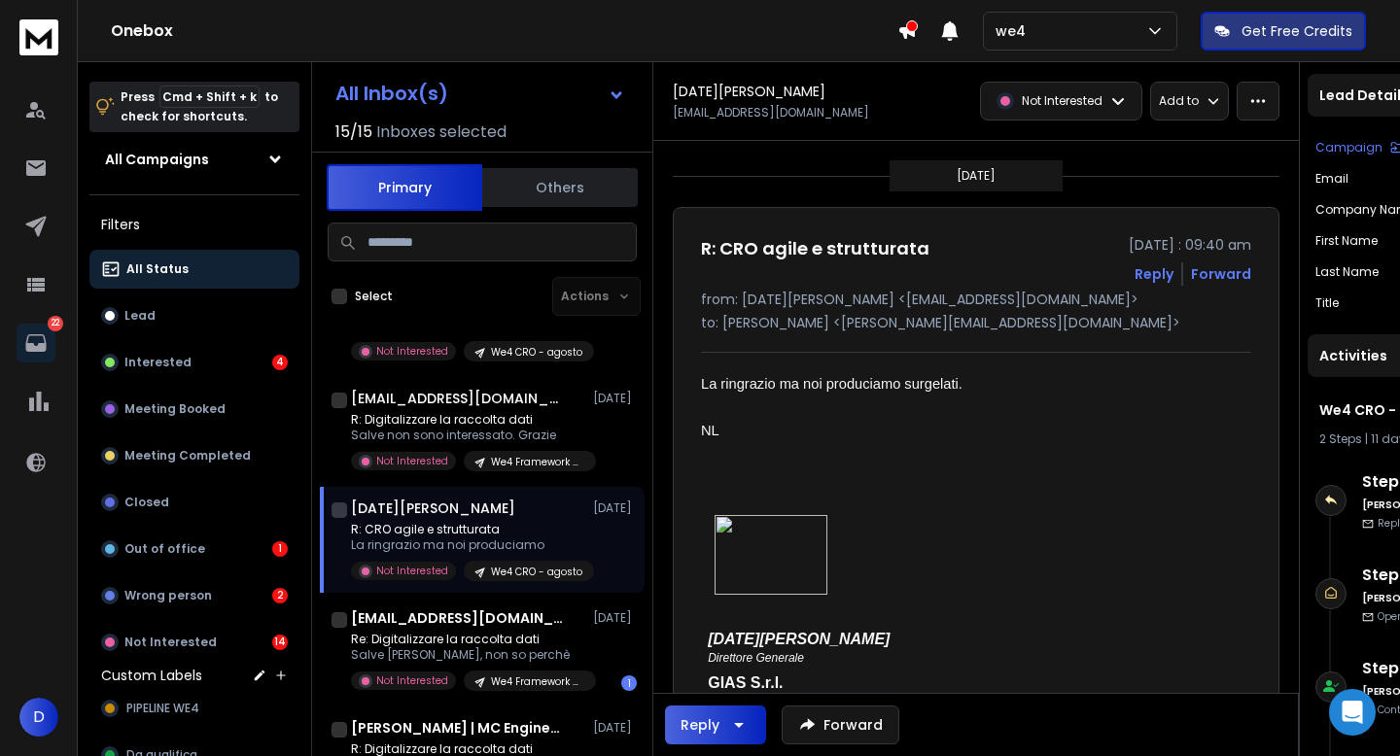
click at [587, 671] on div "Not Interested We4 Framework agosto" at bounding box center [473, 681] width 245 height 20
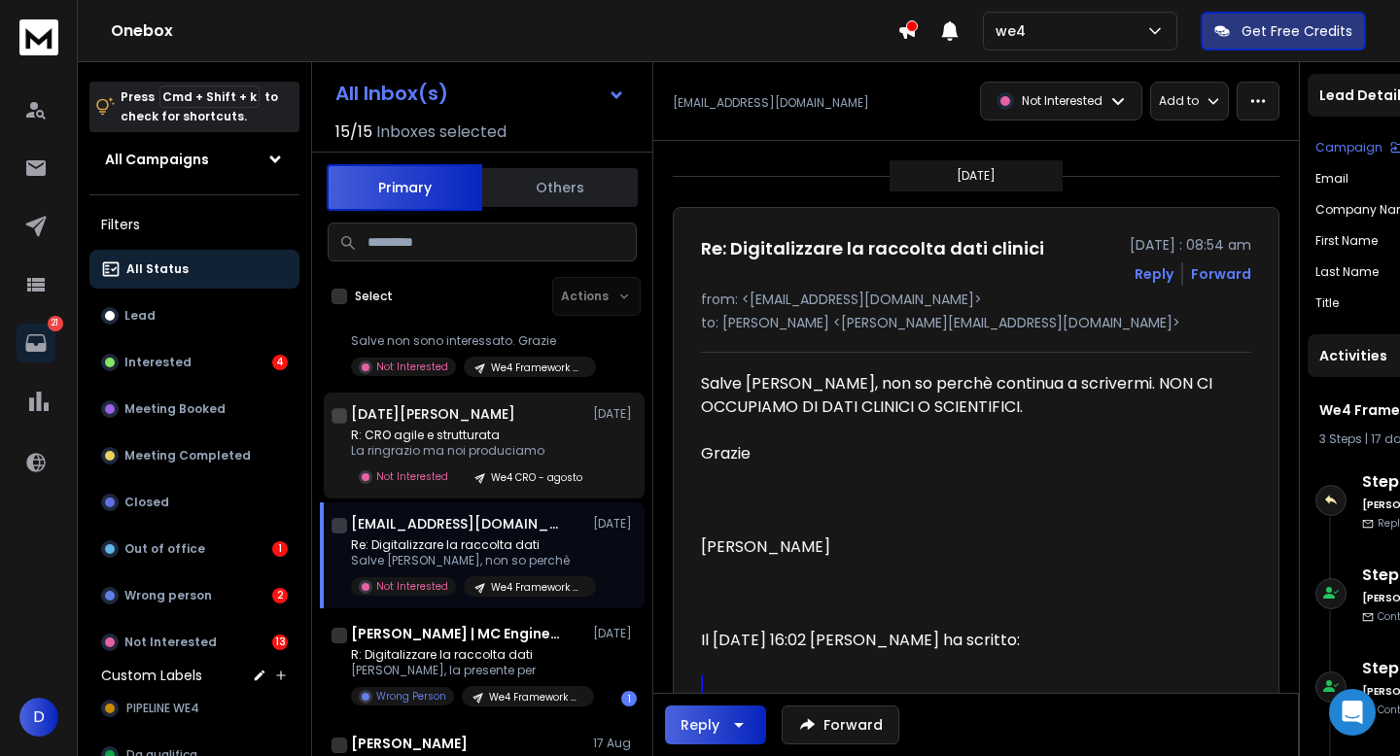
scroll to position [1047, 0]
click at [567, 432] on p "R: CRO agile e strutturata" at bounding box center [467, 434] width 233 height 16
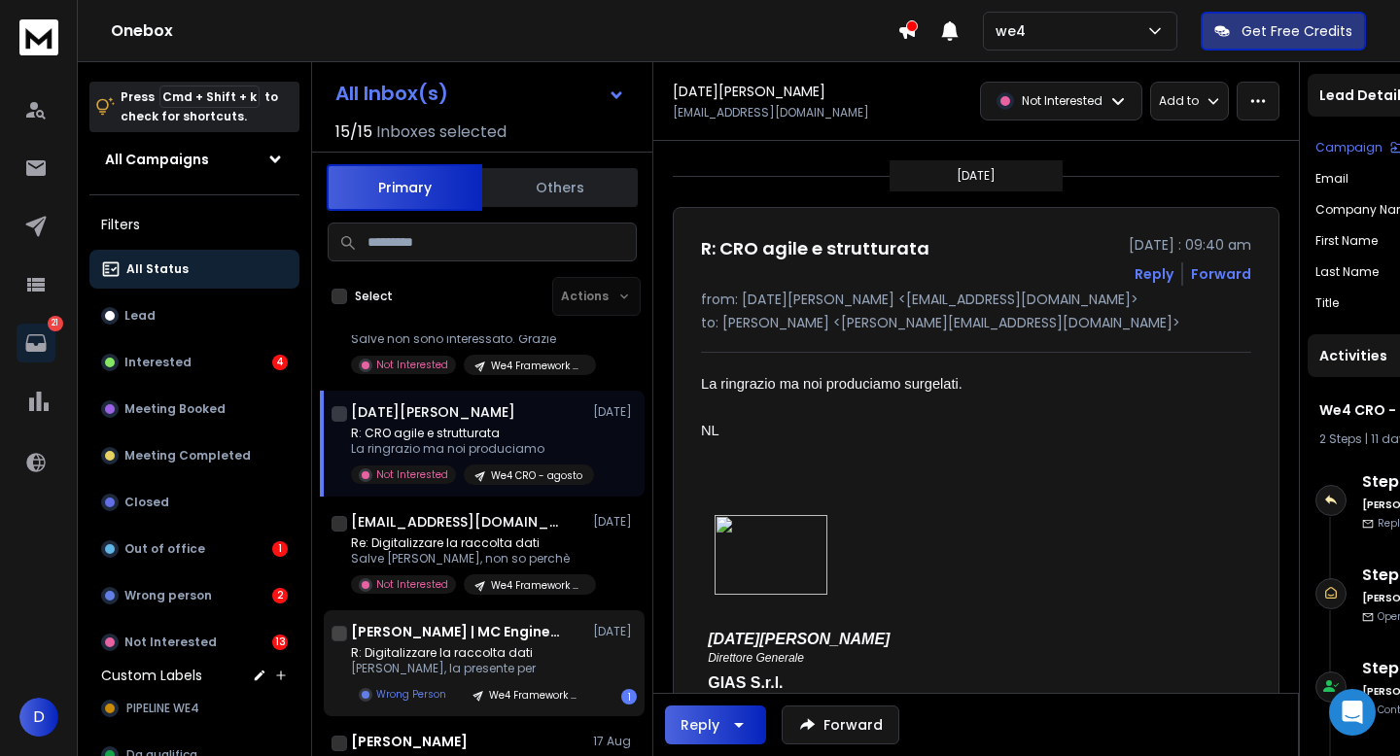
click at [593, 629] on p "[DATE]" at bounding box center [615, 632] width 44 height 16
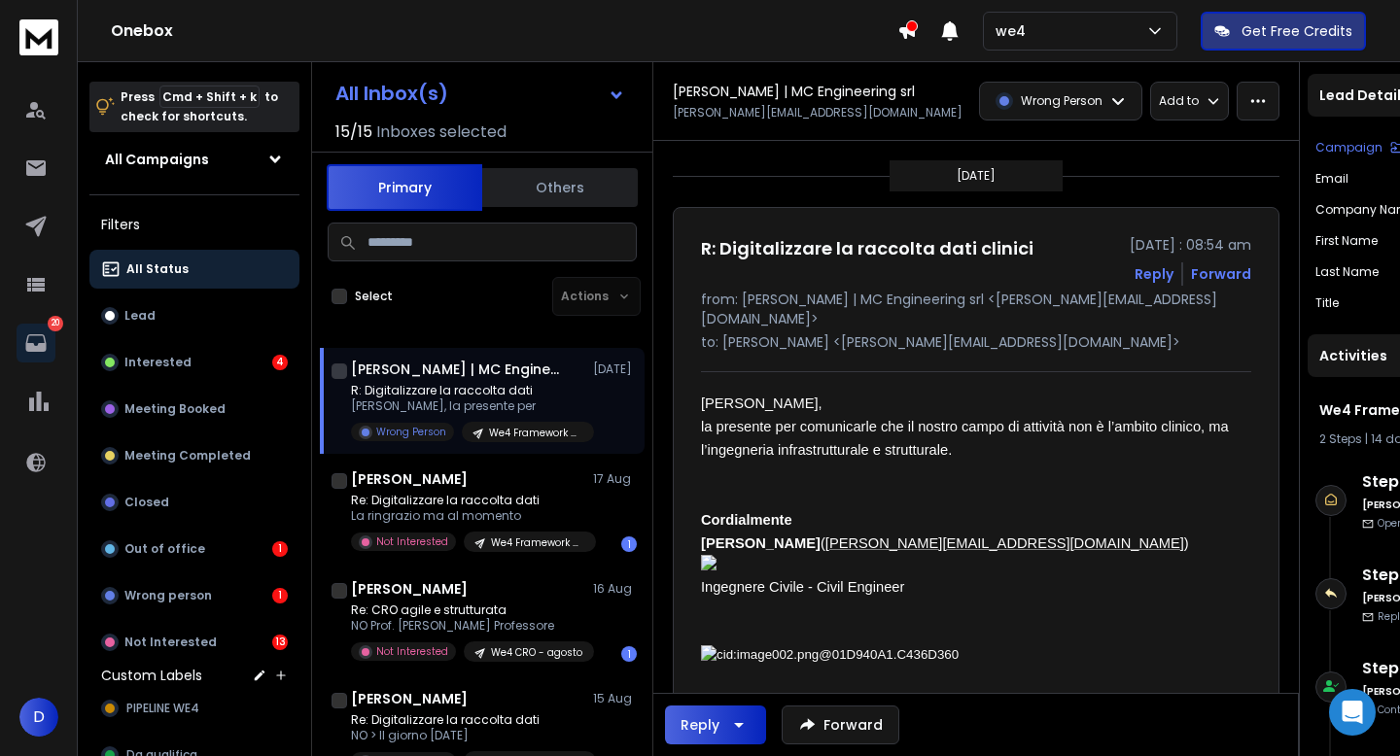
scroll to position [1312, 0]
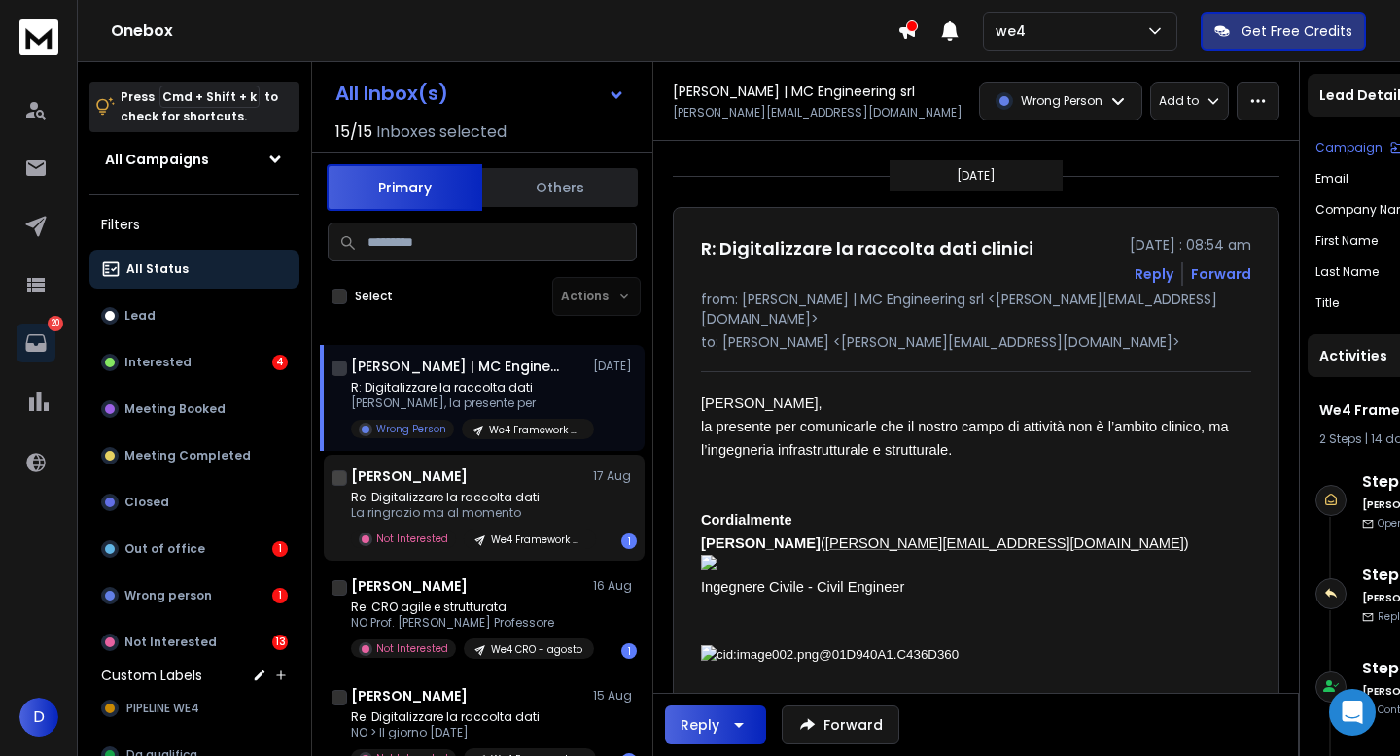
click at [613, 512] on div "Re: Digitalizzare la raccolta dati La ringrazio ma al momento Not Interested We…" at bounding box center [494, 519] width 286 height 59
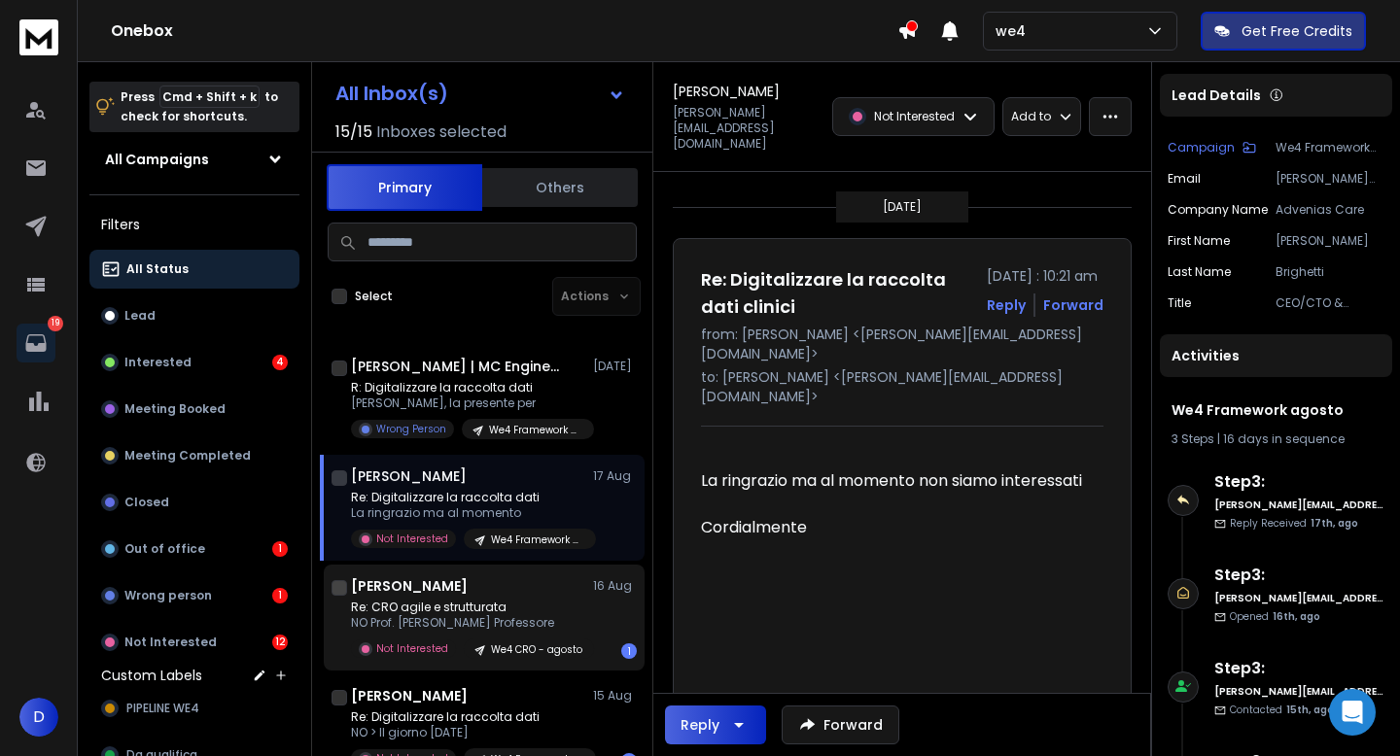
click at [616, 614] on div "Re: CRO agile e strutturata NO Prof. Vittorio Sambri Professore Not Interested …" at bounding box center [494, 629] width 286 height 59
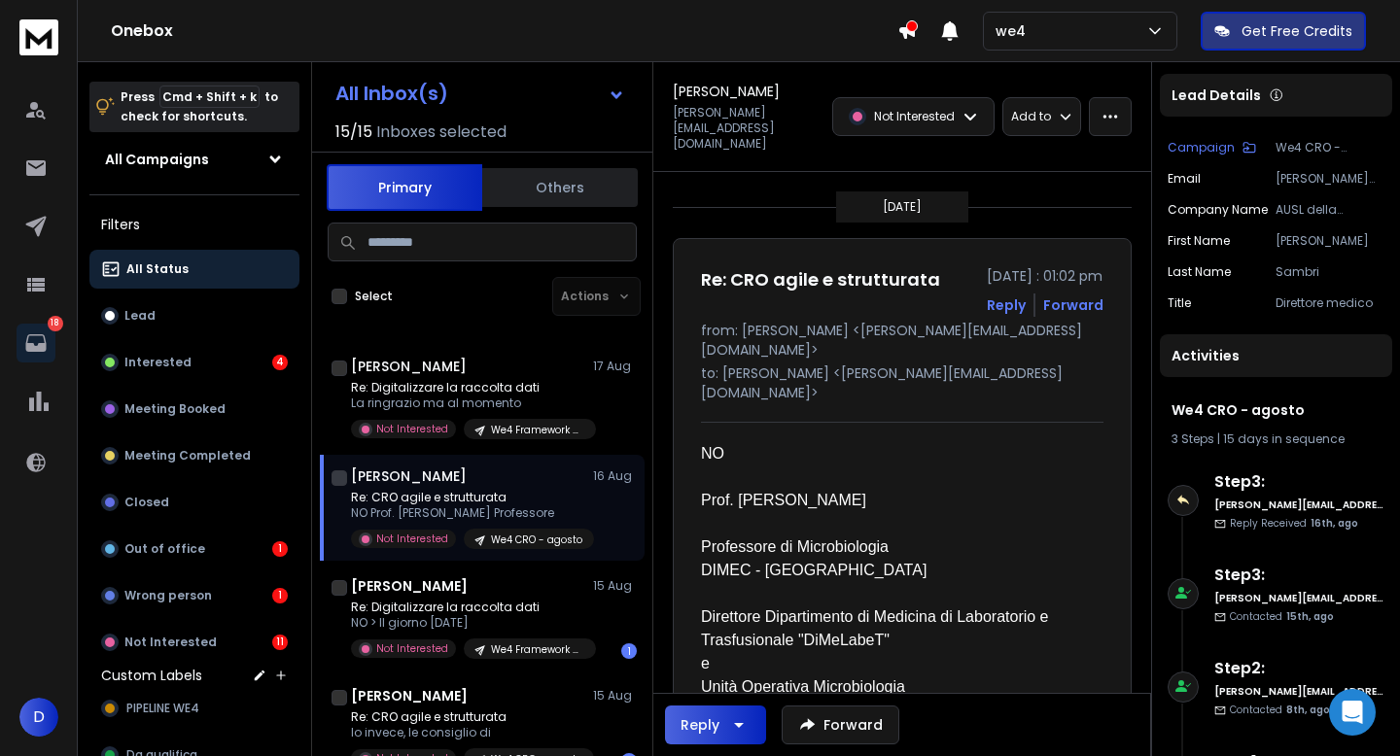
scroll to position [1425, 0]
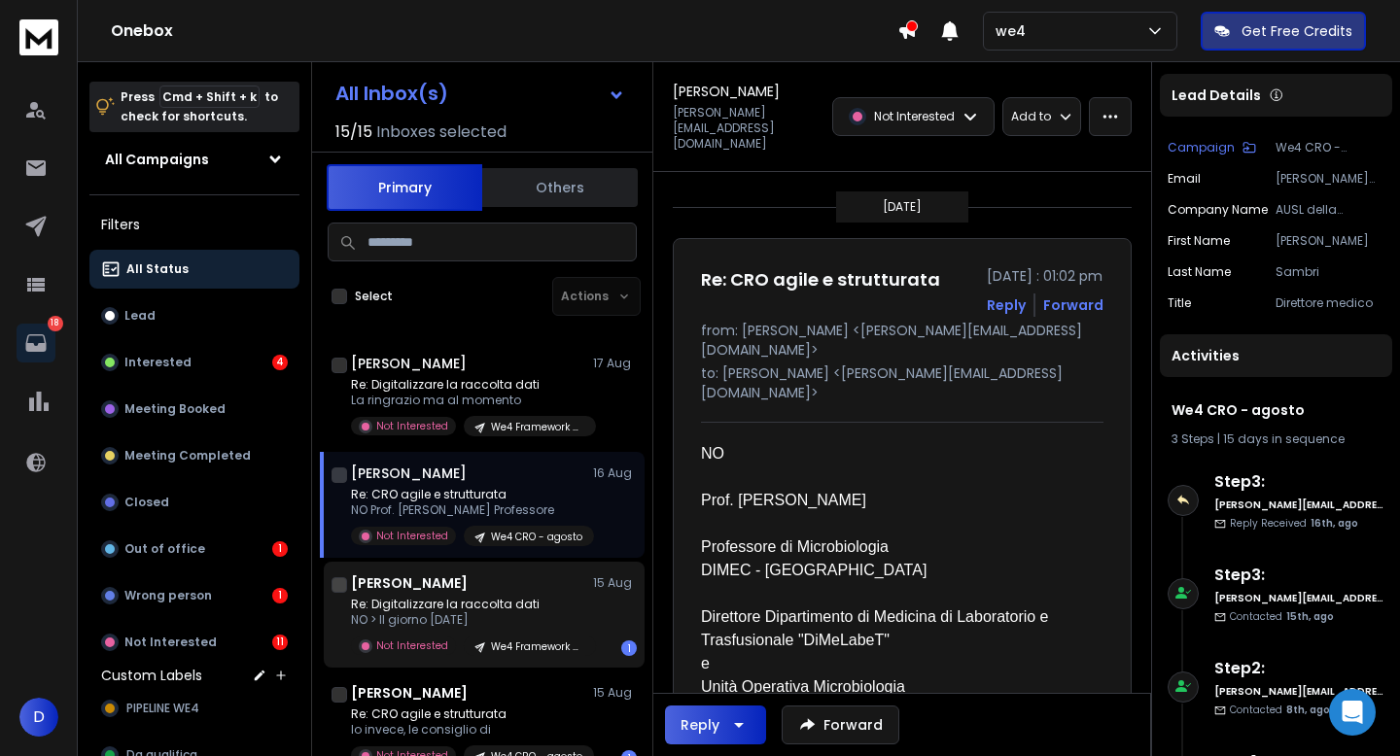
click at [615, 613] on div "Re: Digitalizzare la raccolta dati NO > Il giorno 15 ago Not Interested We4 Fra…" at bounding box center [494, 626] width 286 height 59
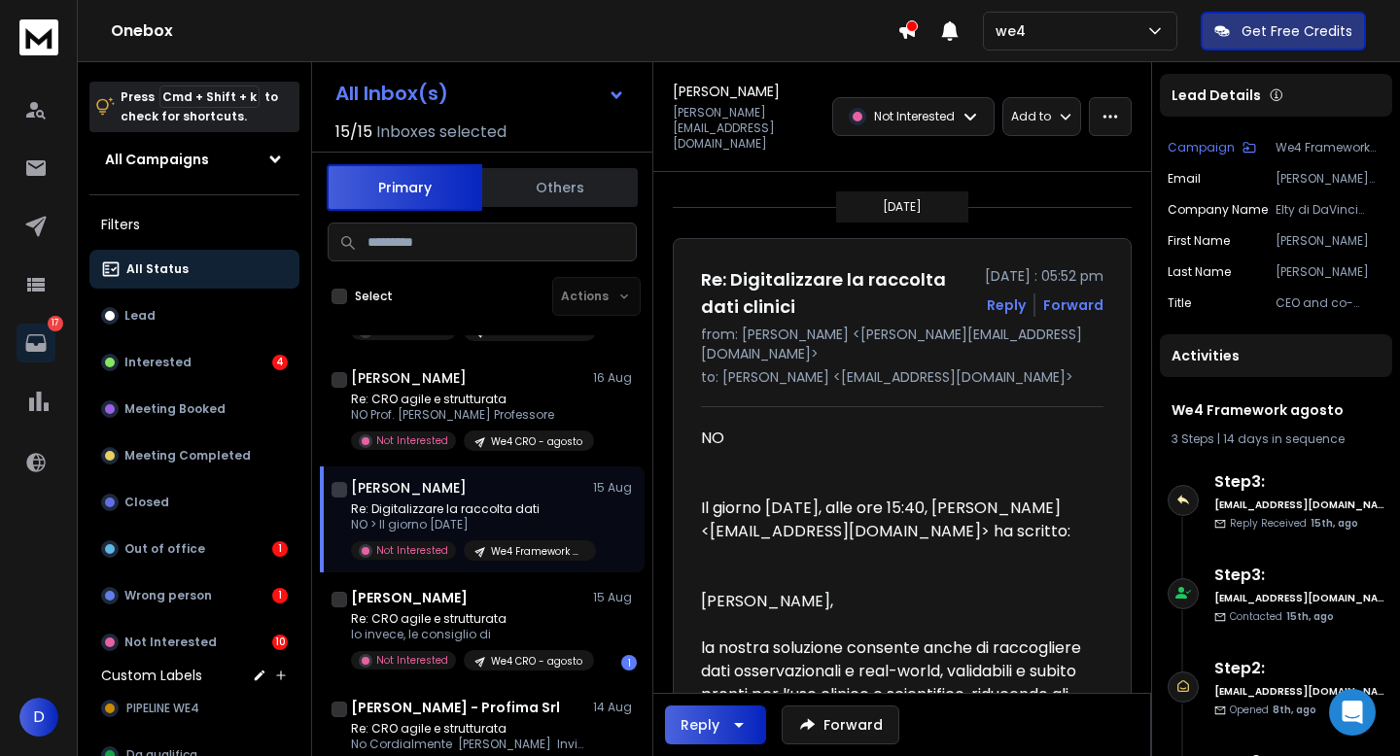
scroll to position [1525, 0]
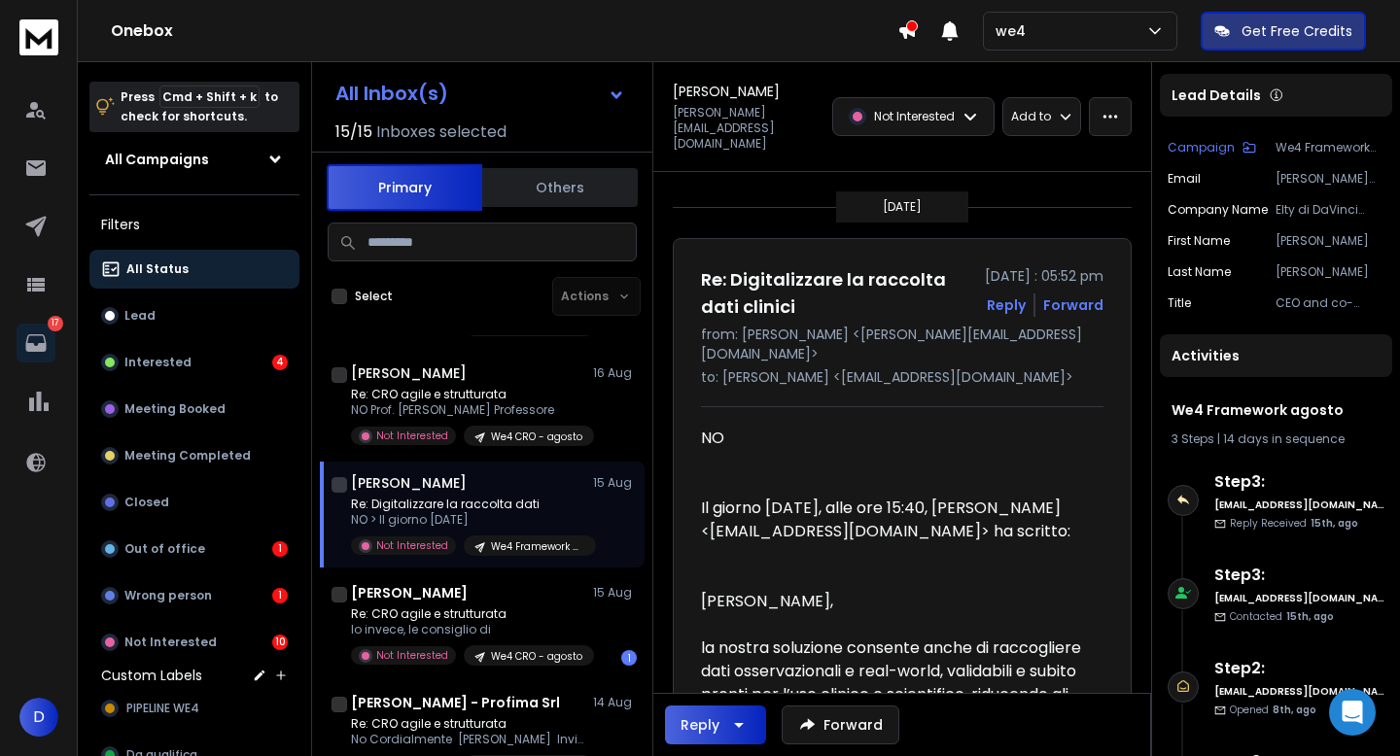
click at [615, 613] on div "Re: CRO agile e strutturata Io invece, le consiglio di Not Interested We4 CRO -…" at bounding box center [494, 636] width 286 height 59
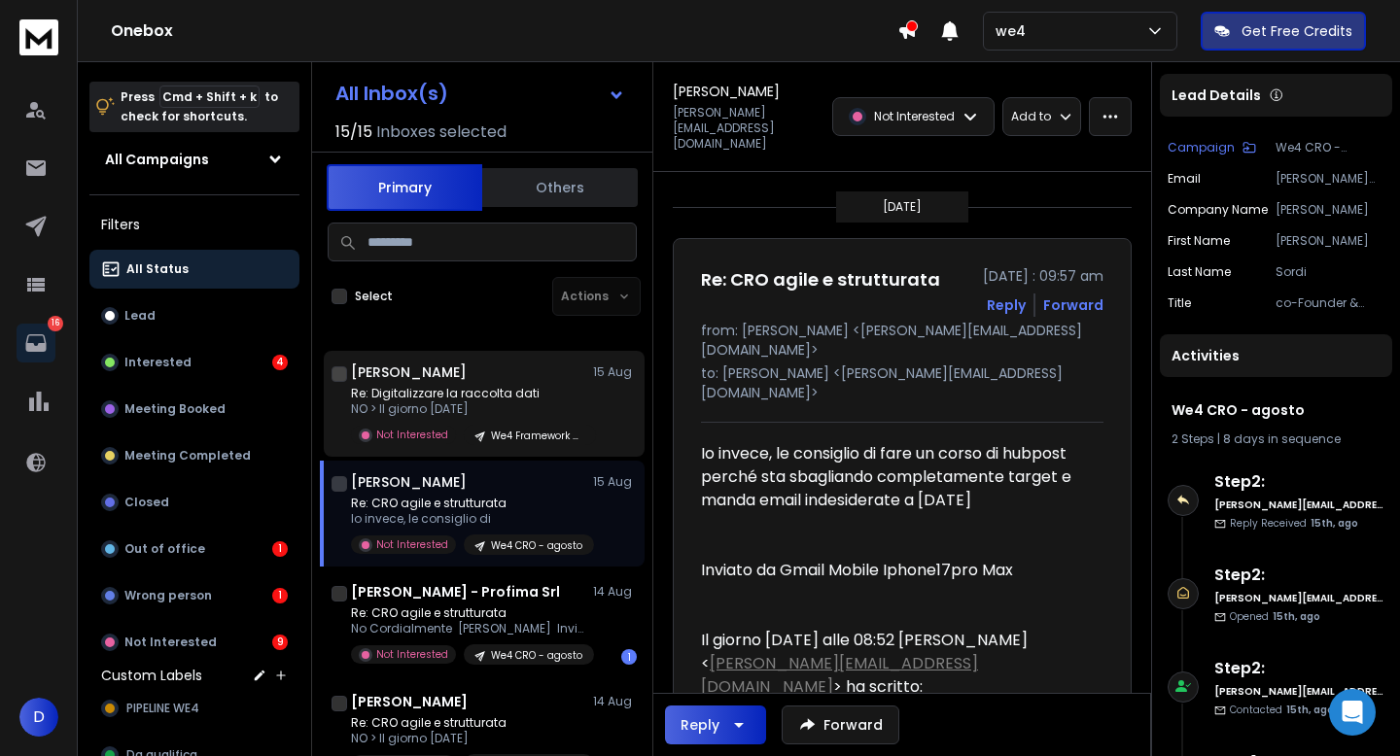
scroll to position [1647, 0]
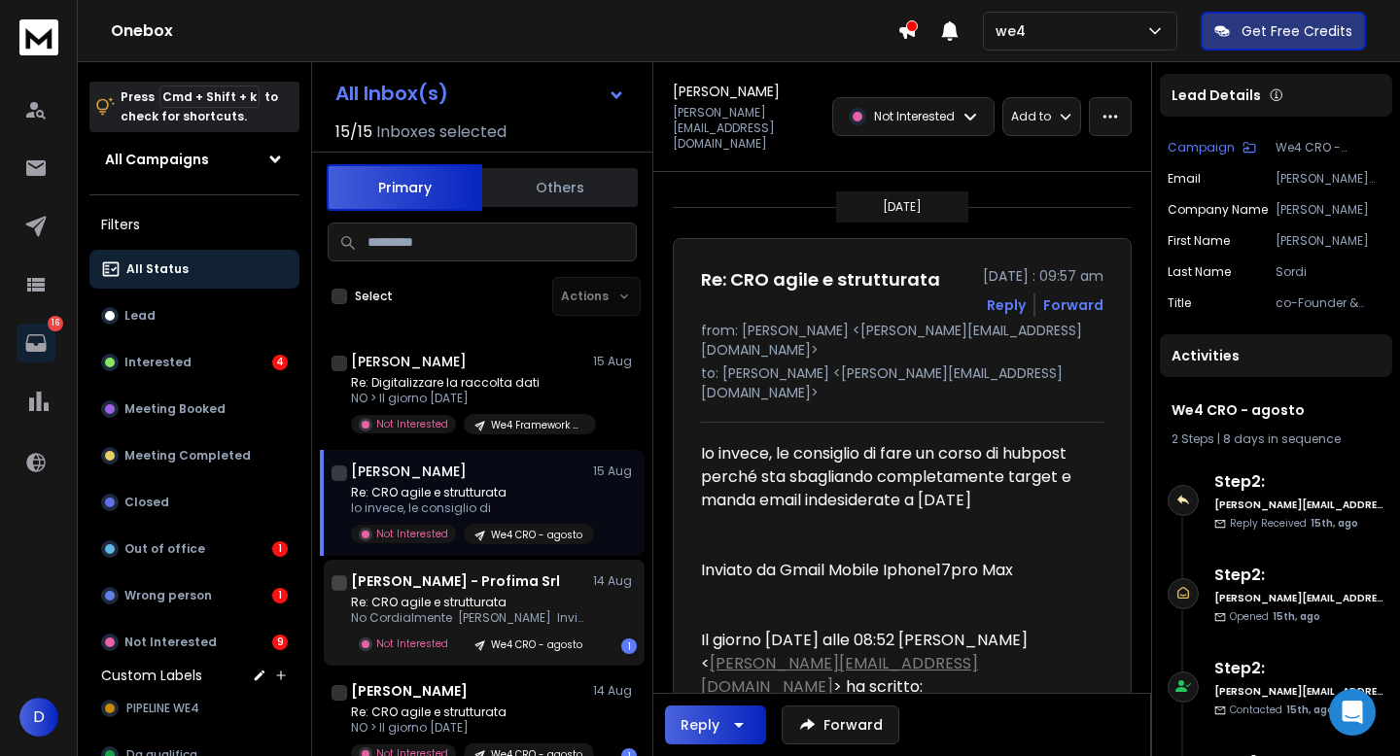
click at [599, 611] on div "Re: CRO agile e strutturata No Cordialmente Ing. Enzo Altobelli Inviato da iPho…" at bounding box center [494, 624] width 286 height 59
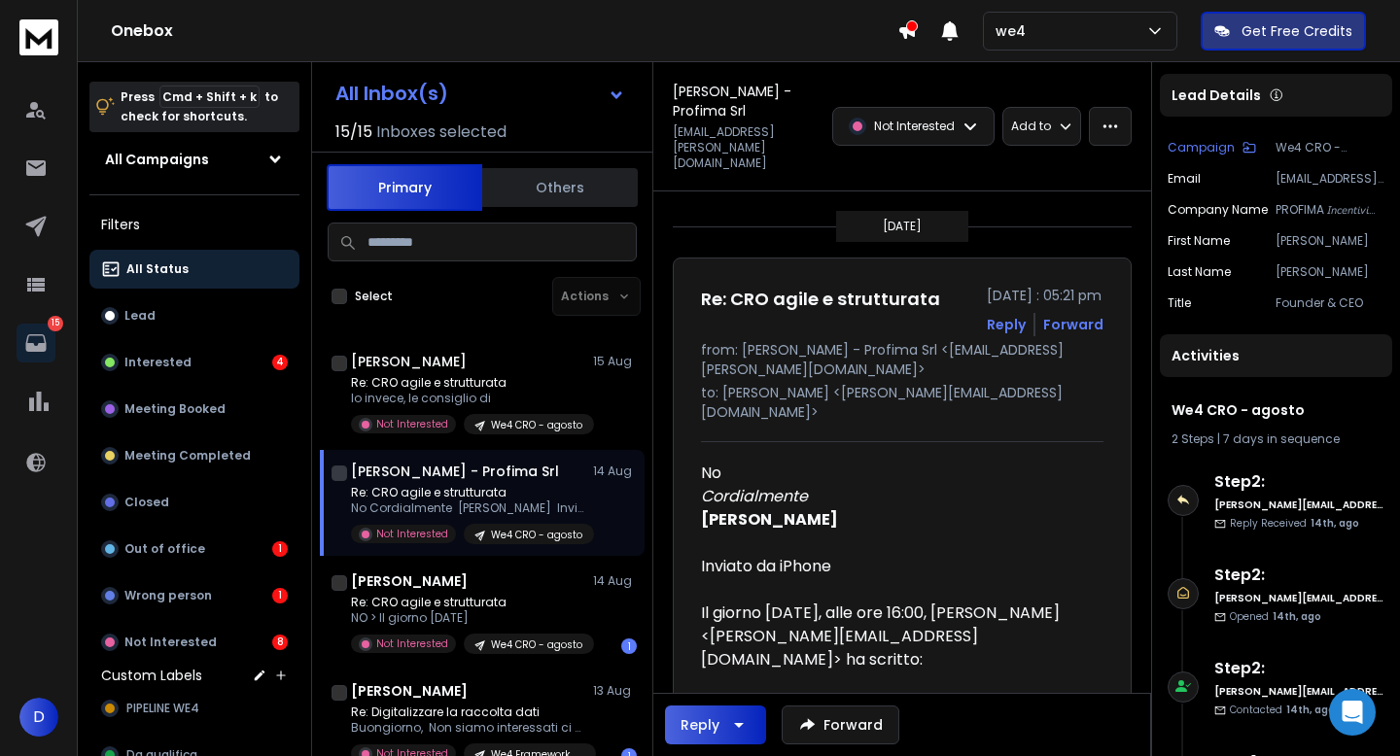
click at [599, 611] on div "Re: CRO agile e strutturata NO > Il giorno 13 ago Not Interested We4 CRO - agos…" at bounding box center [494, 624] width 286 height 59
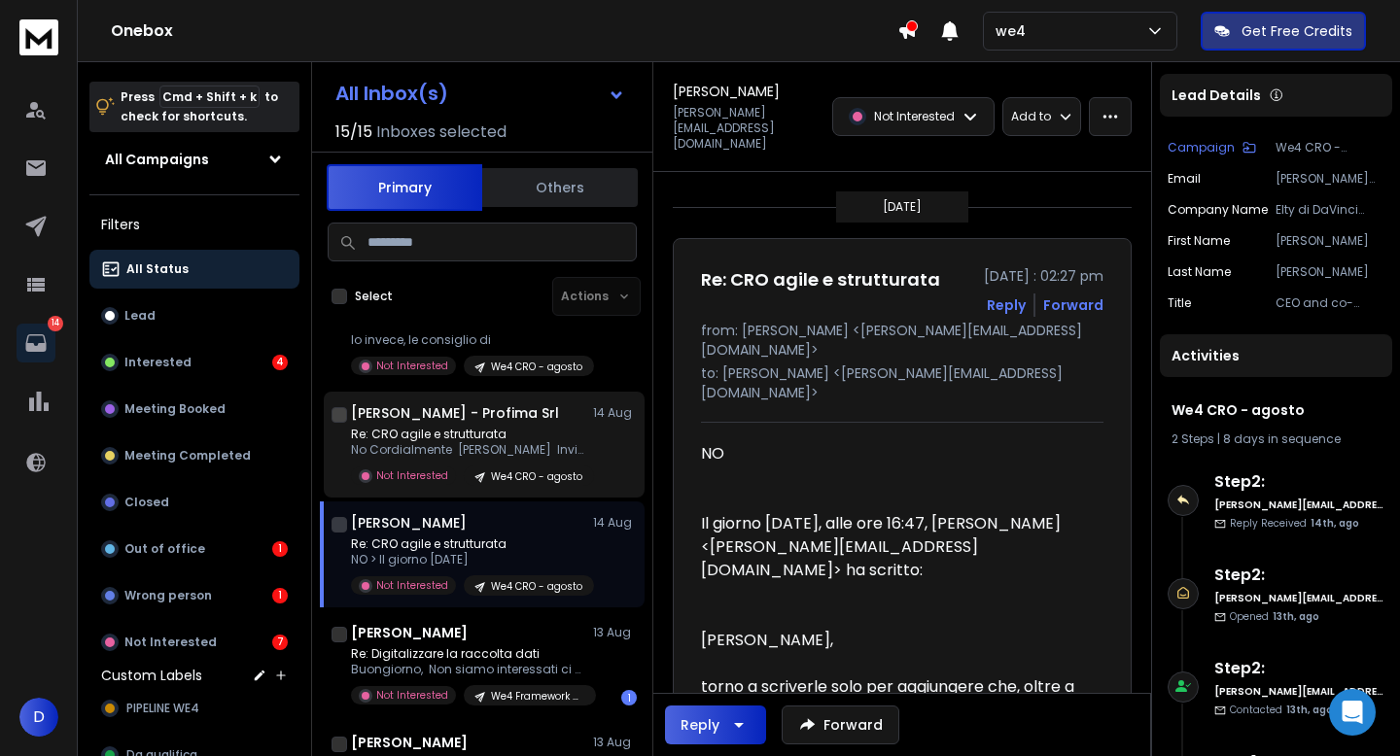
scroll to position [1854, 0]
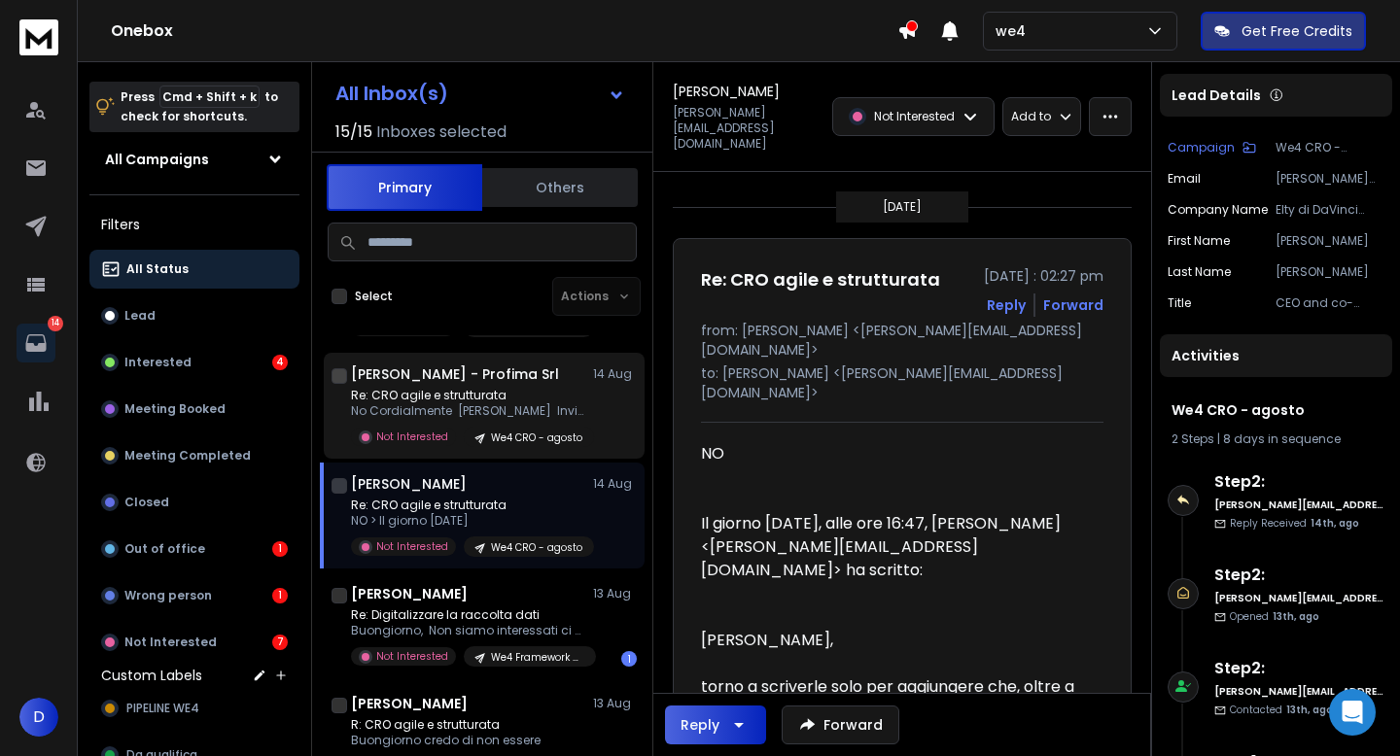
click at [599, 611] on div "Re: Digitalizzare la raccolta dati Buongiorno, Non siamo interessati ci occupia…" at bounding box center [494, 637] width 286 height 59
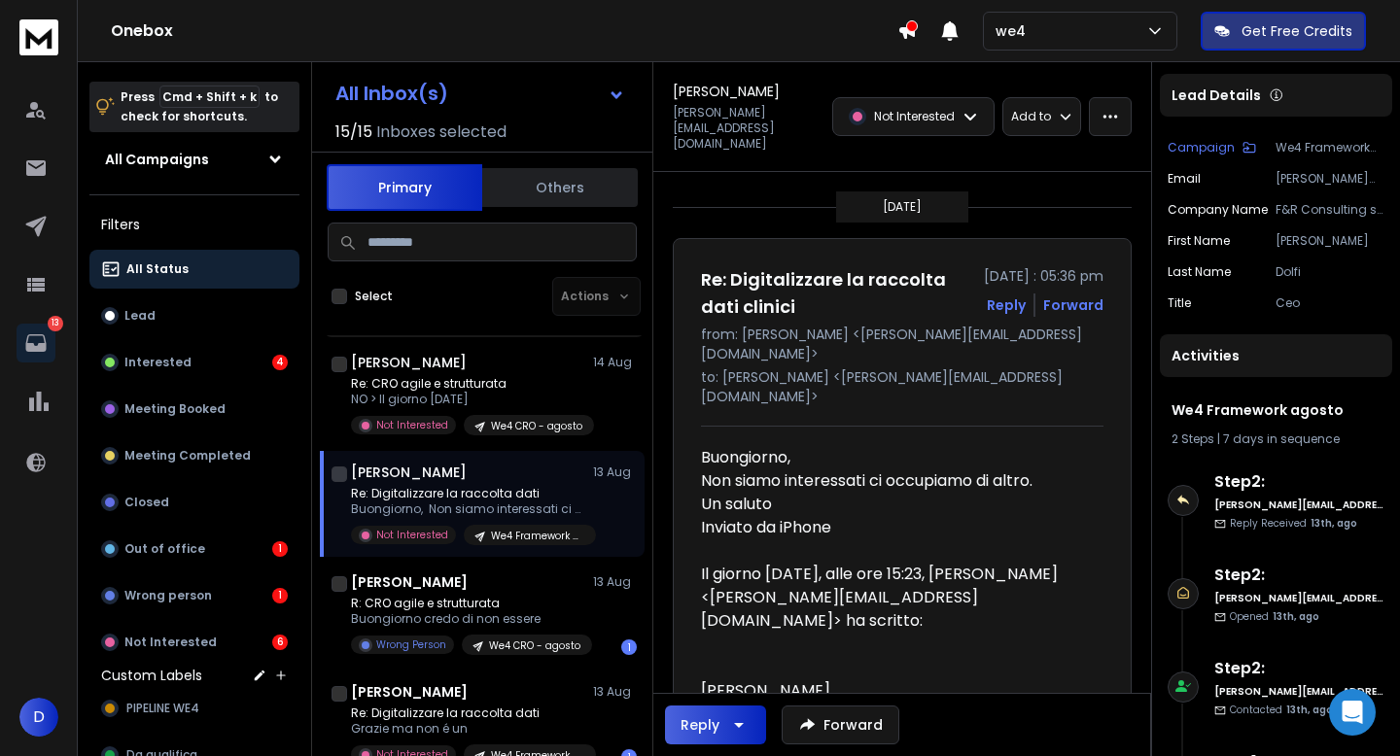
scroll to position [2007, 0]
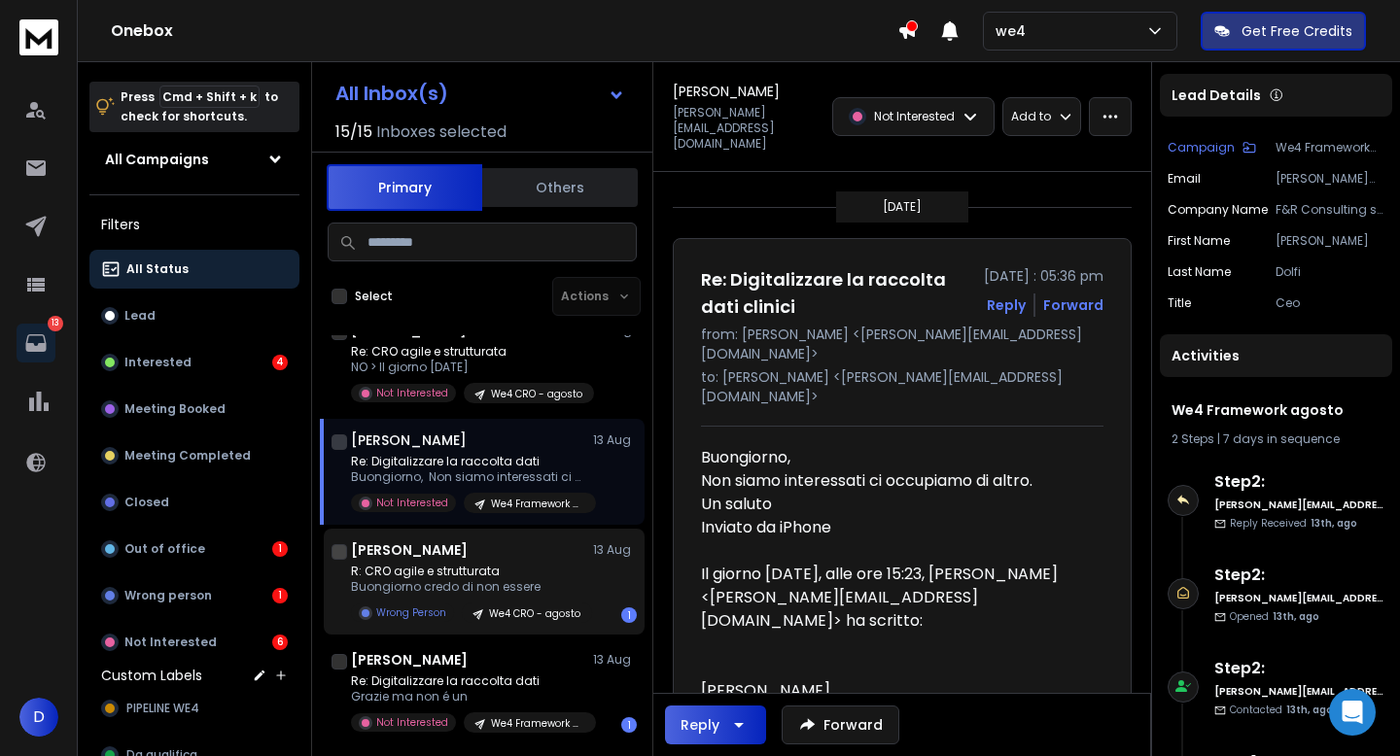
click at [603, 532] on div "Romano Alessandro 13 Aug R: CRO agile e strutturata Buongiorno credo di non ess…" at bounding box center [484, 582] width 321 height 106
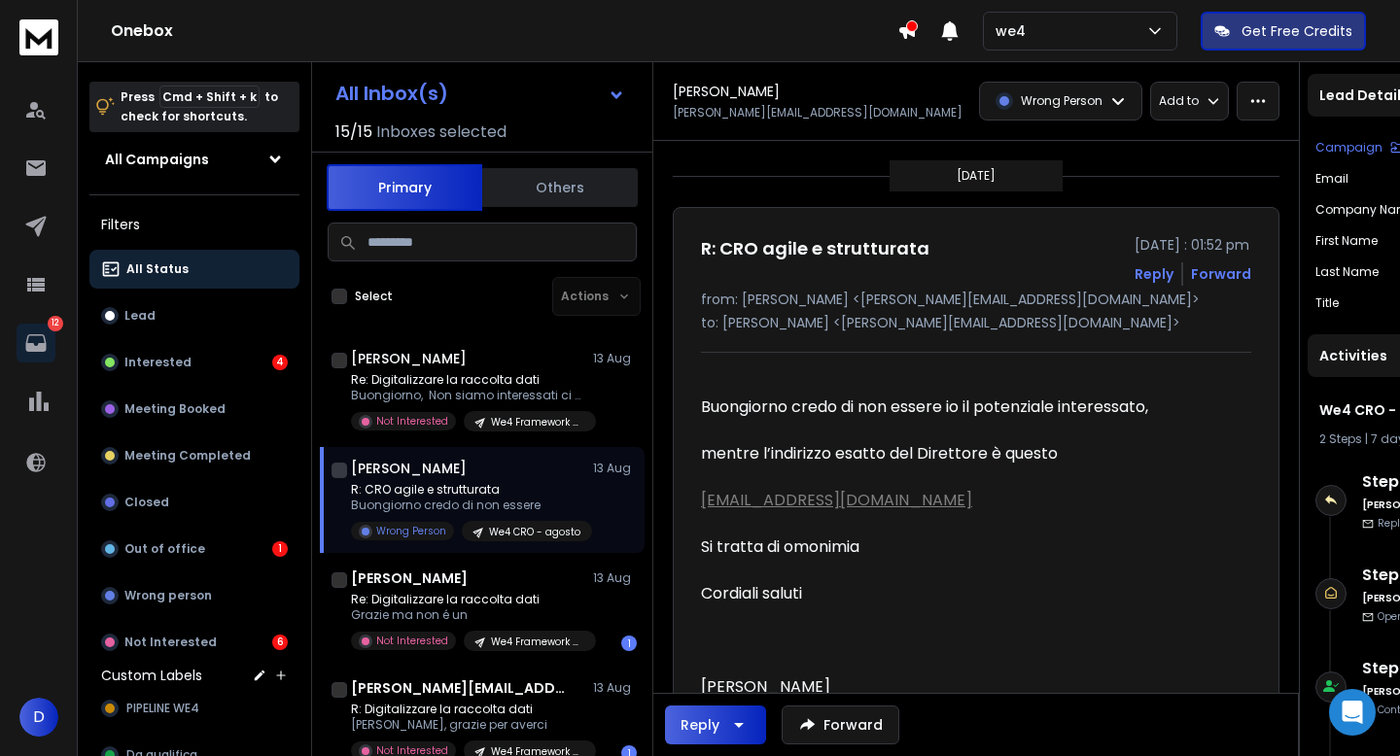
scroll to position [2121, 0]
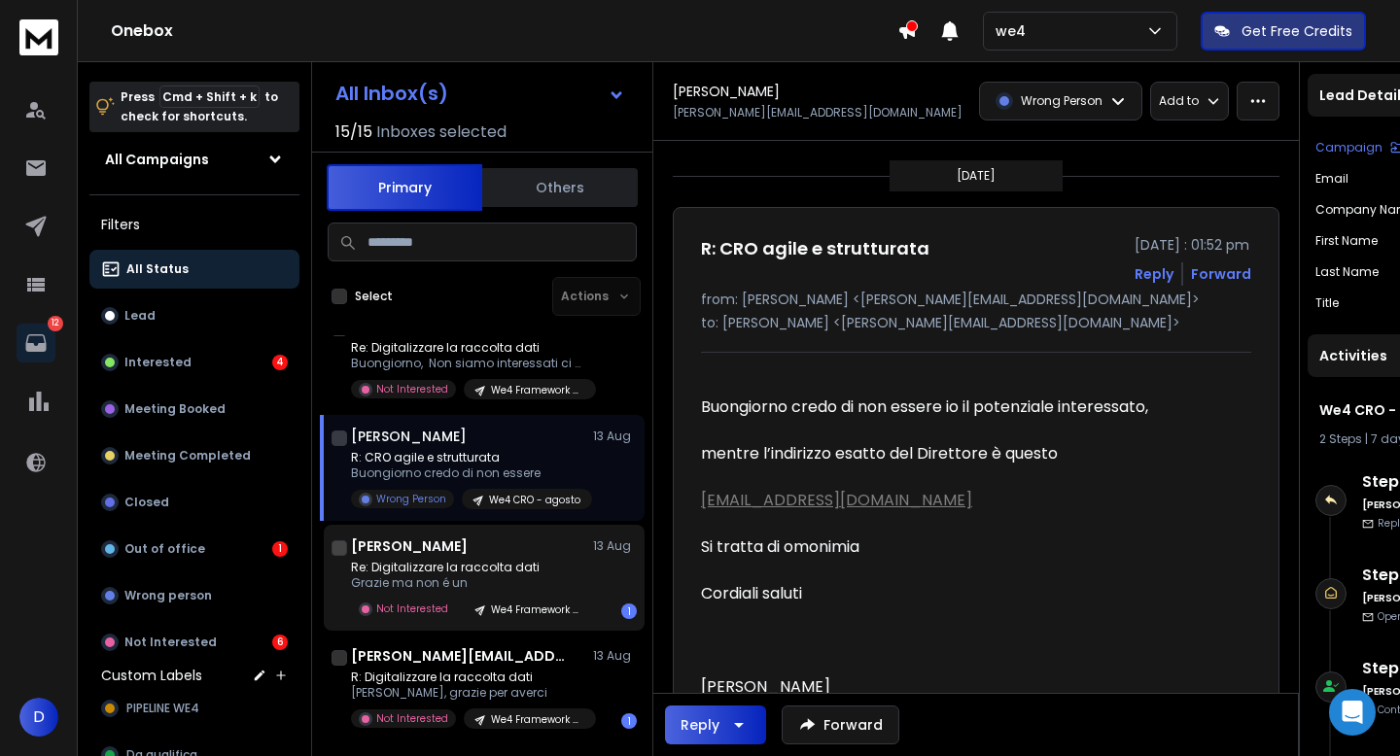
click at [611, 577] on div "Re: Digitalizzare la raccolta dati Grazie ma non é un Not Interested We4 Framew…" at bounding box center [494, 589] width 286 height 59
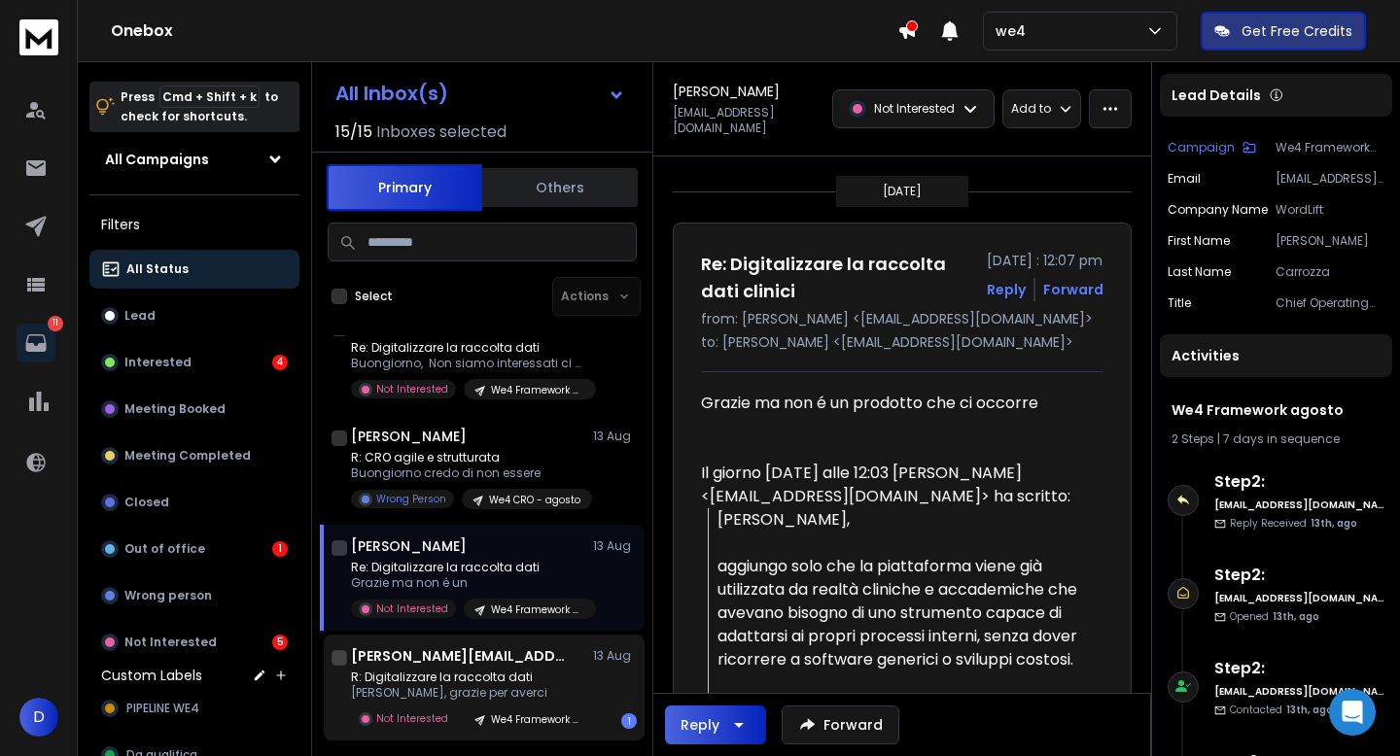
click at [600, 663] on p "13 Aug" at bounding box center [615, 656] width 44 height 16
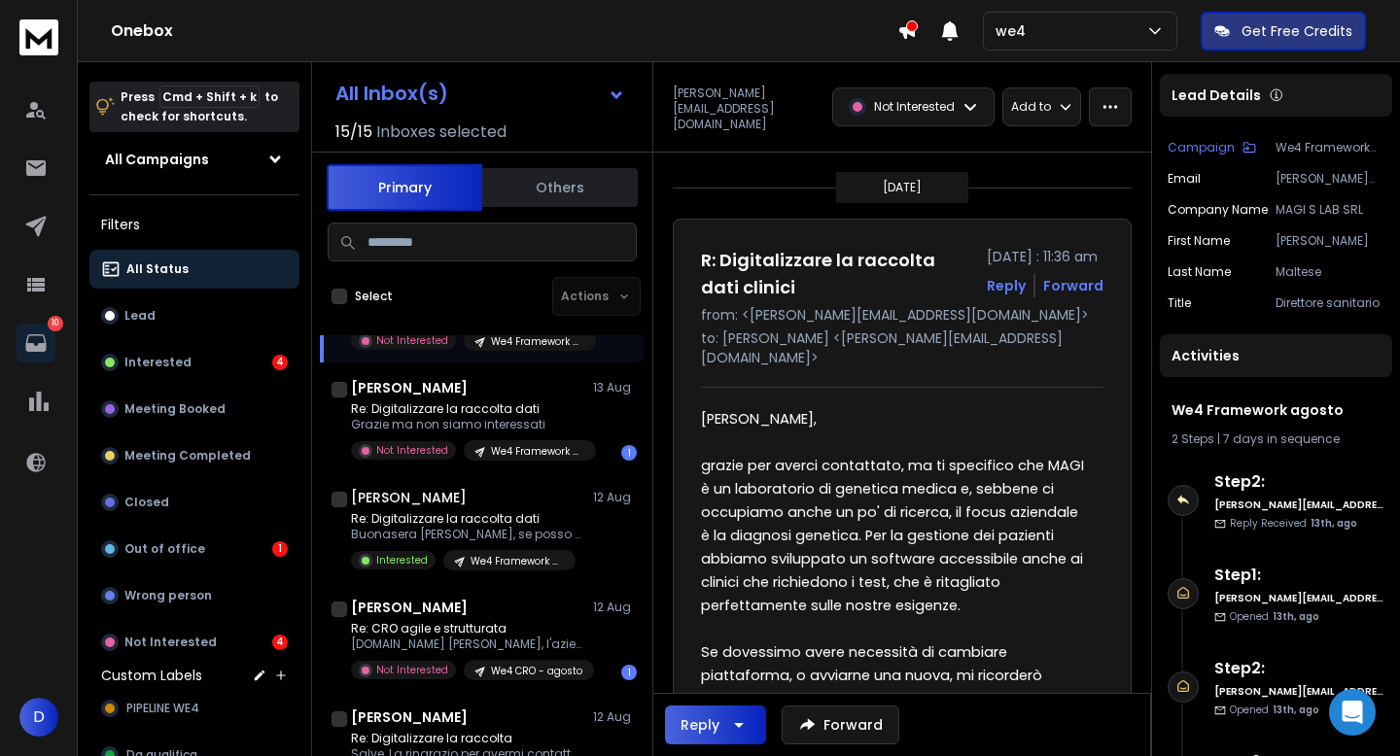
scroll to position [2510, 0]
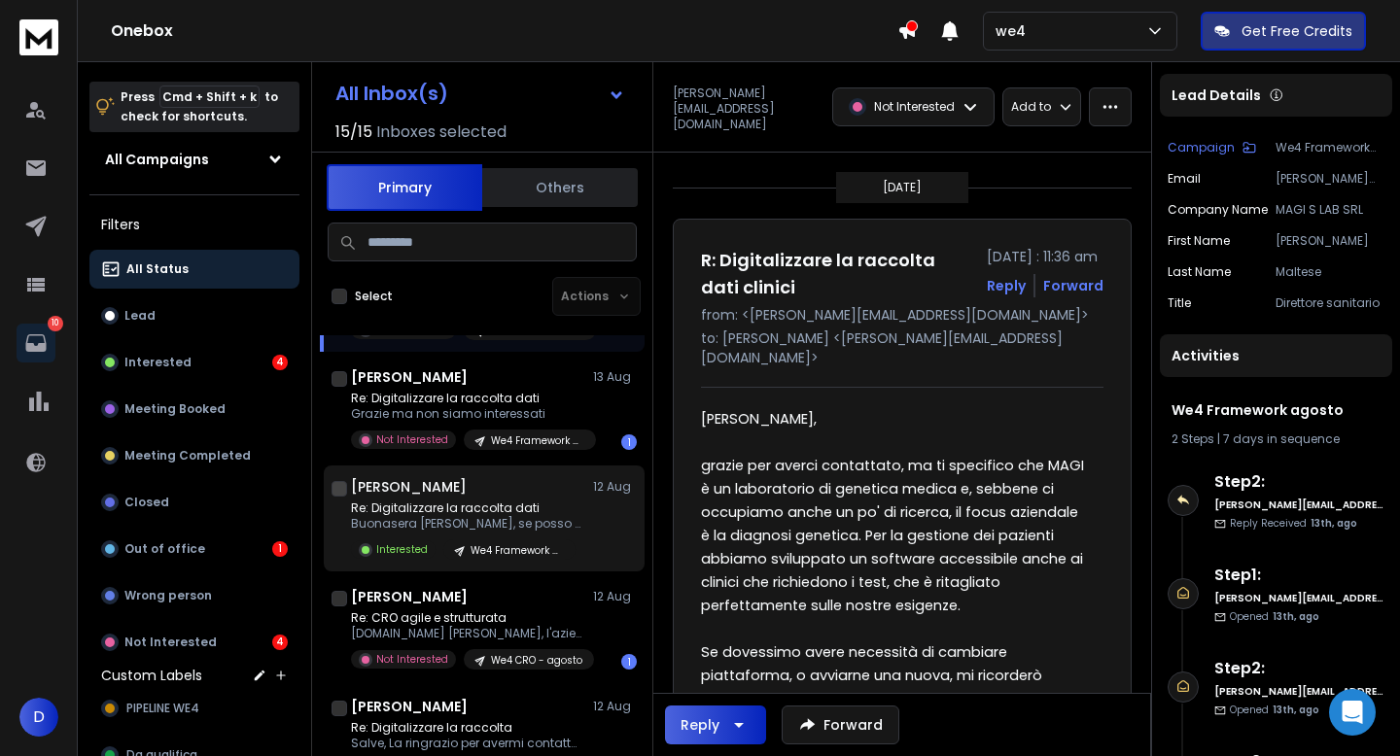
click at [587, 555] on div "Re: Digitalizzare la raccolta dati Buonasera Riccardo, se posso permettermi, In…" at bounding box center [494, 530] width 286 height 59
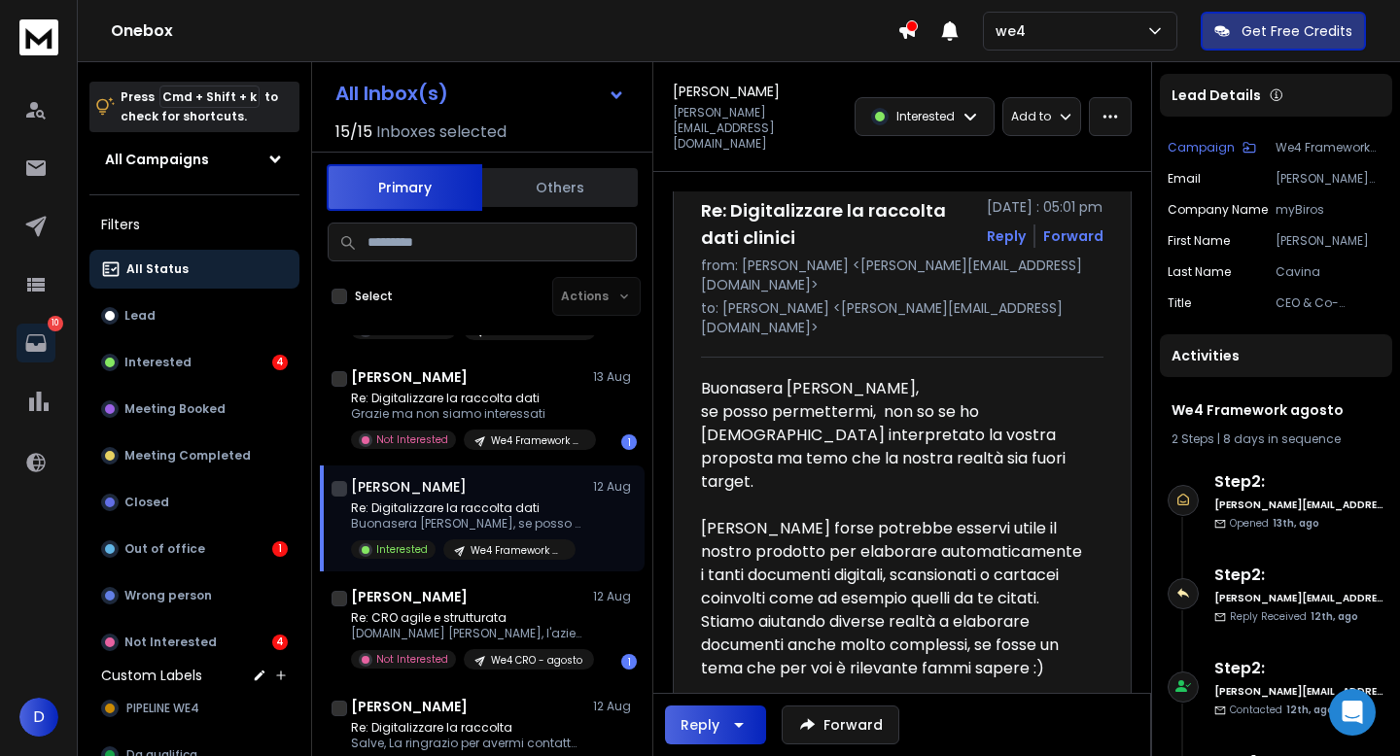
scroll to position [106, 0]
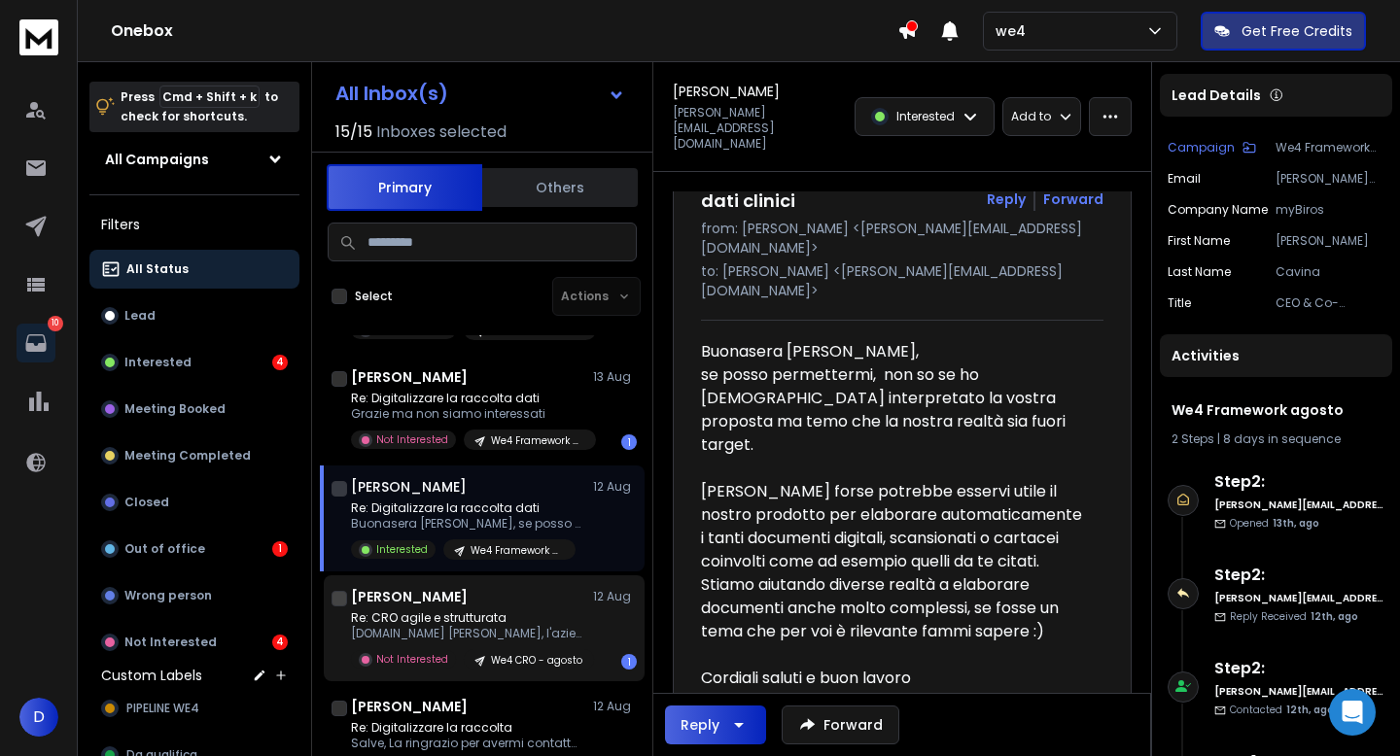
click at [583, 602] on div "Vincenzo Bianculli 12 Aug" at bounding box center [494, 596] width 286 height 19
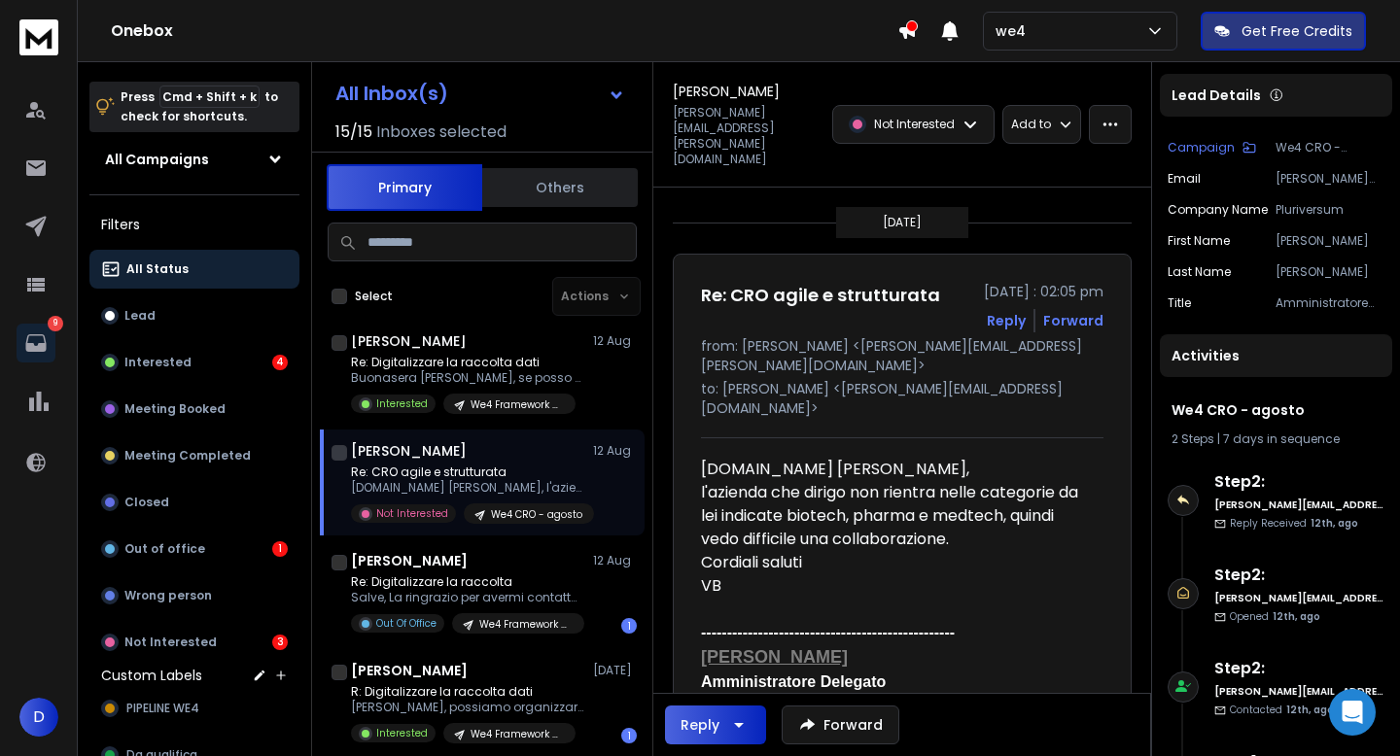
scroll to position [2676, 0]
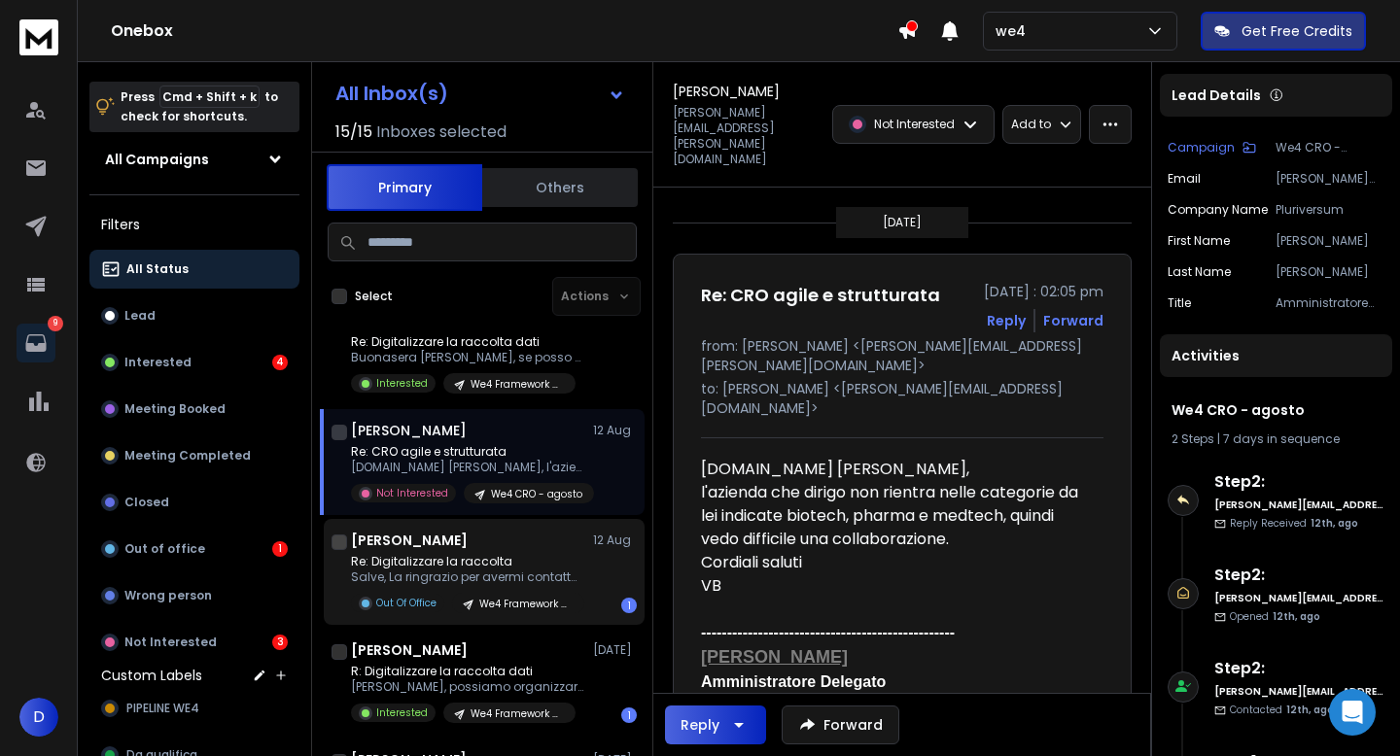
click at [589, 577] on div "Re: Digitalizzare la raccolta Salve, La ringrazio per avermi contattato. Sarò O…" at bounding box center [494, 583] width 286 height 59
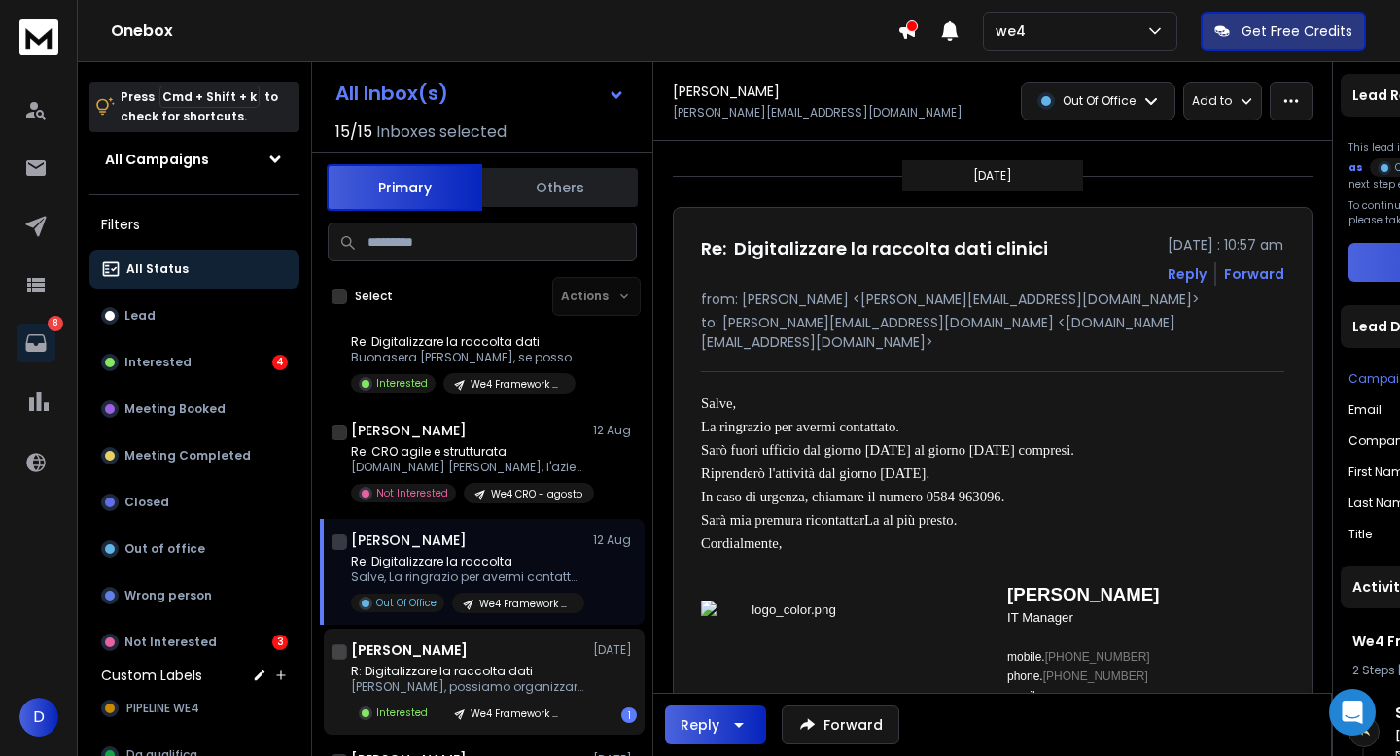
click at [595, 664] on div "R: Digitalizzare la raccolta dati Buongiorno Riccardo, possiamo organizzare una…" at bounding box center [494, 693] width 286 height 59
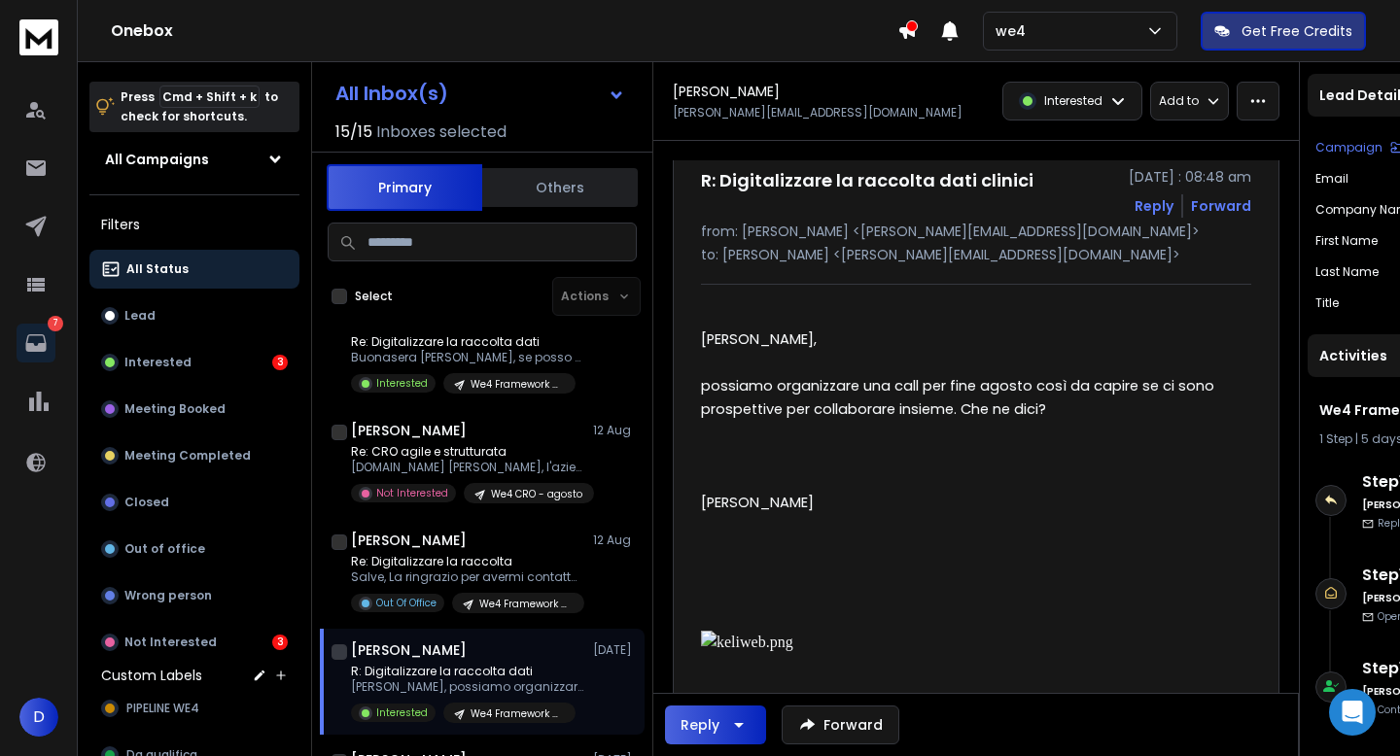
scroll to position [25, 0]
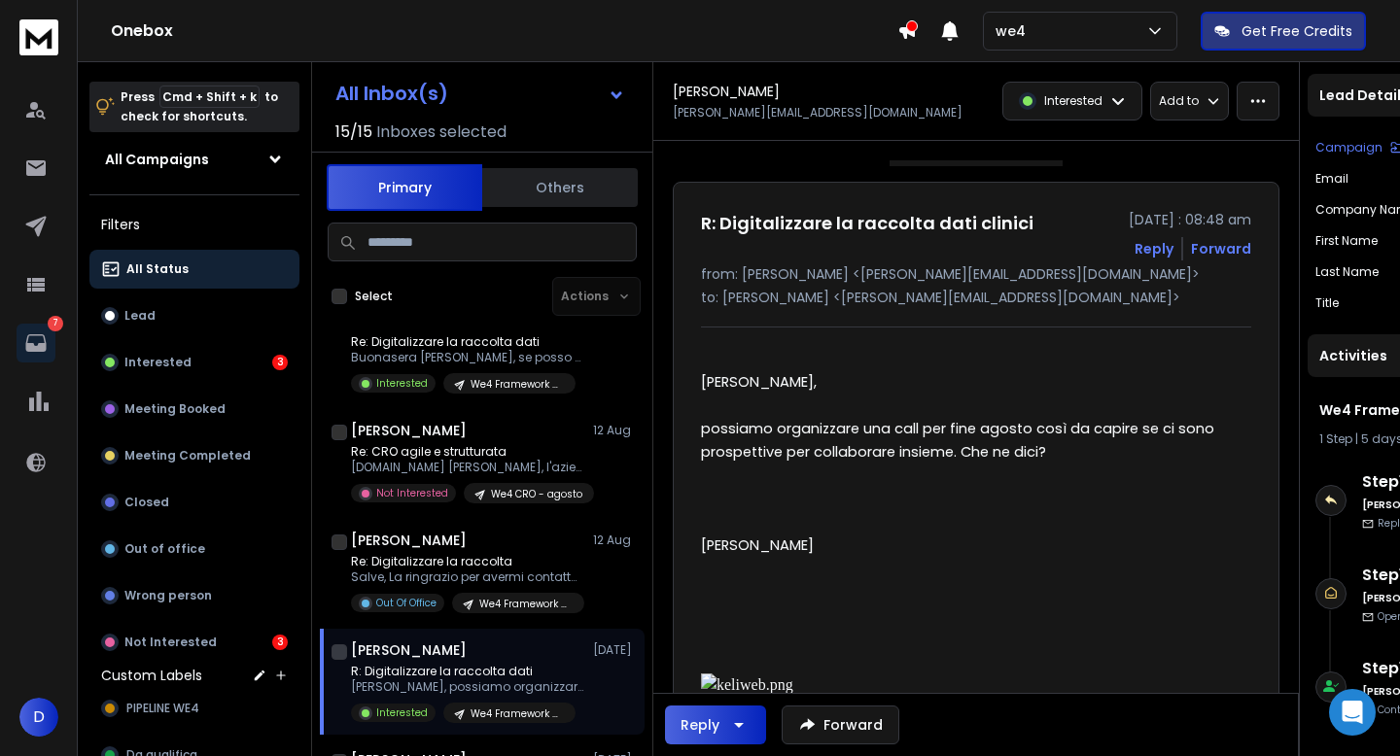
click at [750, 729] on button "Reply" at bounding box center [715, 725] width 101 height 39
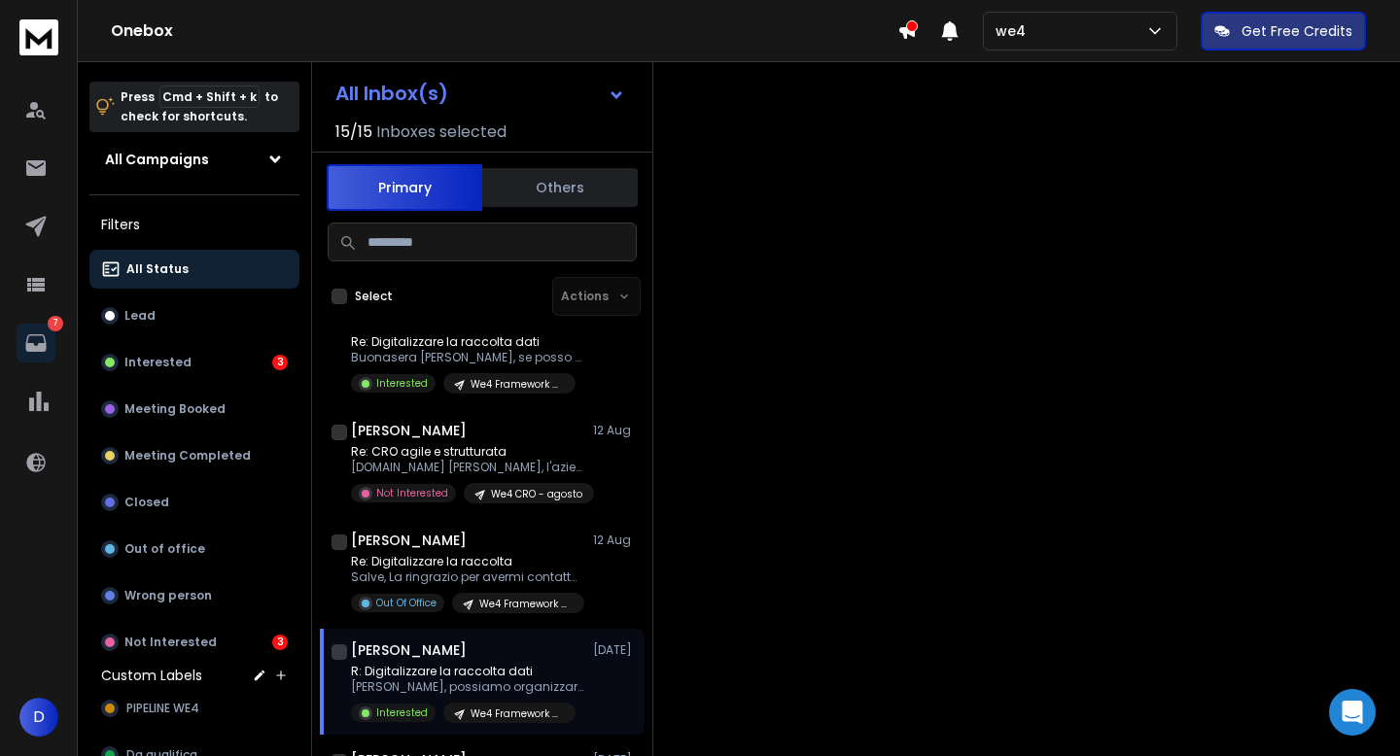
scroll to position [0, 0]
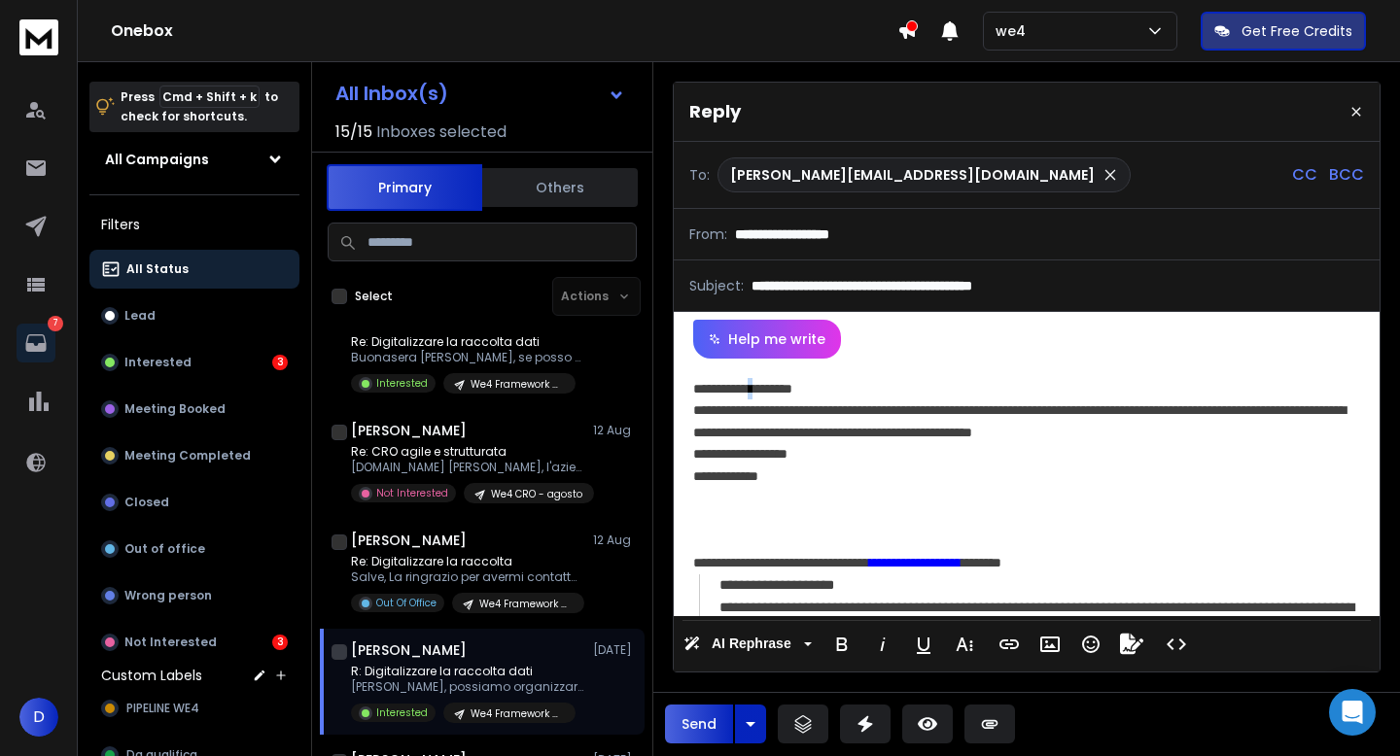
click at [778, 393] on p "**********" at bounding box center [1023, 410] width 661 height 65
click at [788, 392] on p "**********" at bounding box center [1023, 410] width 661 height 65
drag, startPoint x: 787, startPoint y: 389, endPoint x: 820, endPoint y: 392, distance: 33.2
click at [820, 392] on p "**********" at bounding box center [1023, 410] width 661 height 65
click at [877, 372] on div "**********" at bounding box center [1024, 488] width 700 height 258
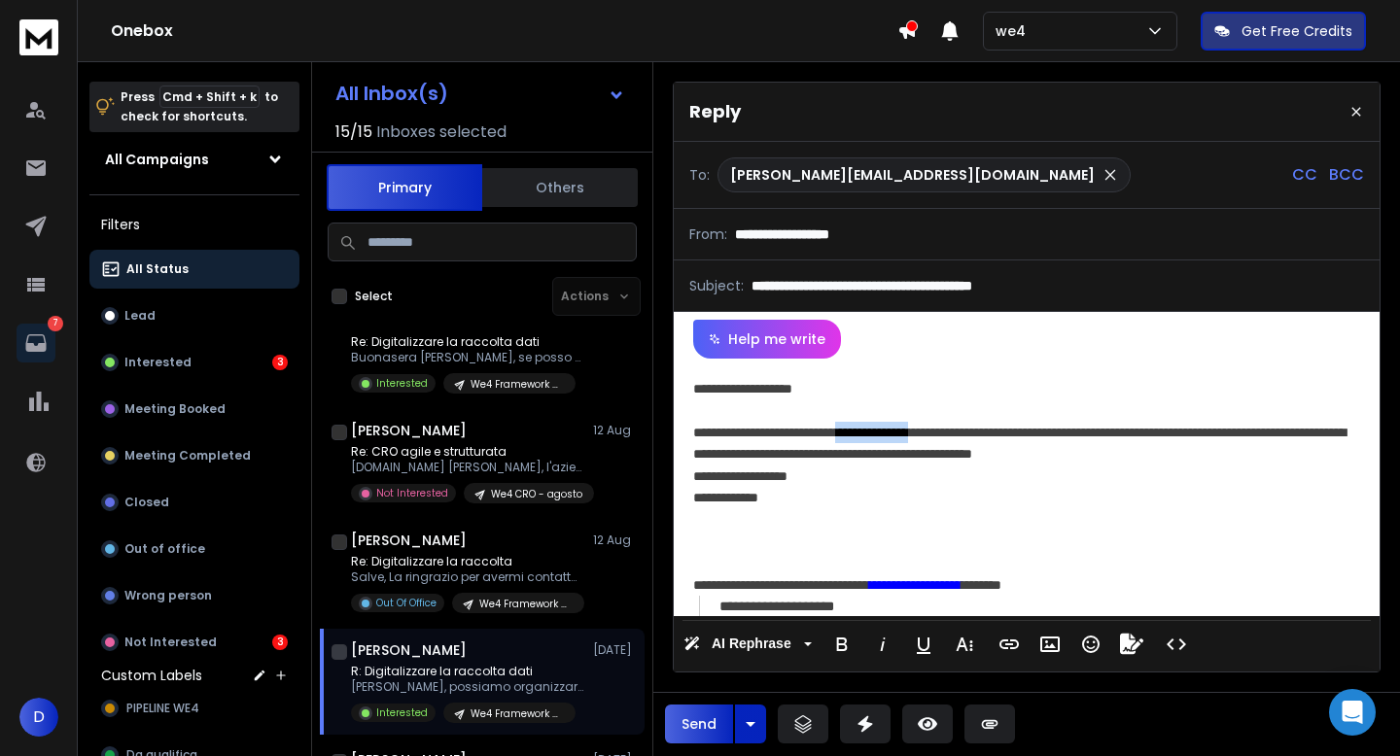
drag, startPoint x: 862, startPoint y: 435, endPoint x: 948, endPoint y: 434, distance: 85.6
click at [948, 434] on p "**********" at bounding box center [1023, 421] width 661 height 87
click at [999, 431] on p "**********" at bounding box center [1023, 421] width 661 height 87
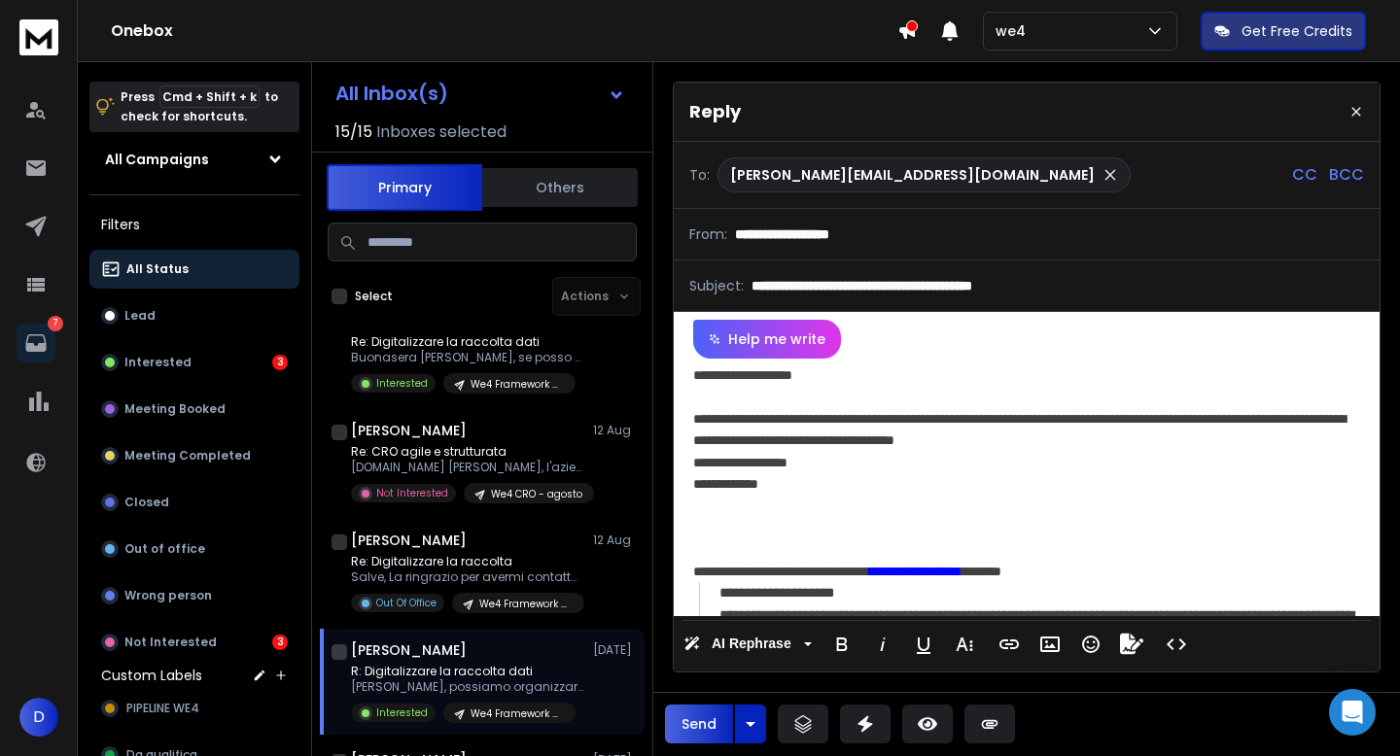
scroll to position [4, 0]
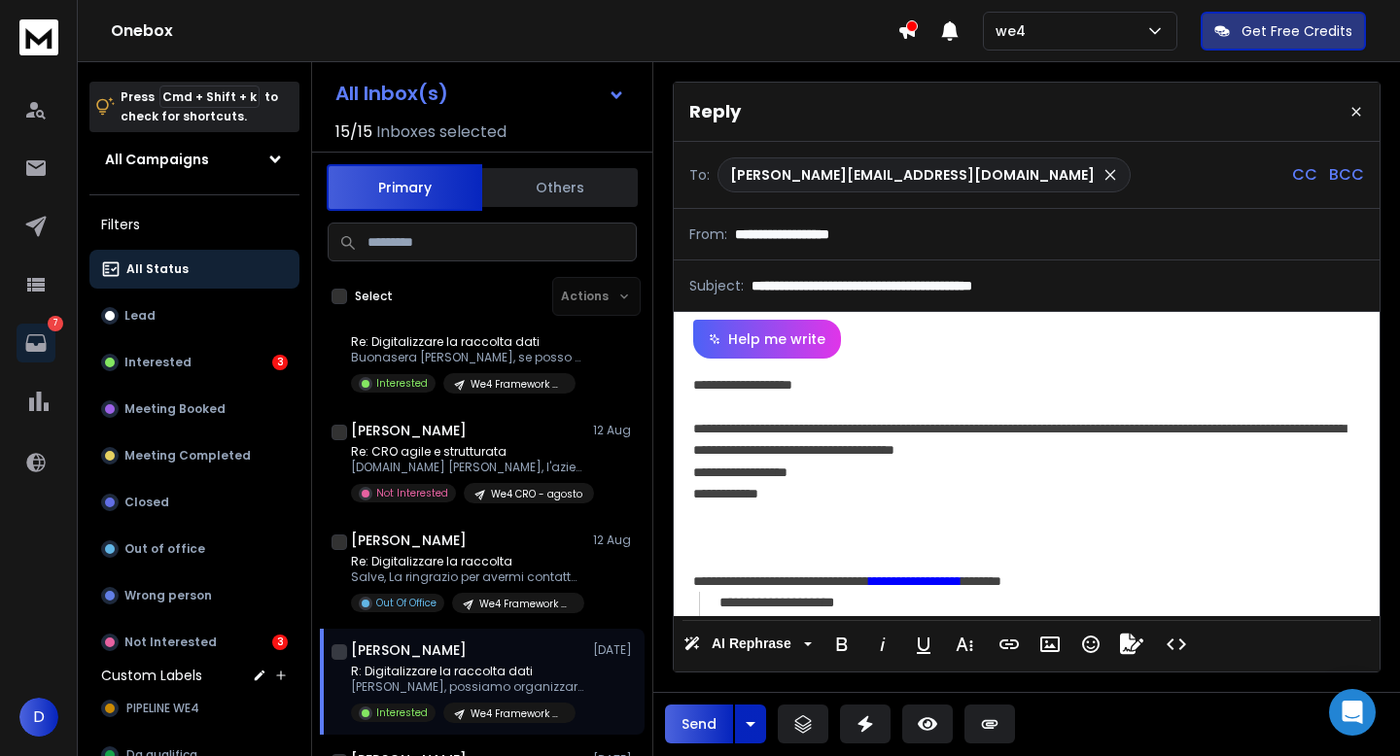
click at [1000, 425] on p "**********" at bounding box center [1023, 417] width 661 height 87
click at [1073, 450] on p "**********" at bounding box center [1023, 417] width 661 height 87
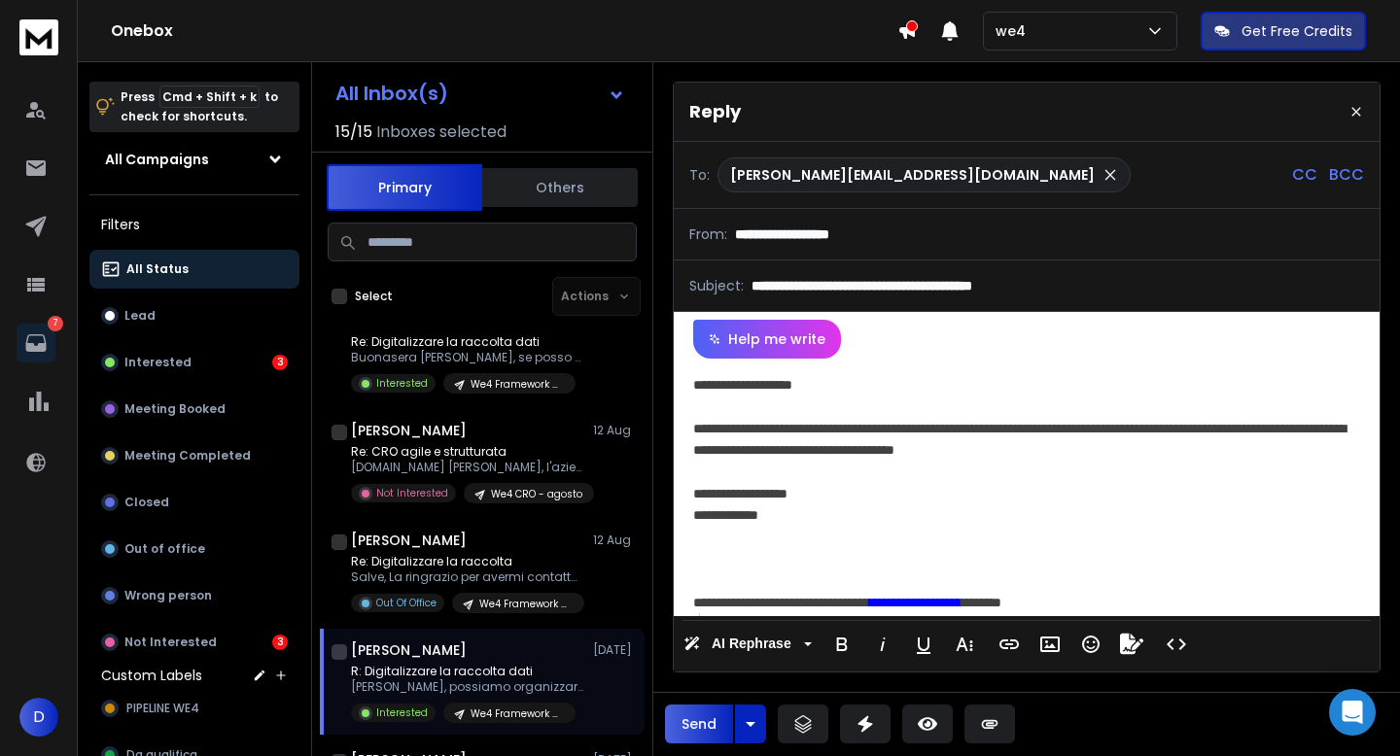
scroll to position [25, 0]
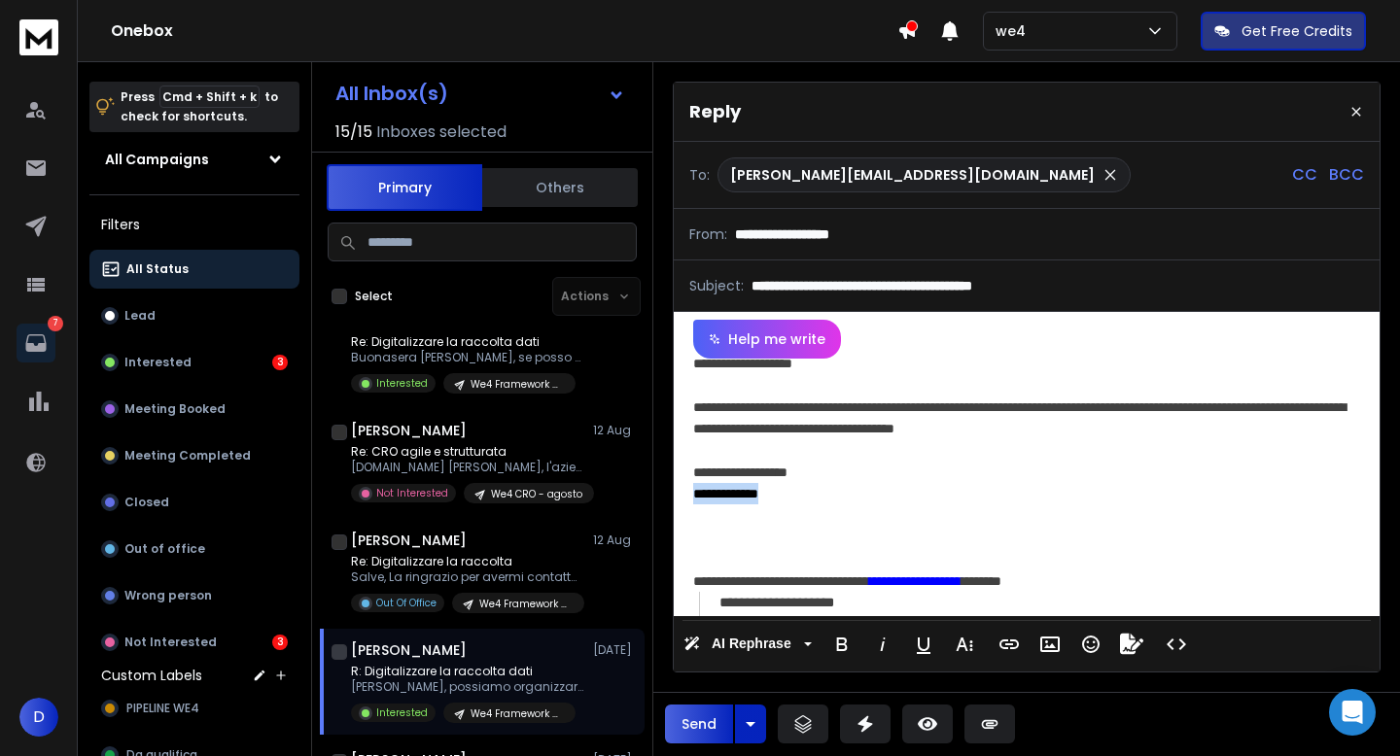
drag, startPoint x: 784, startPoint y: 502, endPoint x: 686, endPoint y: 500, distance: 97.2
click at [686, 500] on div "**********" at bounding box center [1024, 488] width 700 height 258
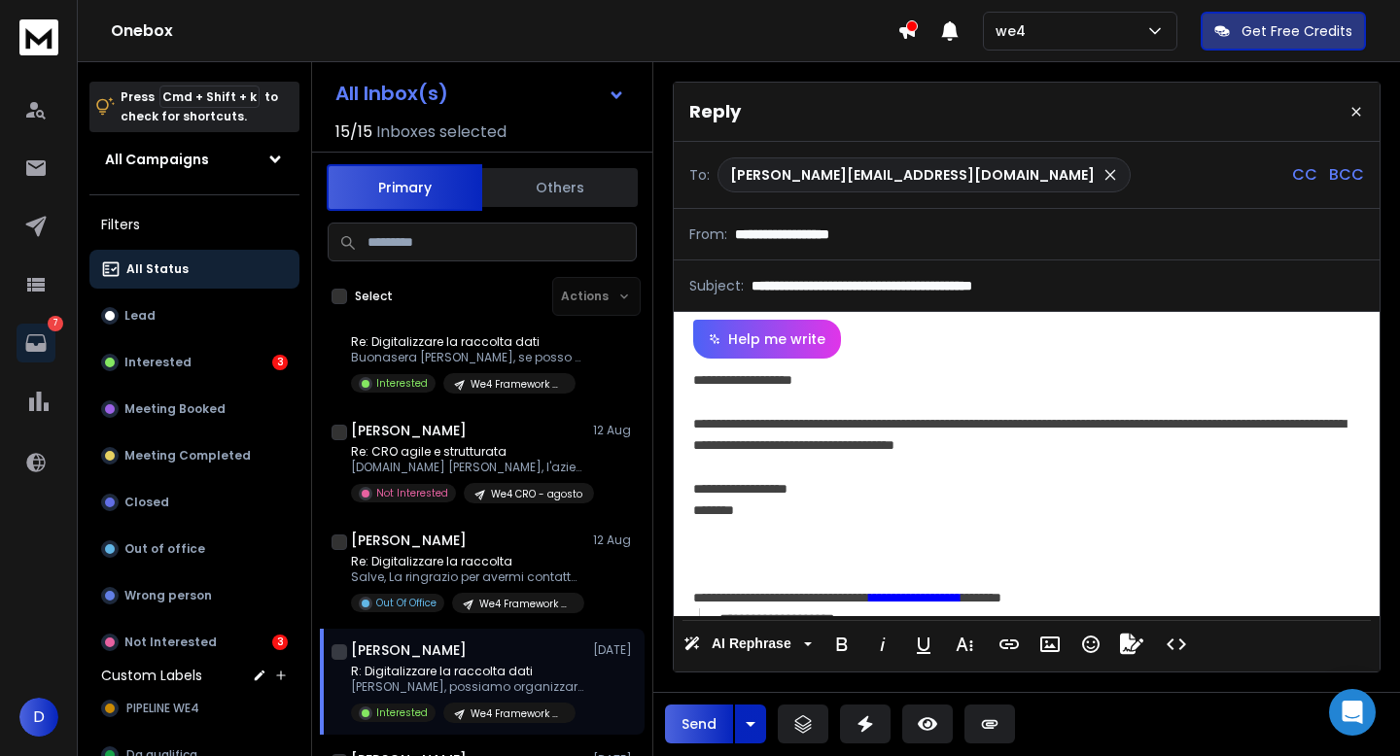
scroll to position [5, 0]
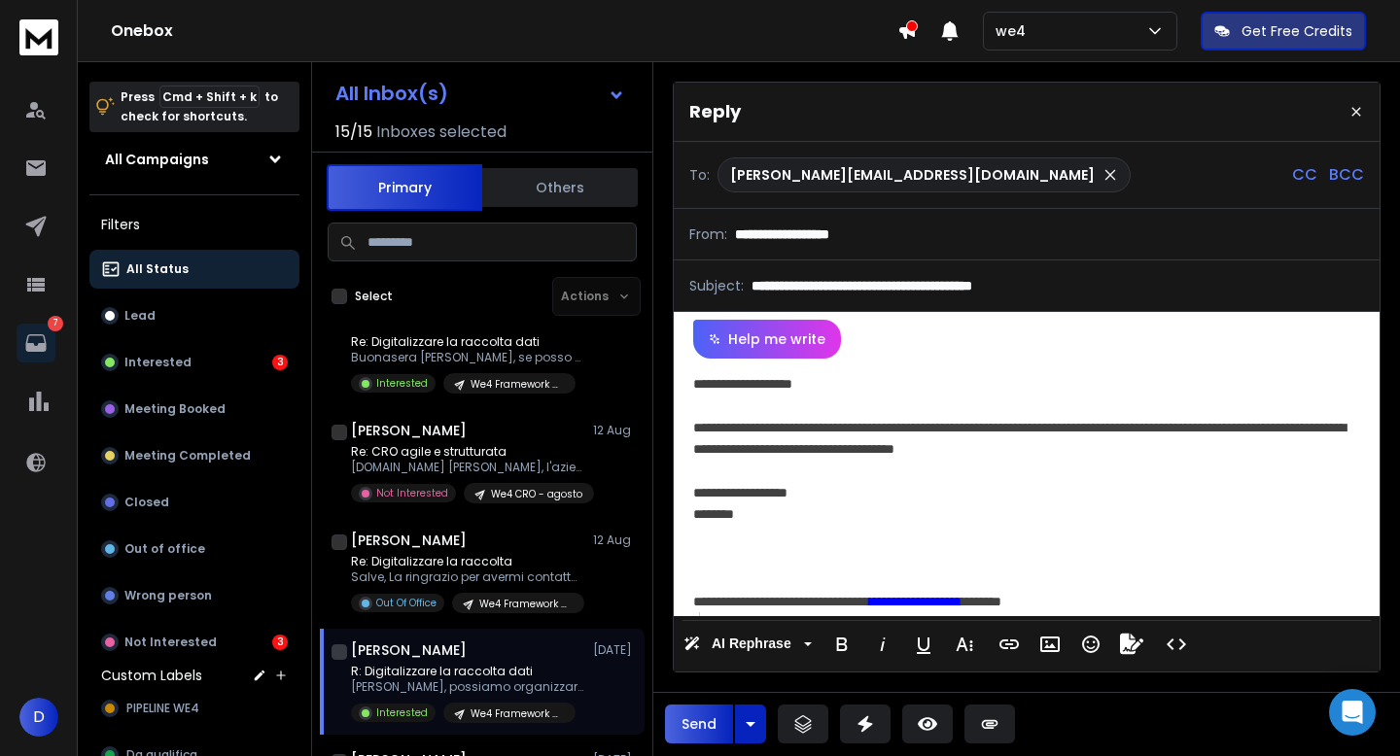
click at [1302, 175] on p "CC" at bounding box center [1304, 174] width 25 height 23
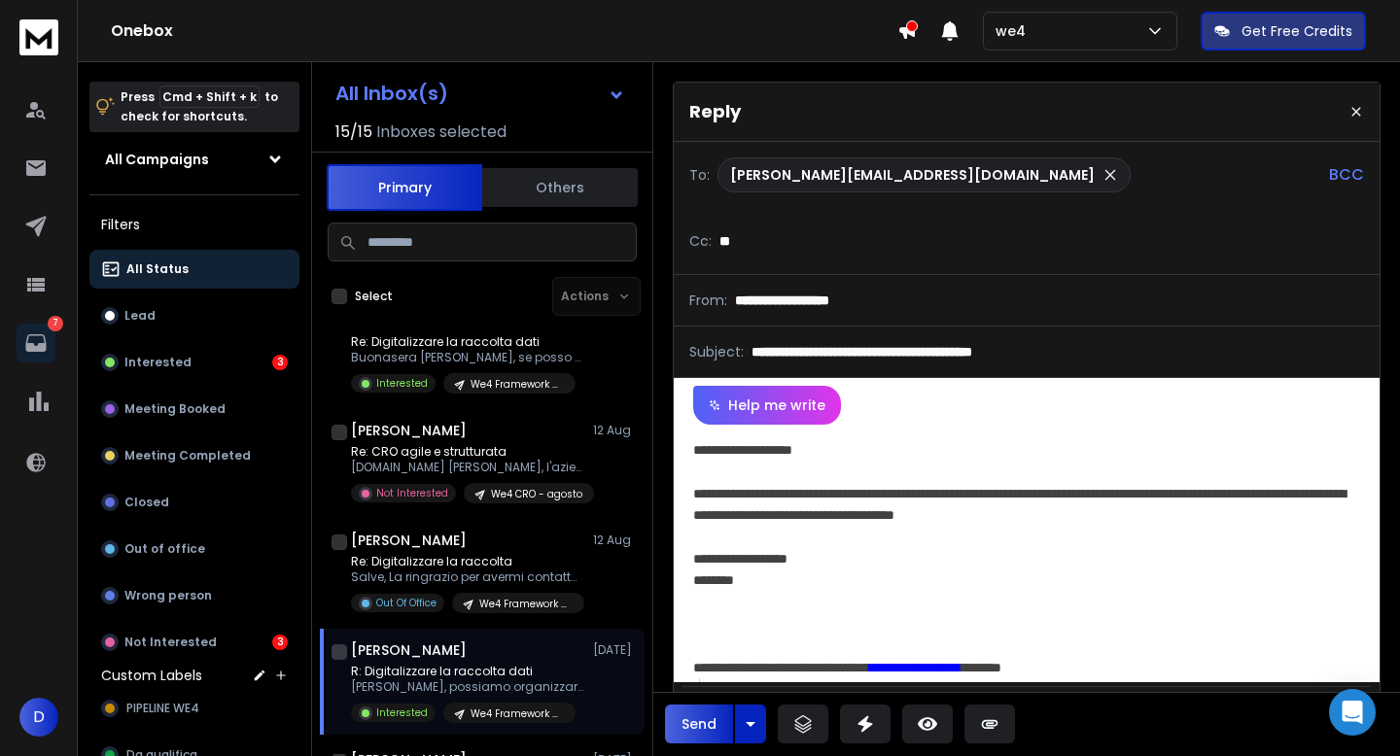
type input "**********"
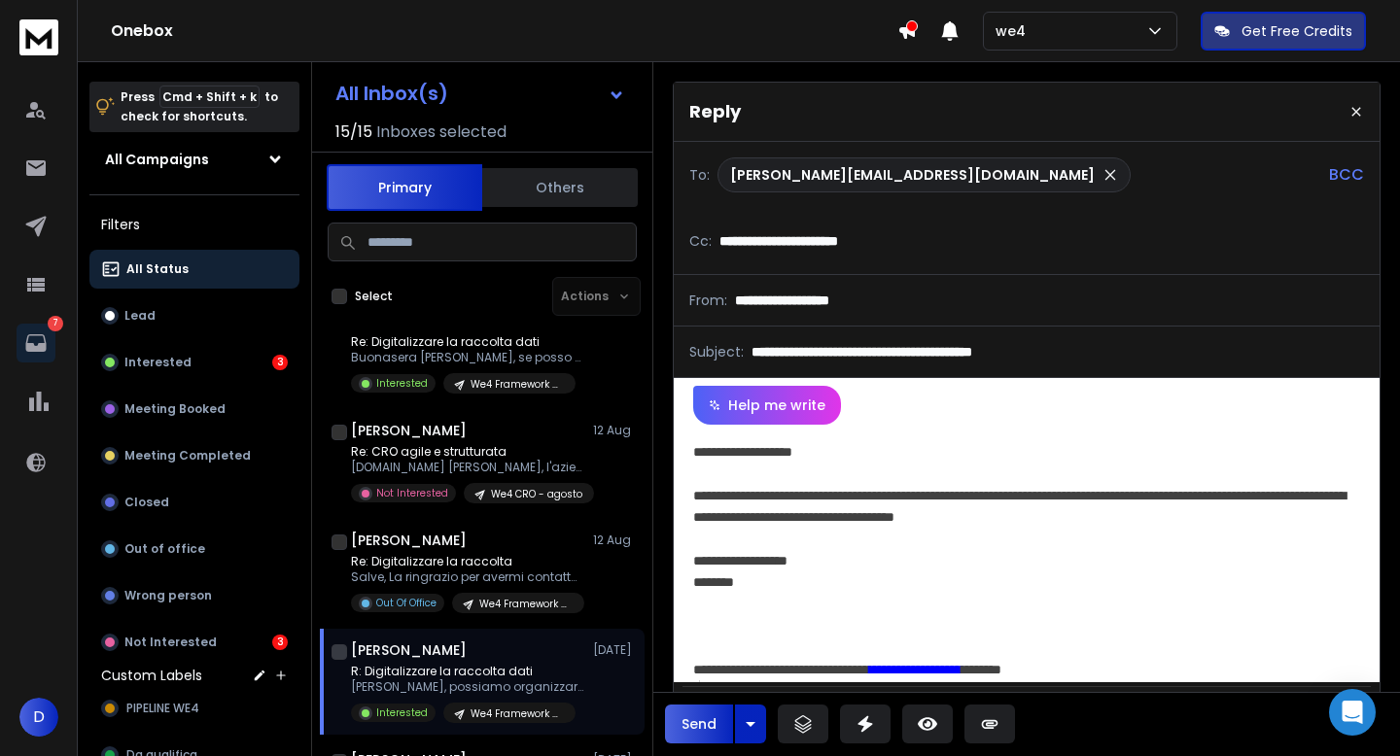
scroll to position [0, 0]
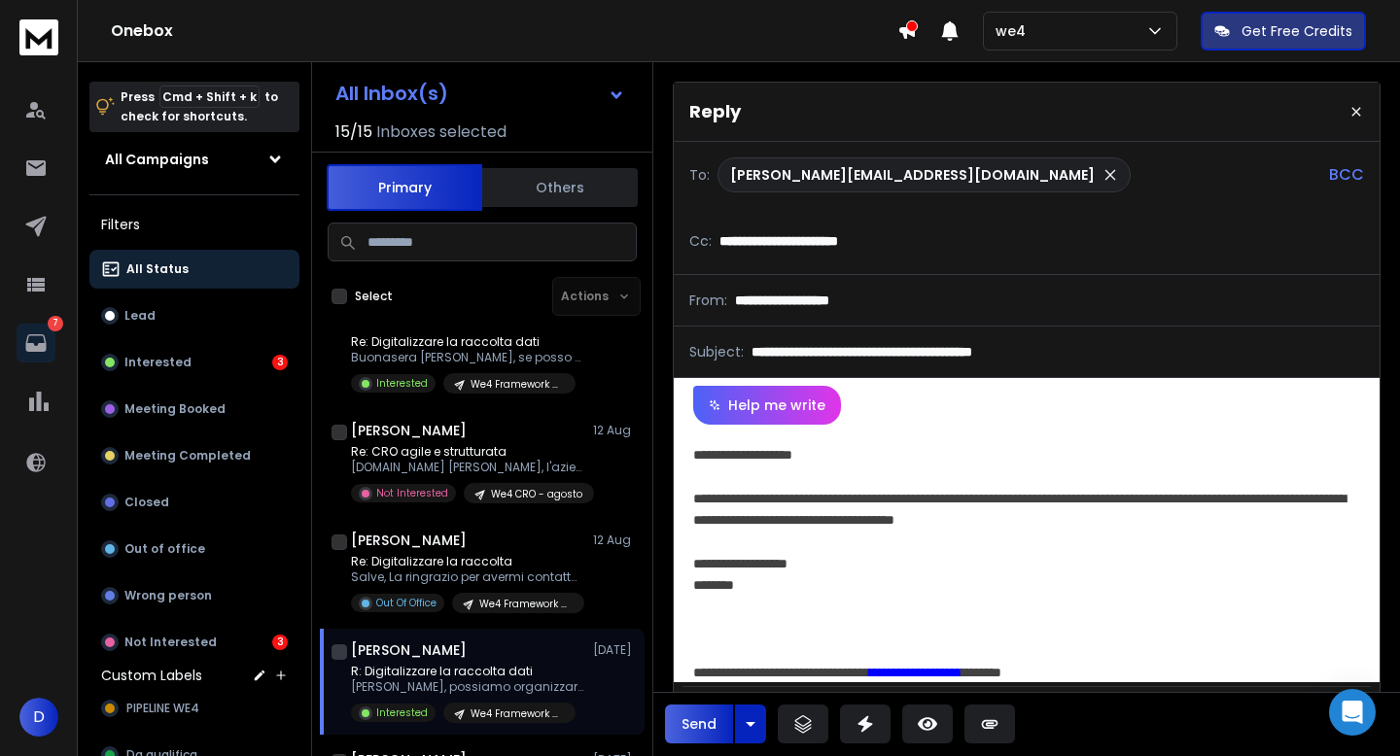
click at [711, 723] on button "Send" at bounding box center [699, 724] width 68 height 39
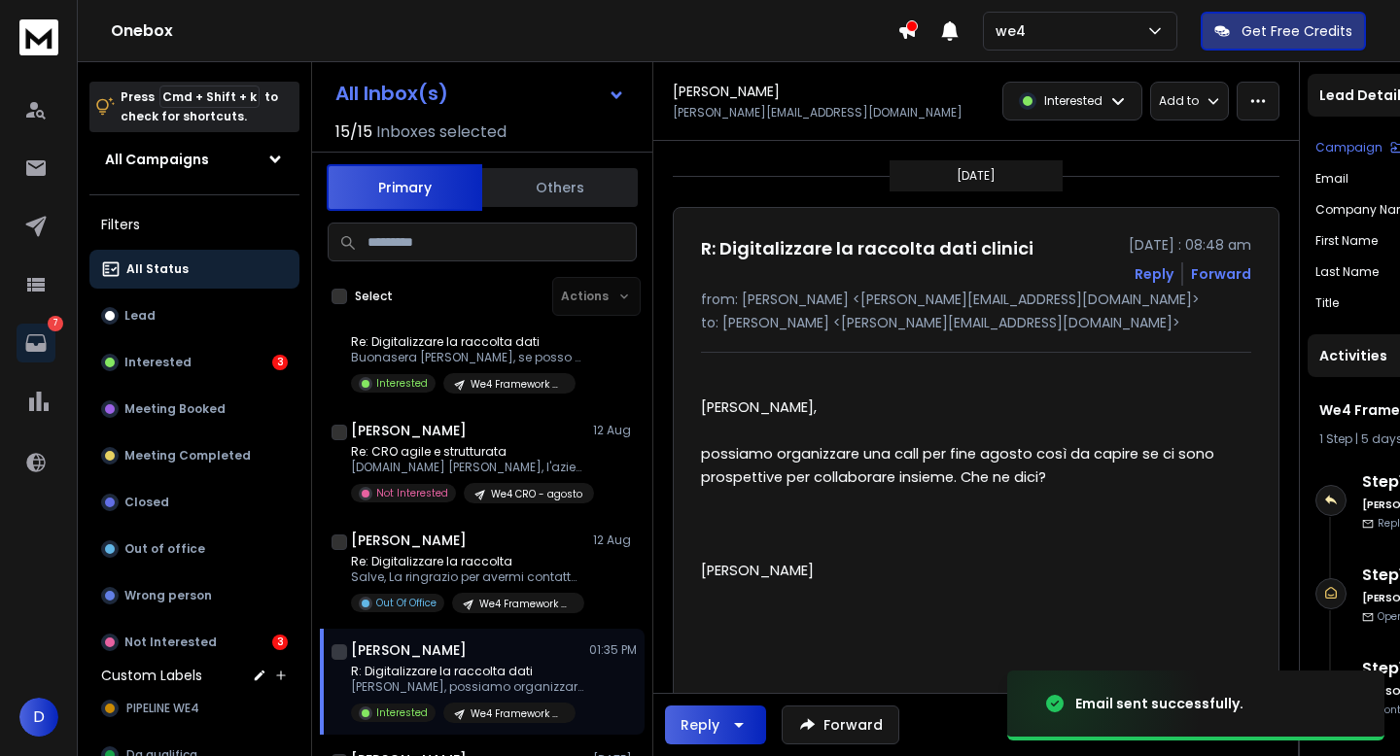
click at [1076, 107] on p "Interested" at bounding box center [1073, 101] width 58 height 16
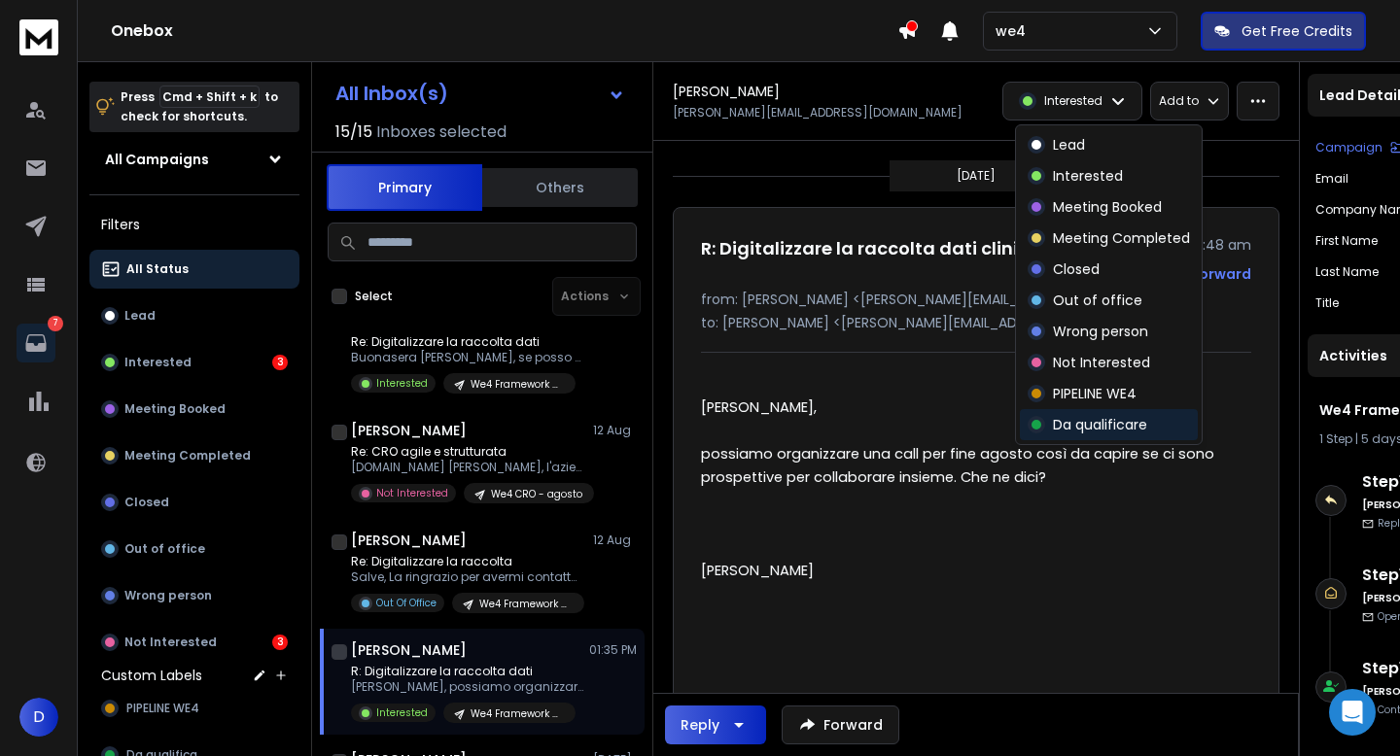
click at [1080, 421] on p "Da qualificare" at bounding box center [1100, 424] width 94 height 19
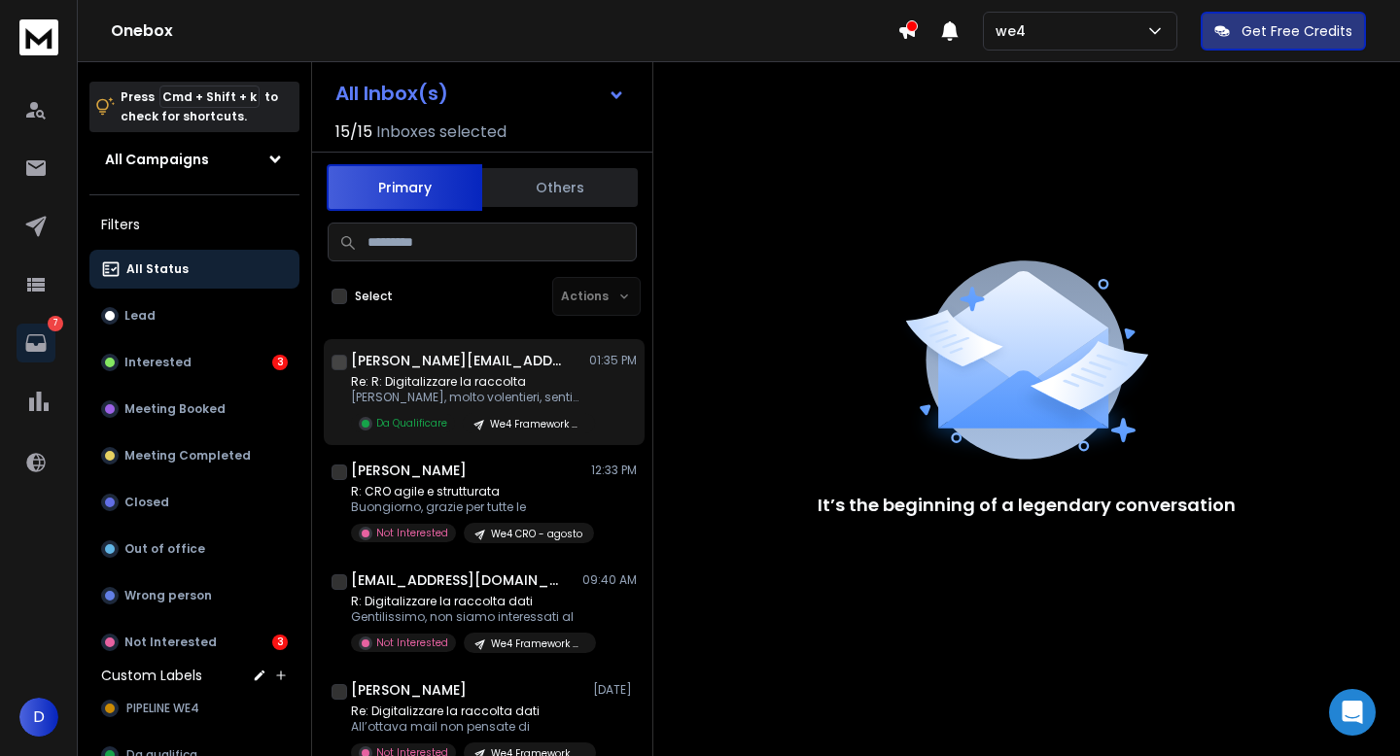
click at [525, 376] on p "Re: R: Digitalizzare la raccolta" at bounding box center [467, 382] width 233 height 16
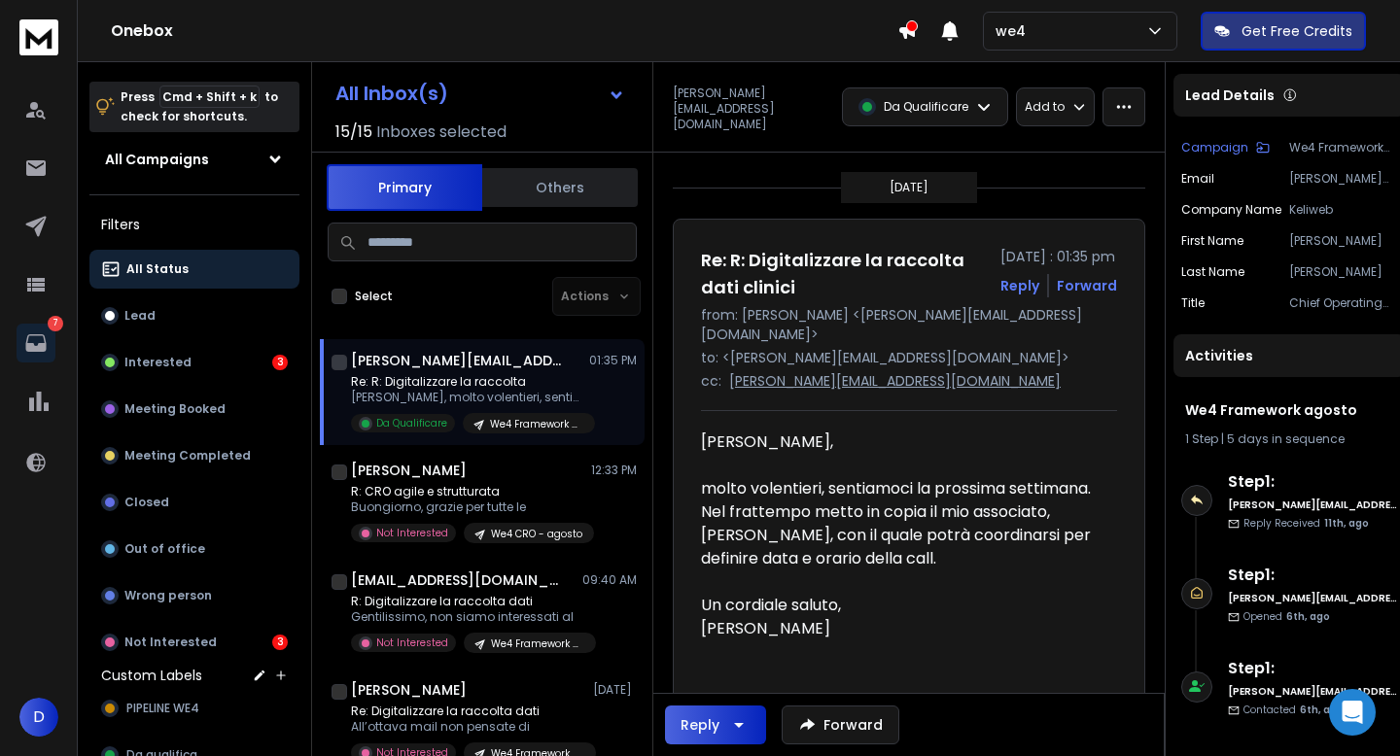
click at [964, 104] on p "Da Qualificare" at bounding box center [926, 107] width 85 height 16
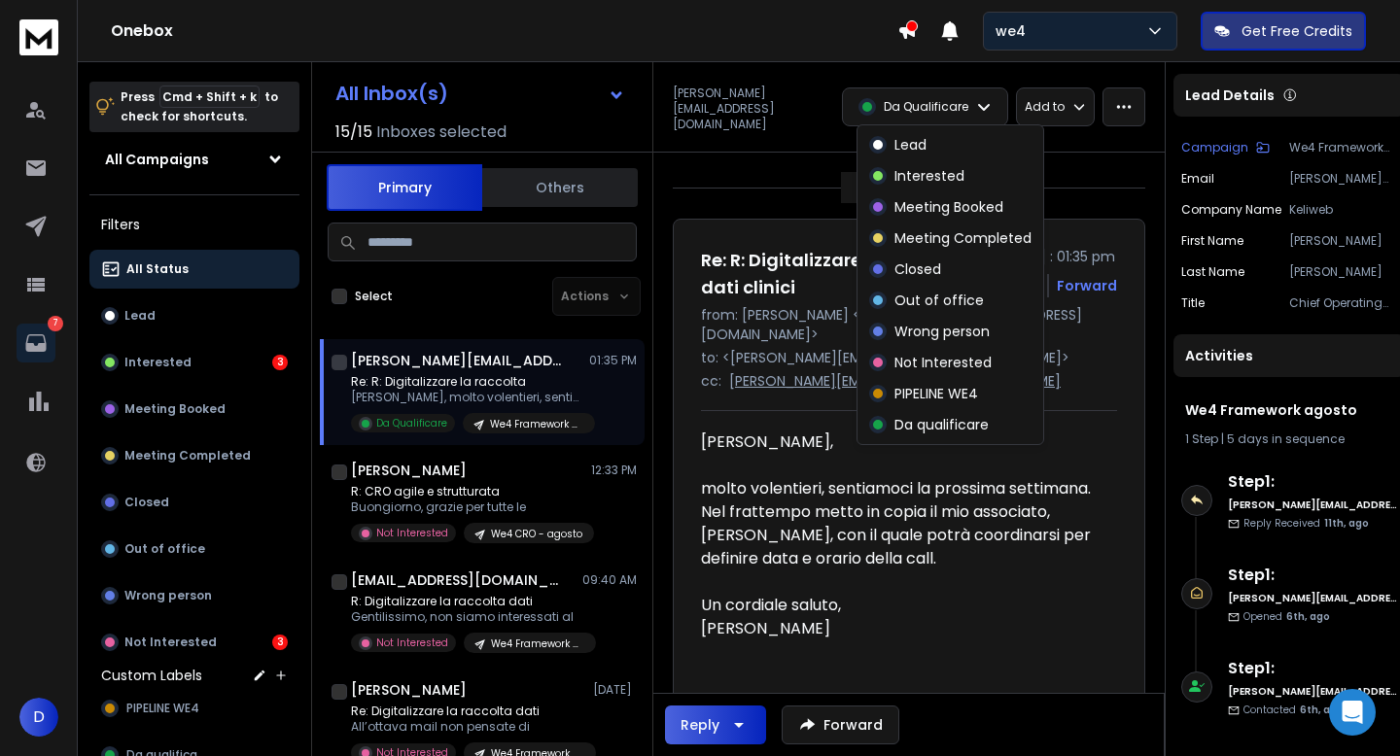
click at [1026, 40] on p "we4" at bounding box center [1014, 30] width 38 height 19
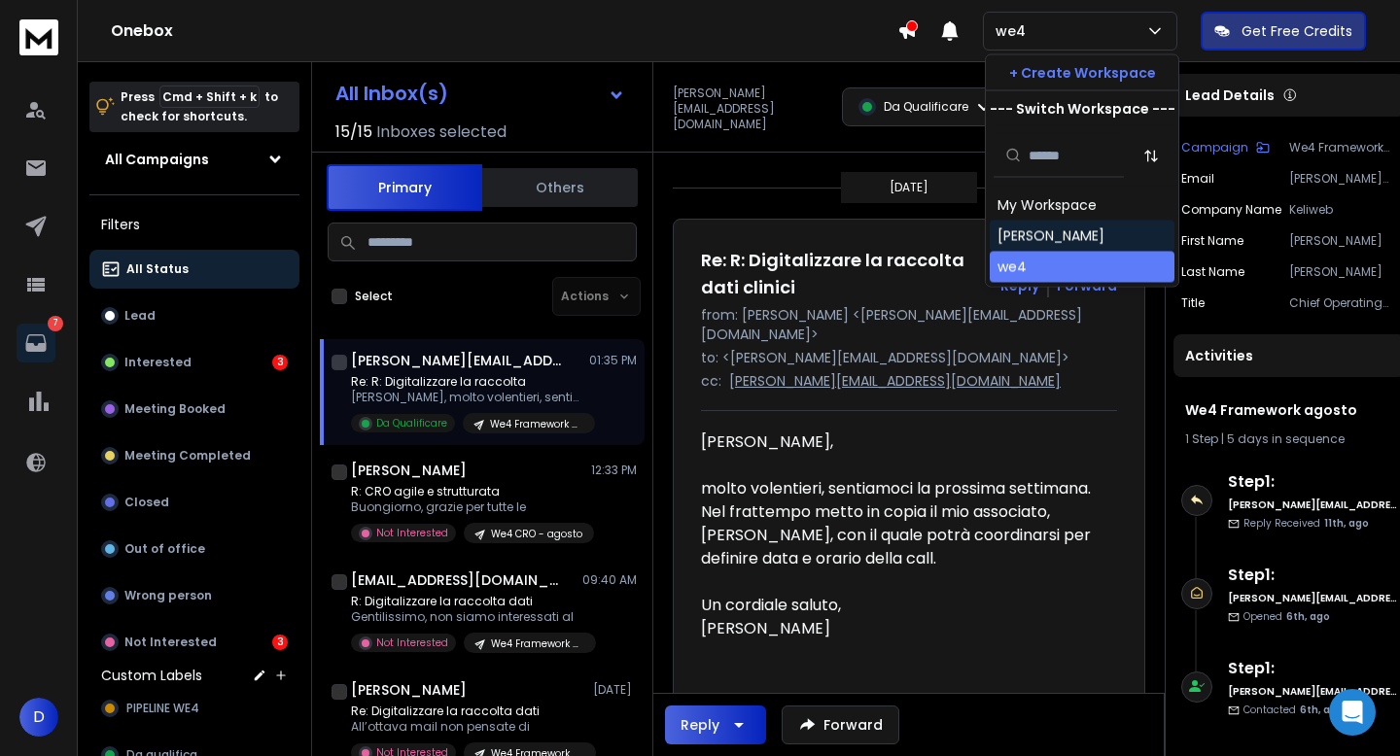
click at [1008, 222] on div "[PERSON_NAME]" at bounding box center [1082, 236] width 185 height 31
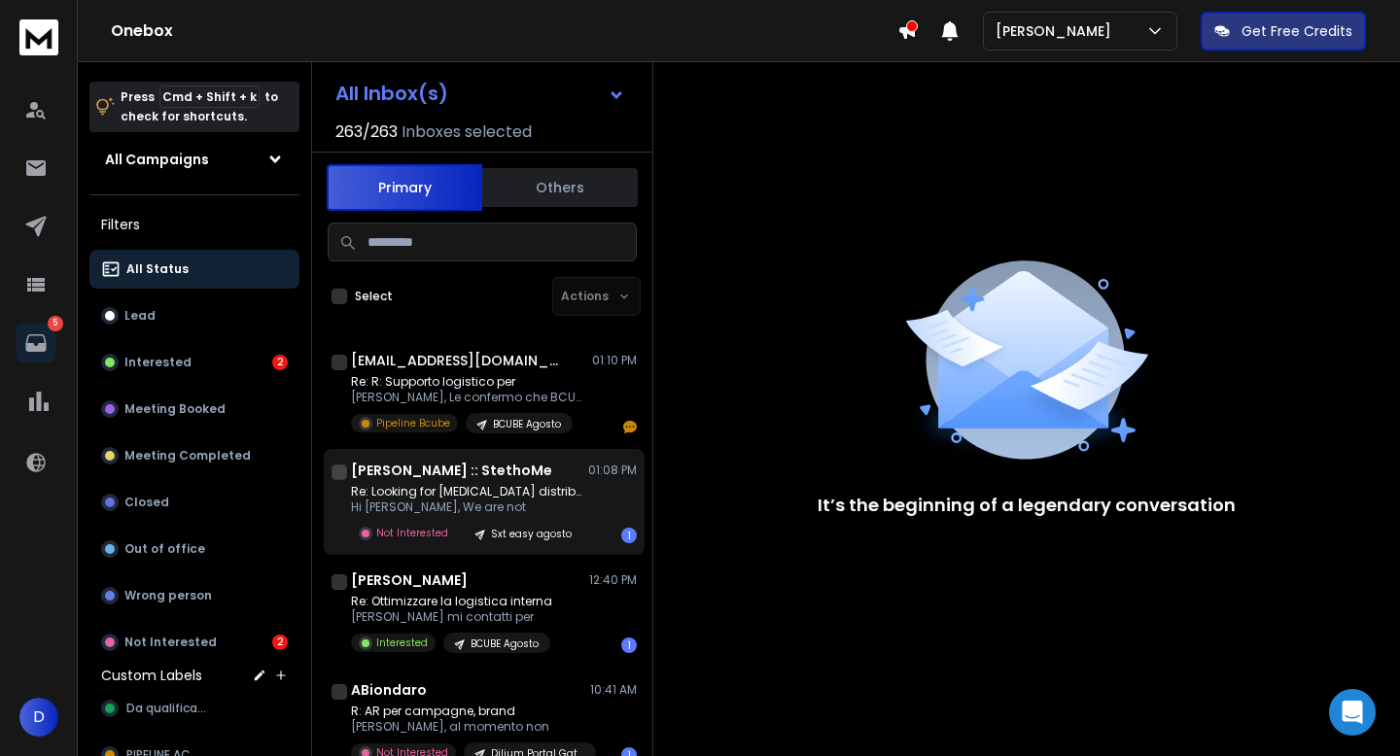
click at [579, 482] on div "[PERSON_NAME] :: StethoMe 01:08 PM Re: Looking for [MEDICAL_DATA] distributors …" at bounding box center [494, 502] width 286 height 83
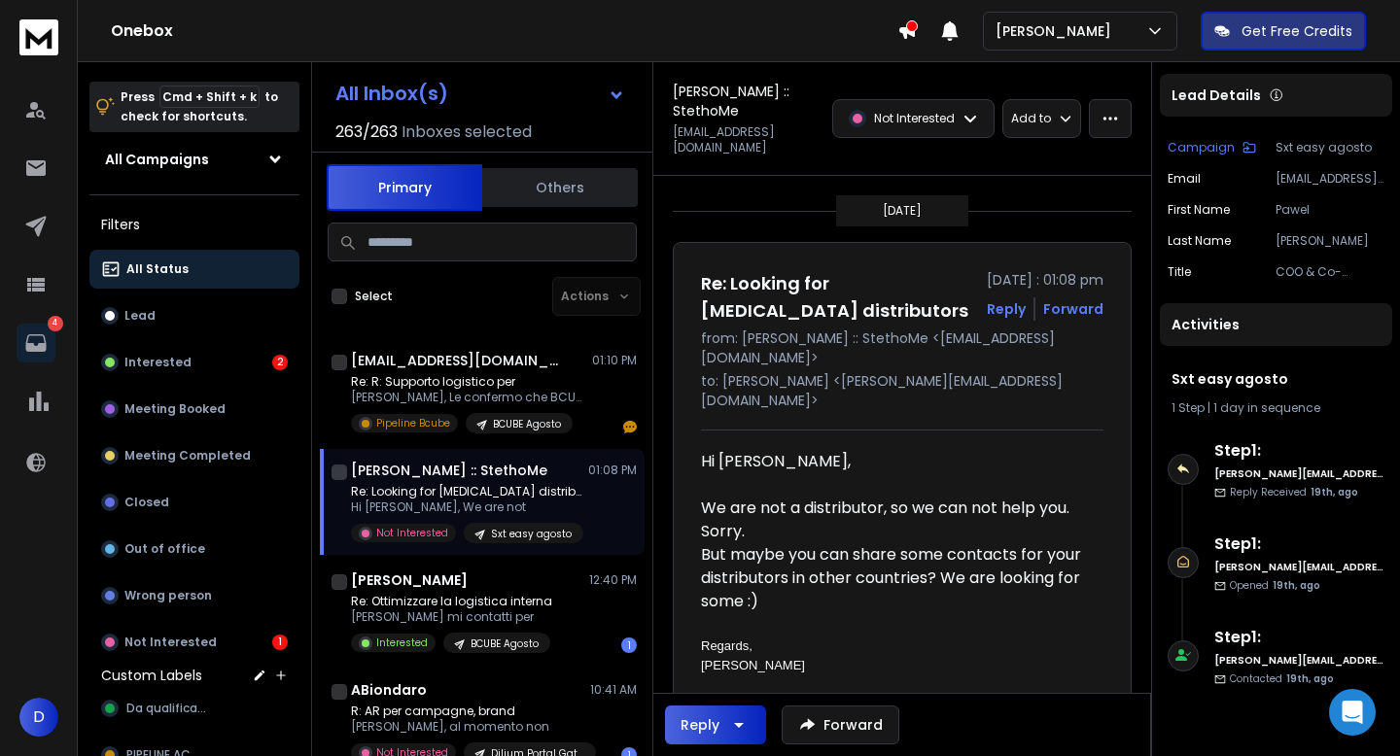
click at [1132, 99] on button "button" at bounding box center [1110, 118] width 43 height 39
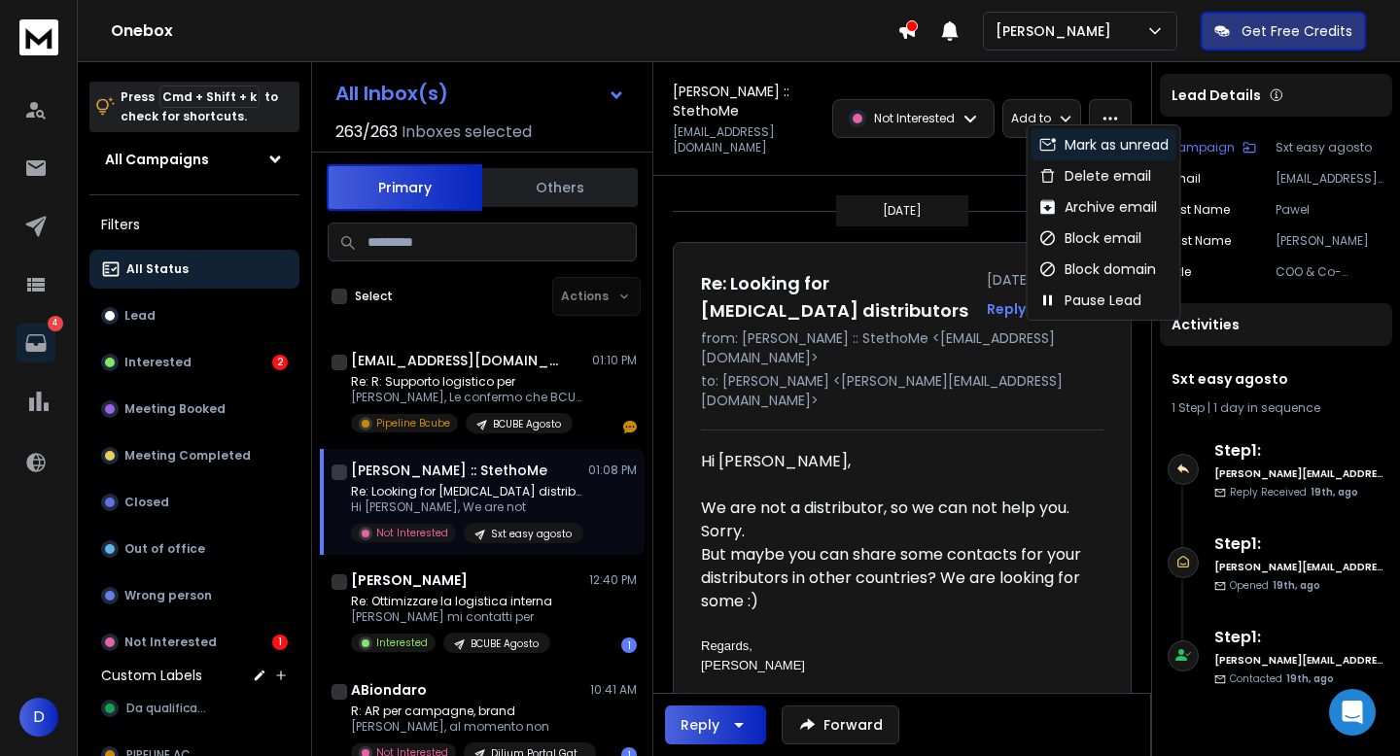
click at [1136, 143] on div "Mark as unread" at bounding box center [1103, 144] width 129 height 19
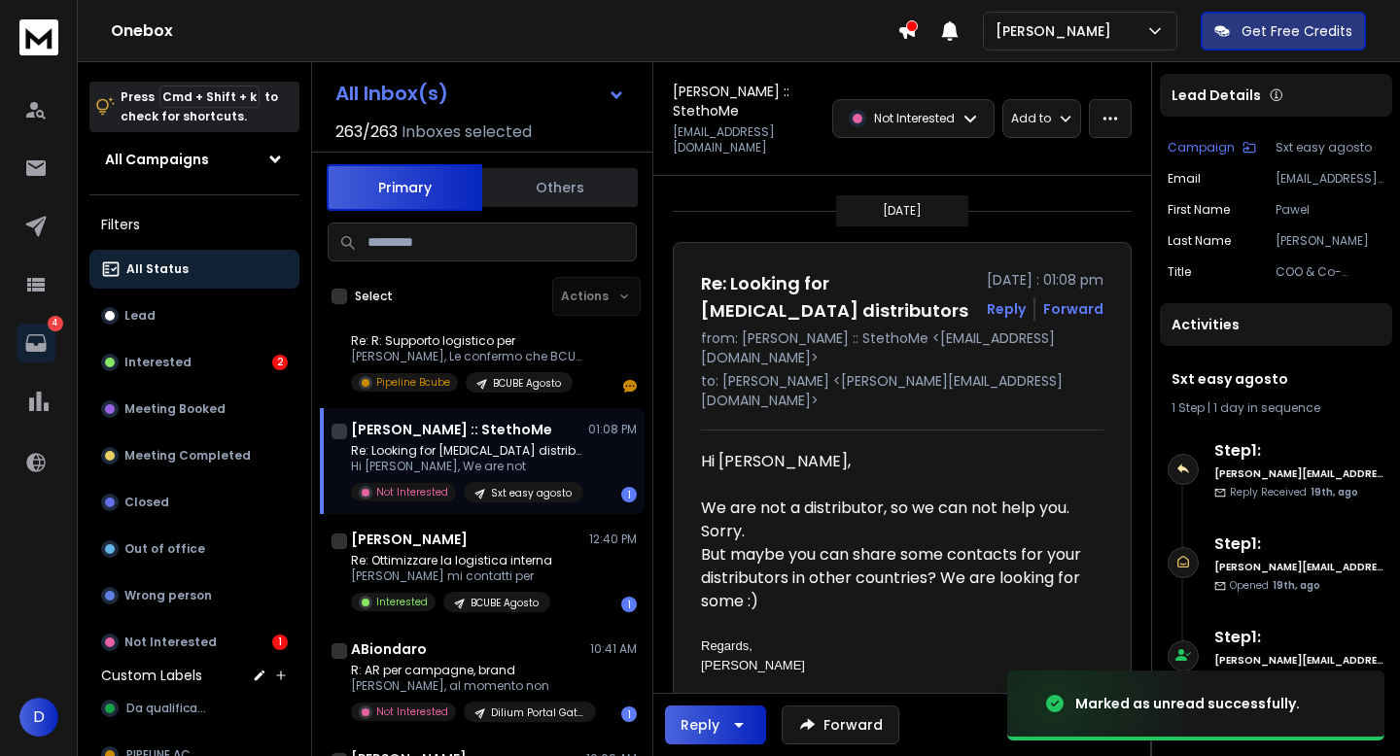
scroll to position [57, 0]
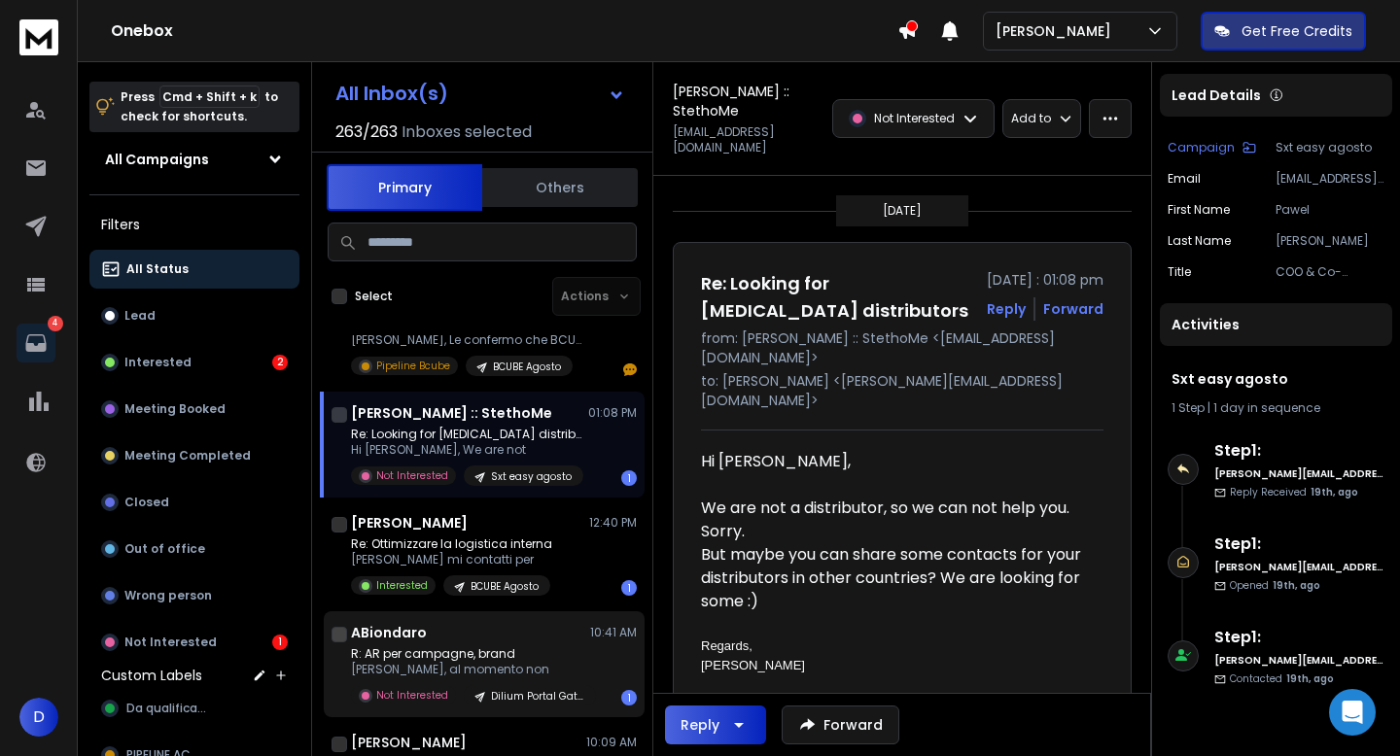
click at [609, 656] on div "R: AR per campagne, brand [PERSON_NAME], al momento non Not Interested Dilium P…" at bounding box center [494, 675] width 286 height 59
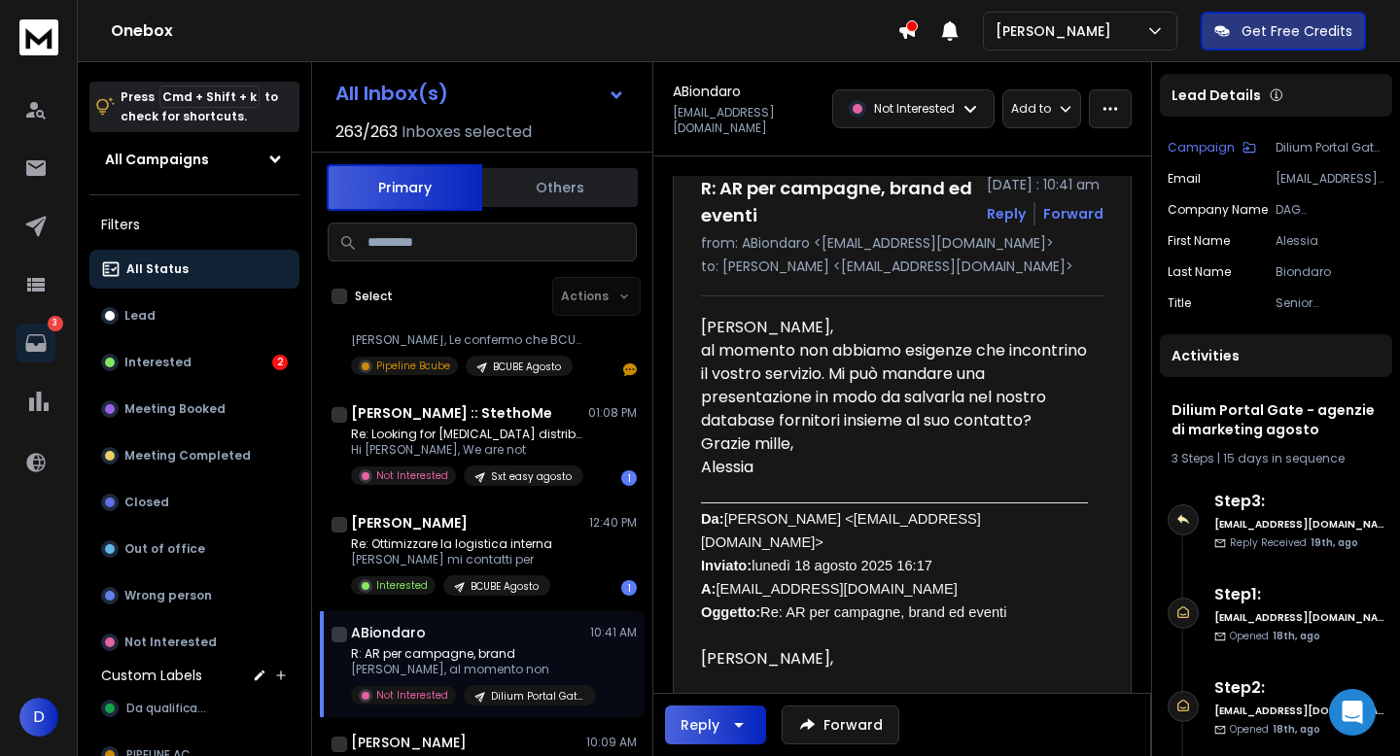
scroll to position [90, 0]
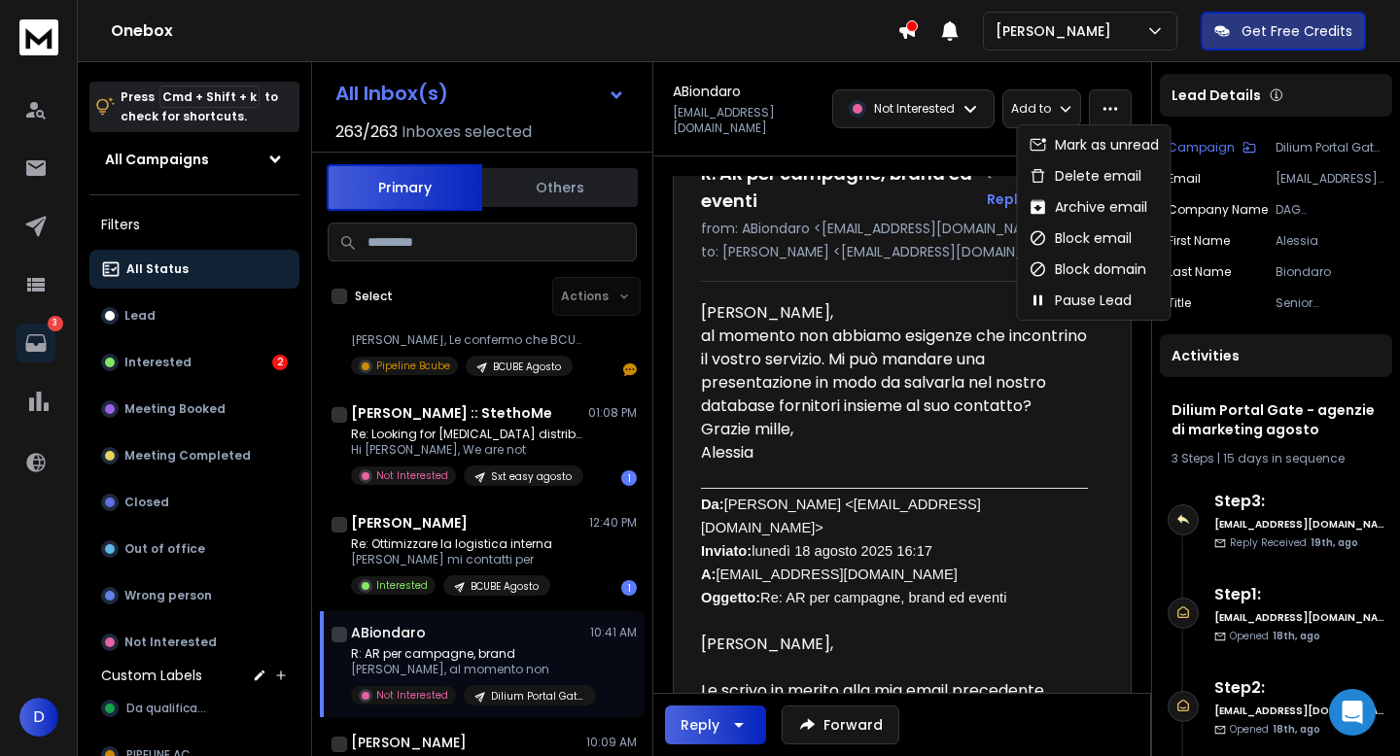
click at [1132, 89] on button "button" at bounding box center [1110, 108] width 43 height 39
click at [1121, 147] on div "Mark as unread" at bounding box center [1093, 144] width 129 height 19
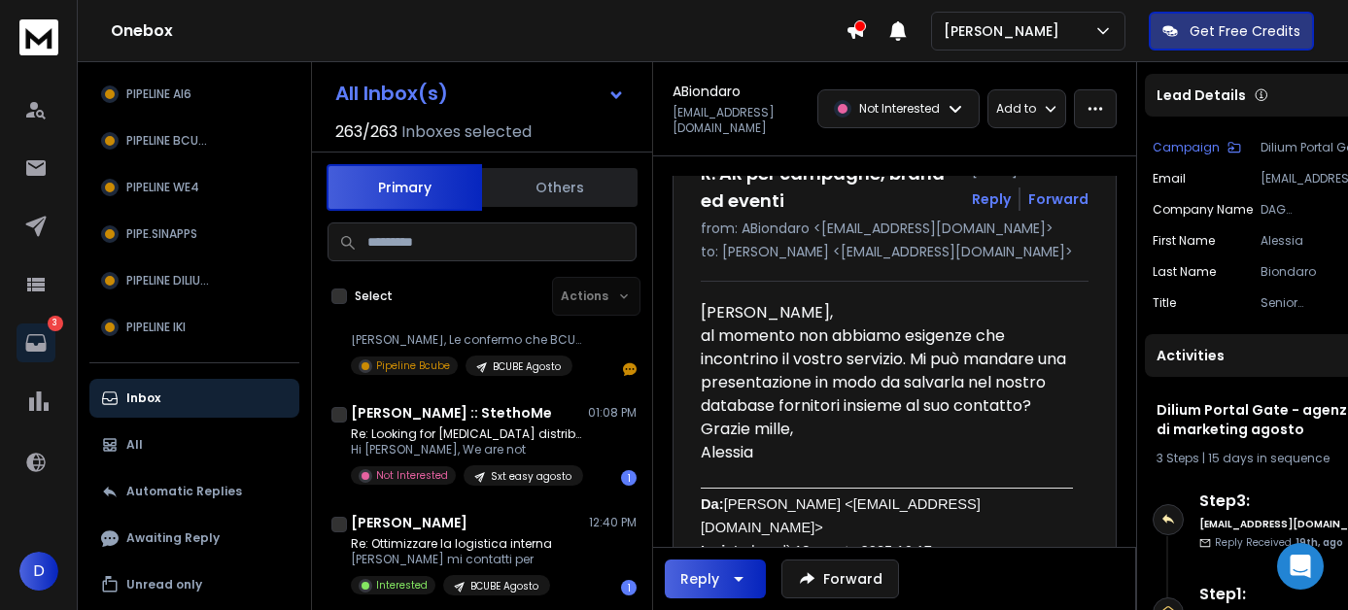
scroll to position [719, 0]
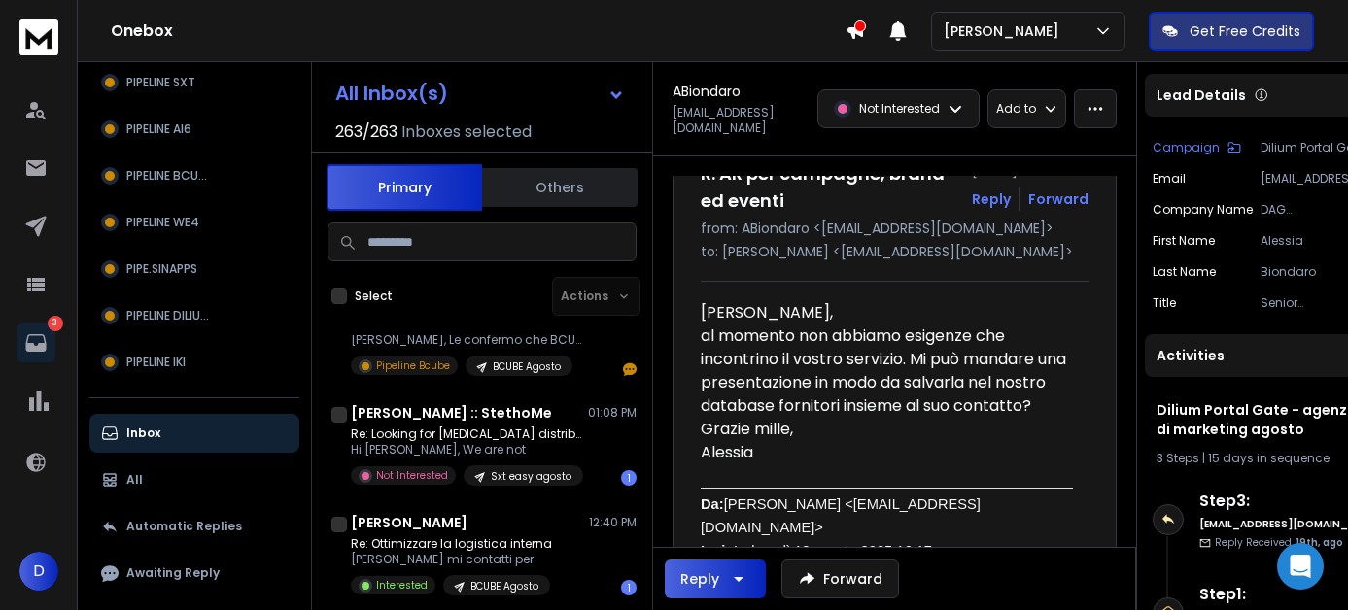
click at [198, 135] on button "PIPELINE AI6" at bounding box center [194, 129] width 210 height 39
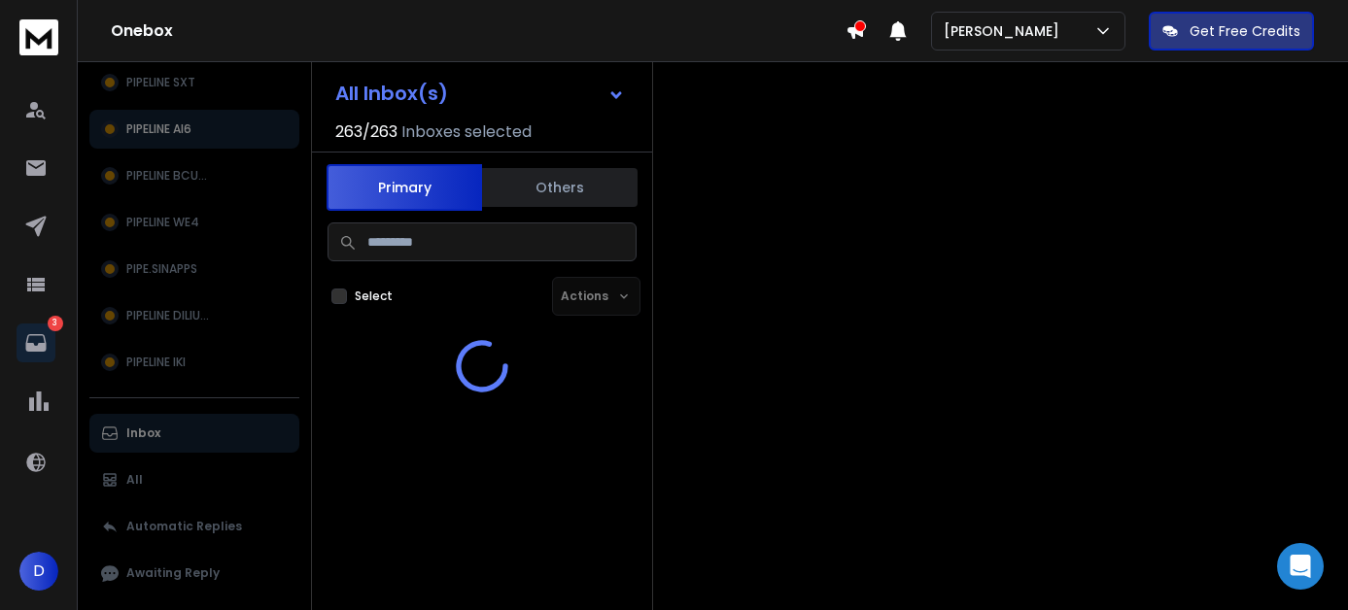
scroll to position [0, 0]
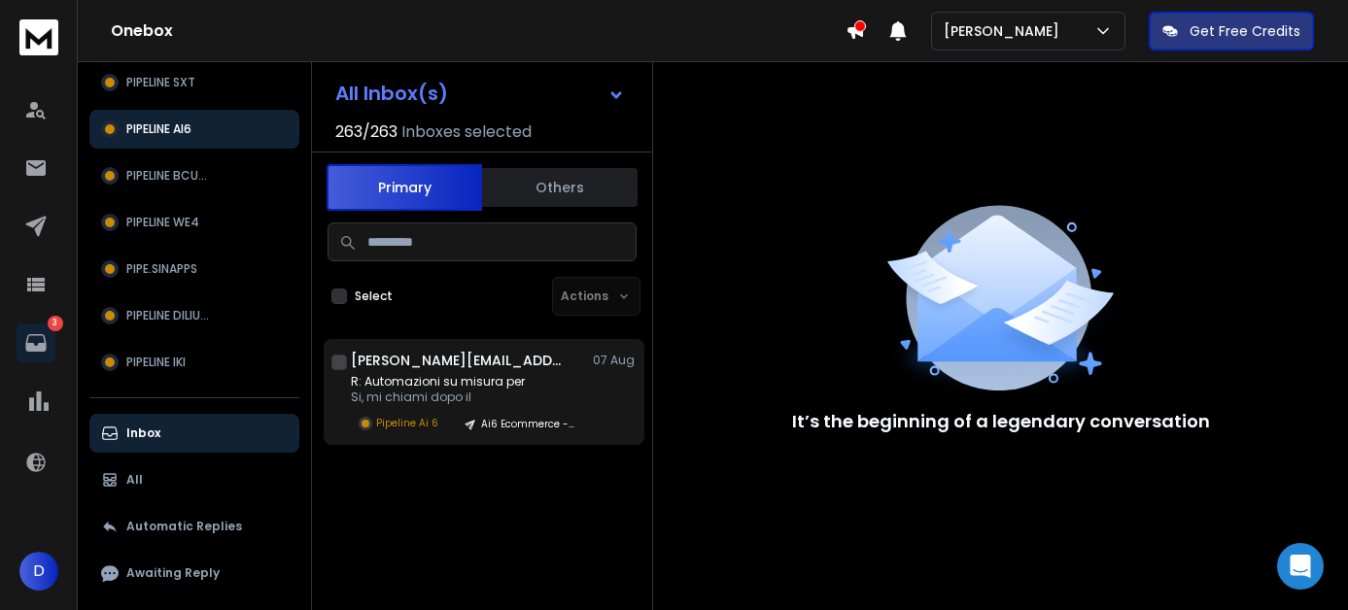
click at [602, 415] on div "R: Automazioni su misura per Si, mi chiami dopo il Pipeline Ai 6 Ai6 Ecommerce …" at bounding box center [494, 403] width 286 height 59
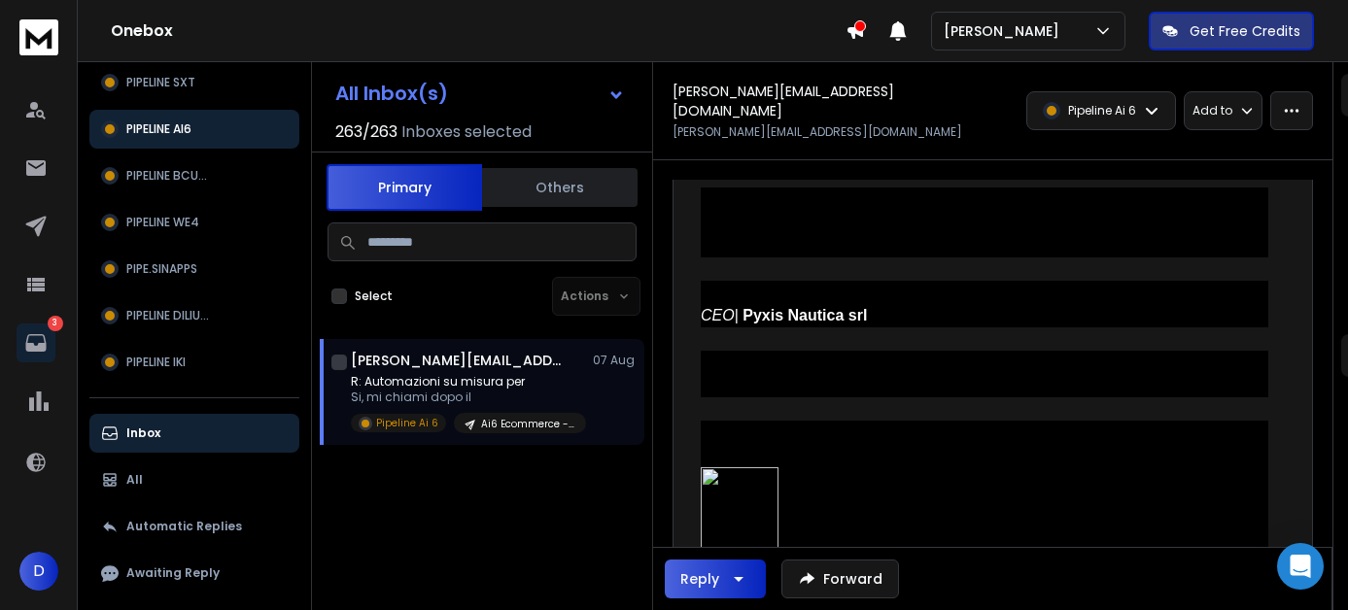
scroll to position [794, 0]
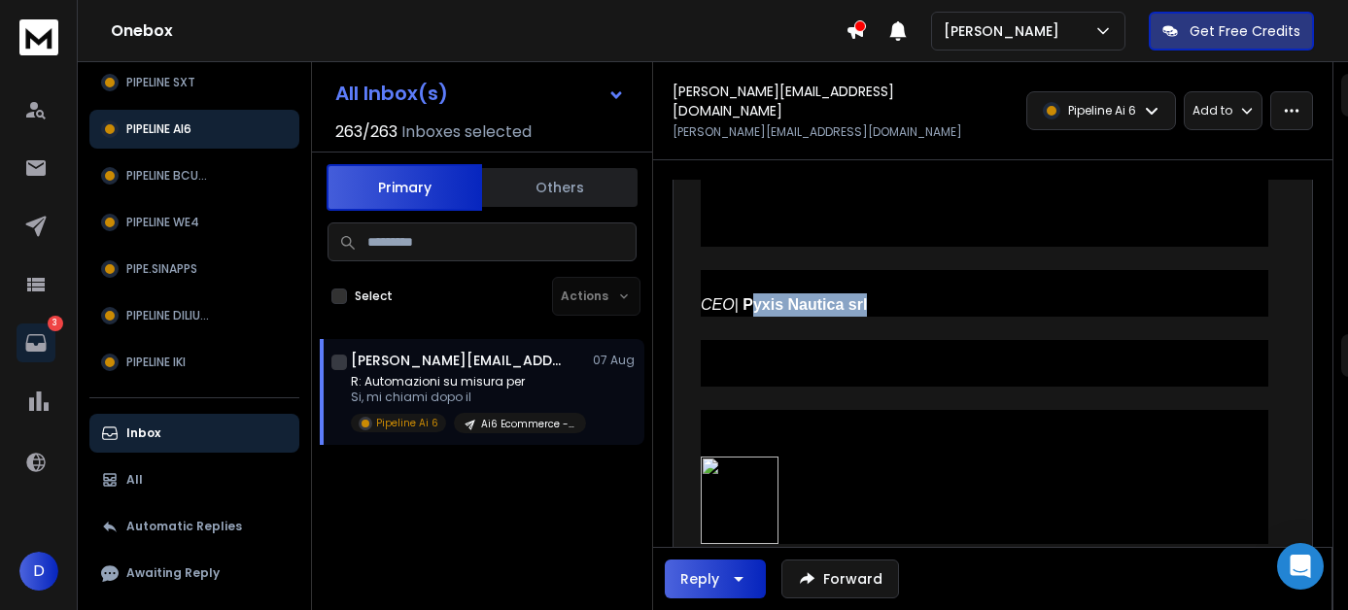
drag, startPoint x: 884, startPoint y: 381, endPoint x: 755, endPoint y: 379, distance: 128.3
click at [755, 317] on div "CEO | Pyxis Nautica srl" at bounding box center [985, 293] width 568 height 47
drag, startPoint x: 746, startPoint y: 379, endPoint x: 890, endPoint y: 376, distance: 144.9
click at [890, 317] on div "CEO | Pyxis Nautica srl" at bounding box center [985, 293] width 568 height 47
copy b "Pyxis Nautica srl"
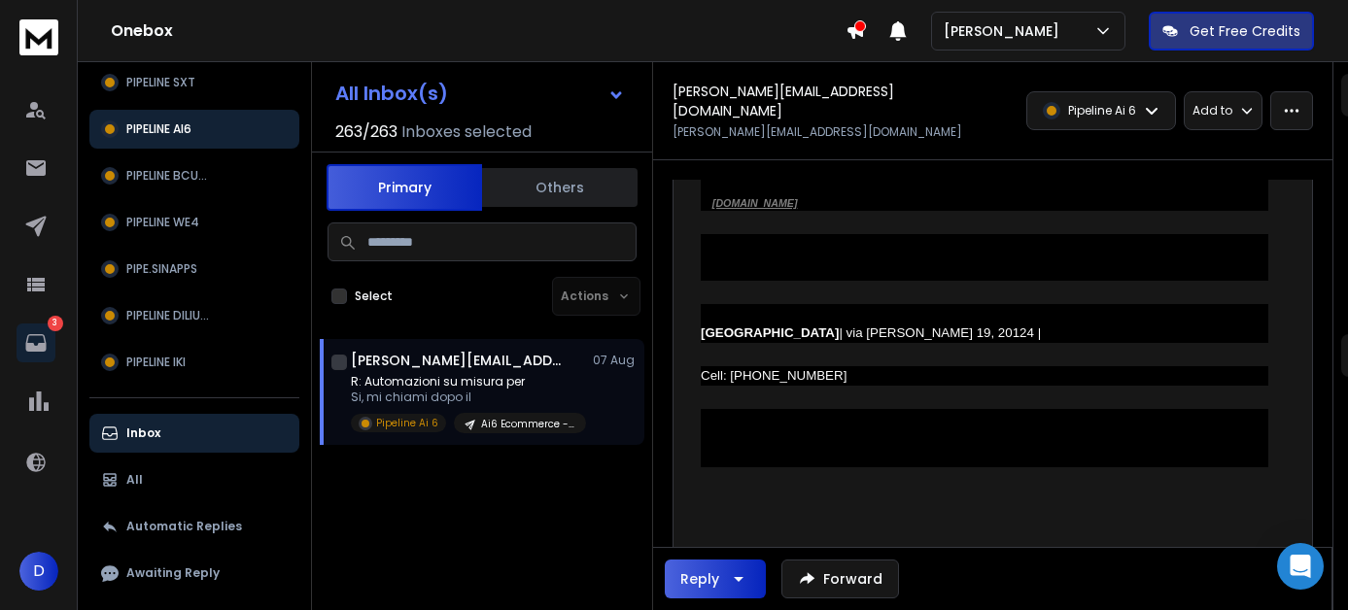
scroll to position [1303, 0]
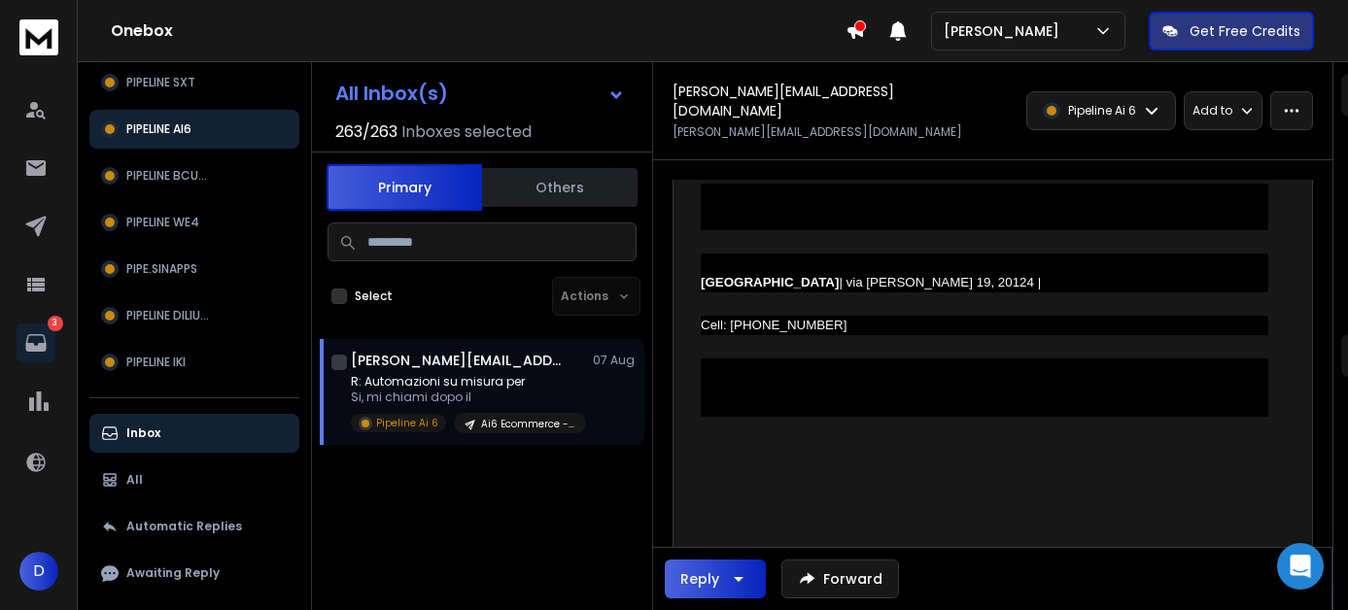
click at [807, 160] on div "[DOMAIN_NAME]" at bounding box center [985, 144] width 568 height 31
click at [805, 160] on div "[DOMAIN_NAME]" at bounding box center [985, 144] width 568 height 31
click at [798, 158] on link "[DOMAIN_NAME]" at bounding box center [756, 153] width 86 height 12
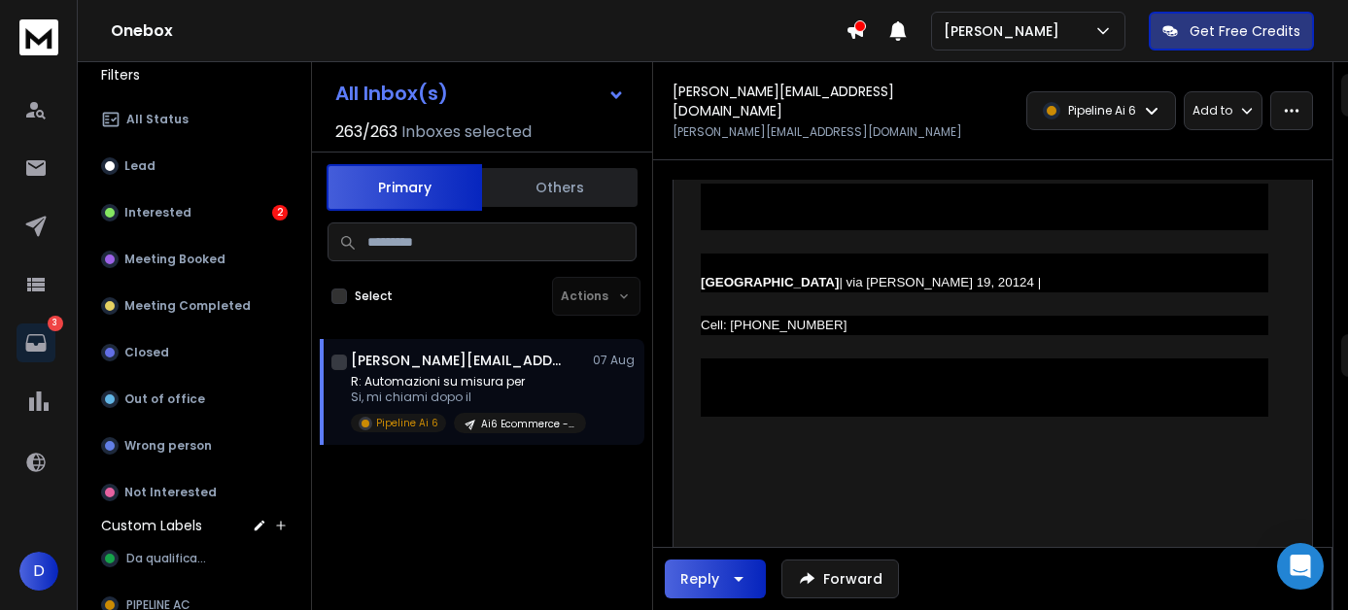
scroll to position [0, 0]
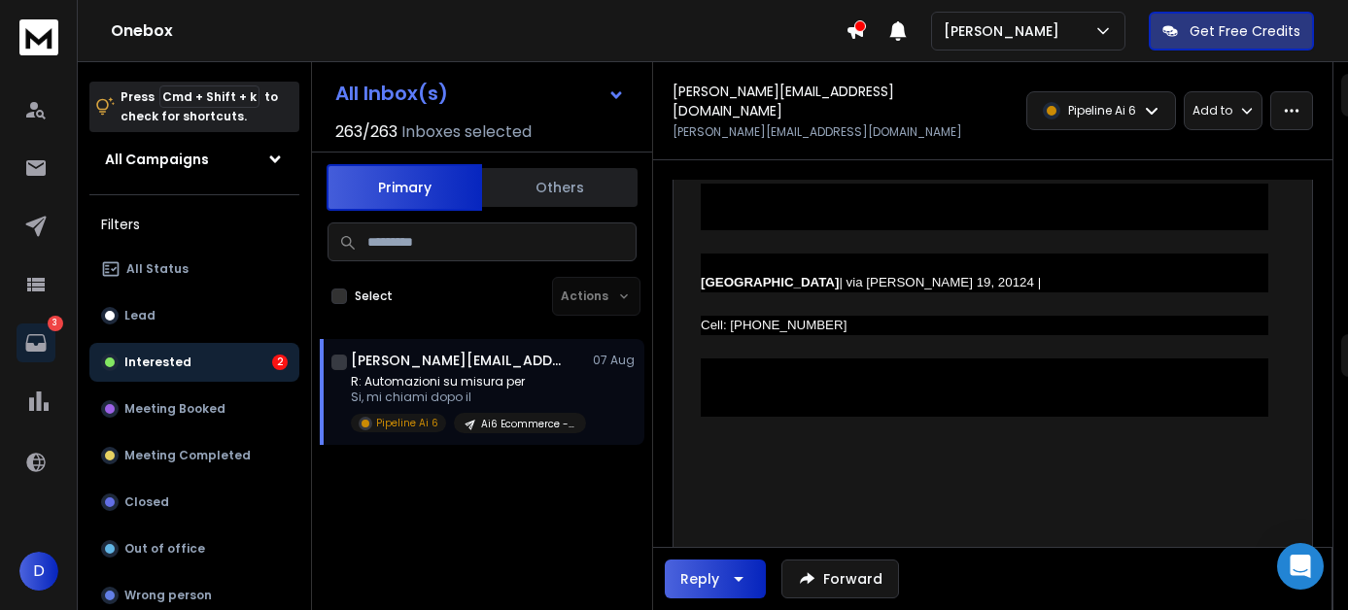
click at [185, 369] on button "Interested 2" at bounding box center [194, 362] width 210 height 39
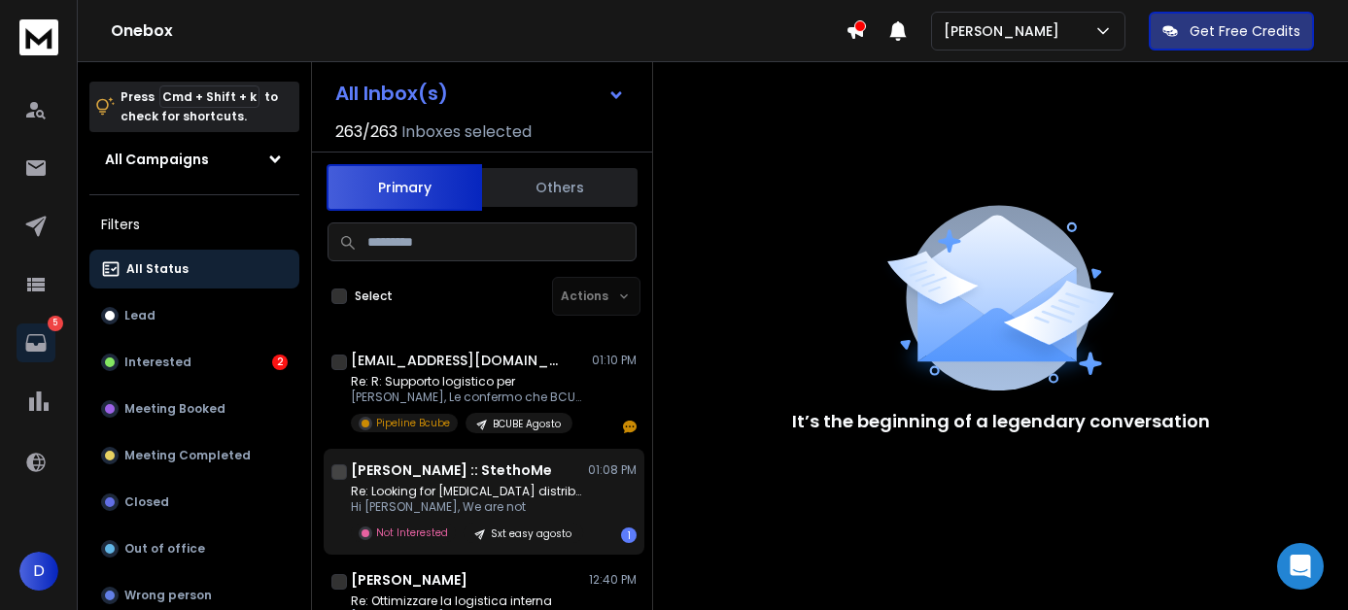
click at [619, 513] on div "Re: Looking for [MEDICAL_DATA] distributors Hi [PERSON_NAME], We are not Not In…" at bounding box center [494, 513] width 286 height 59
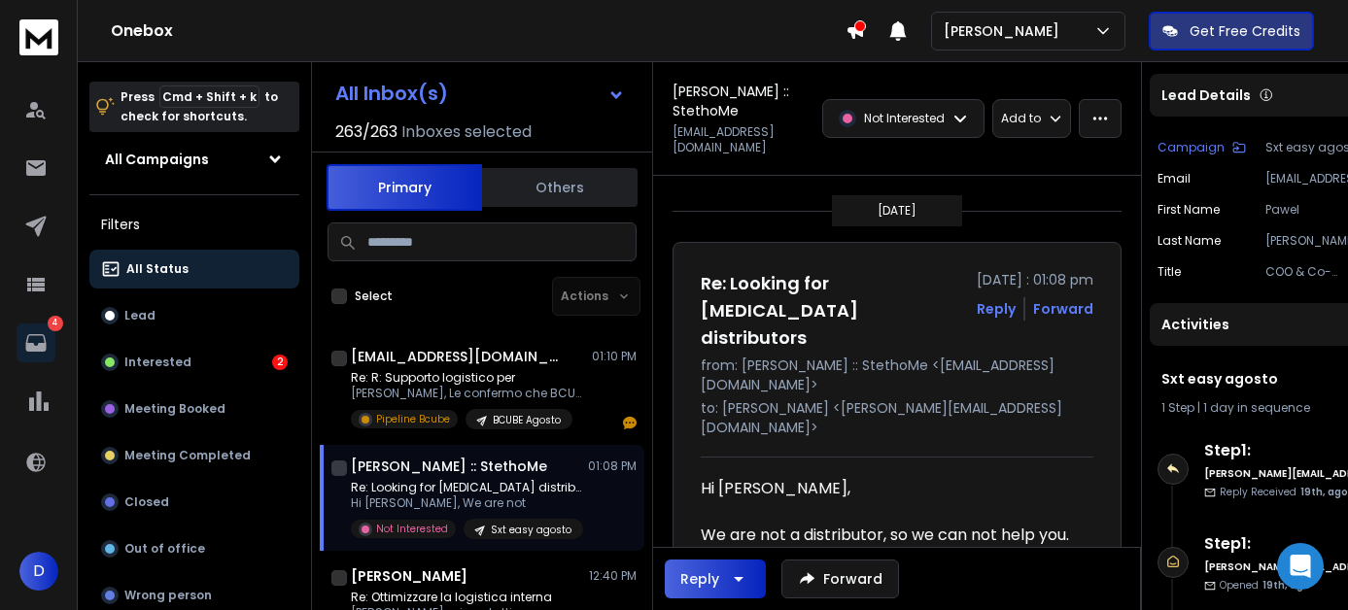
scroll to position [36, 0]
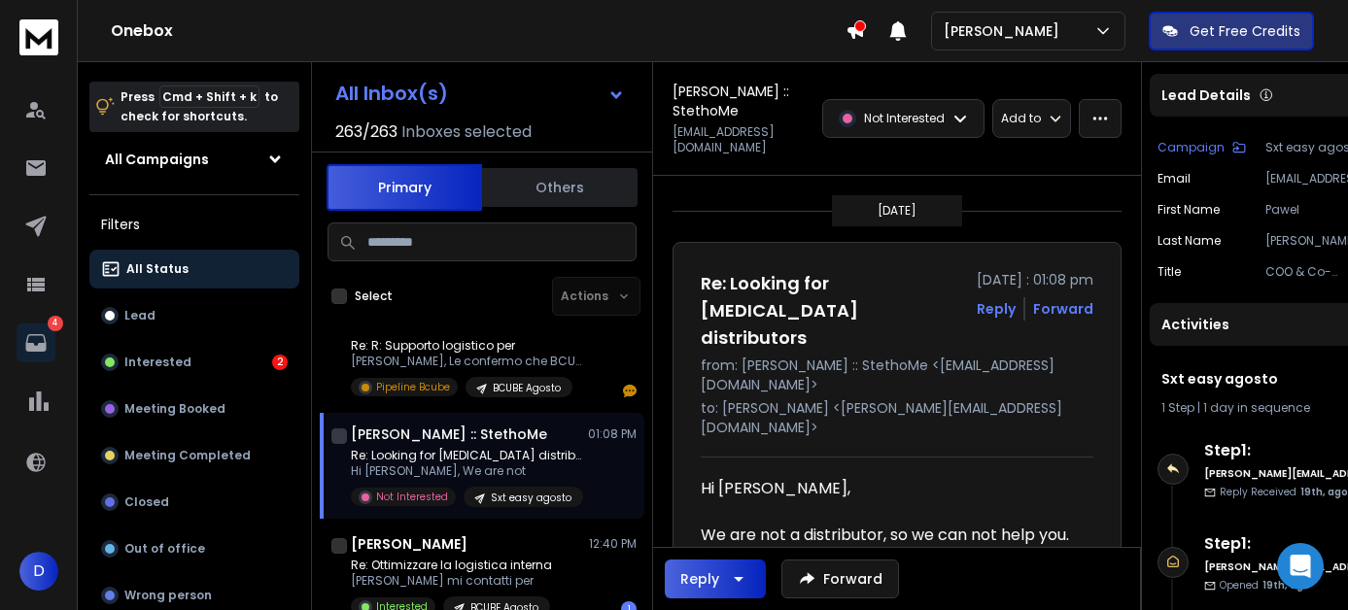
click at [1109, 110] on icon "button" at bounding box center [1100, 118] width 17 height 17
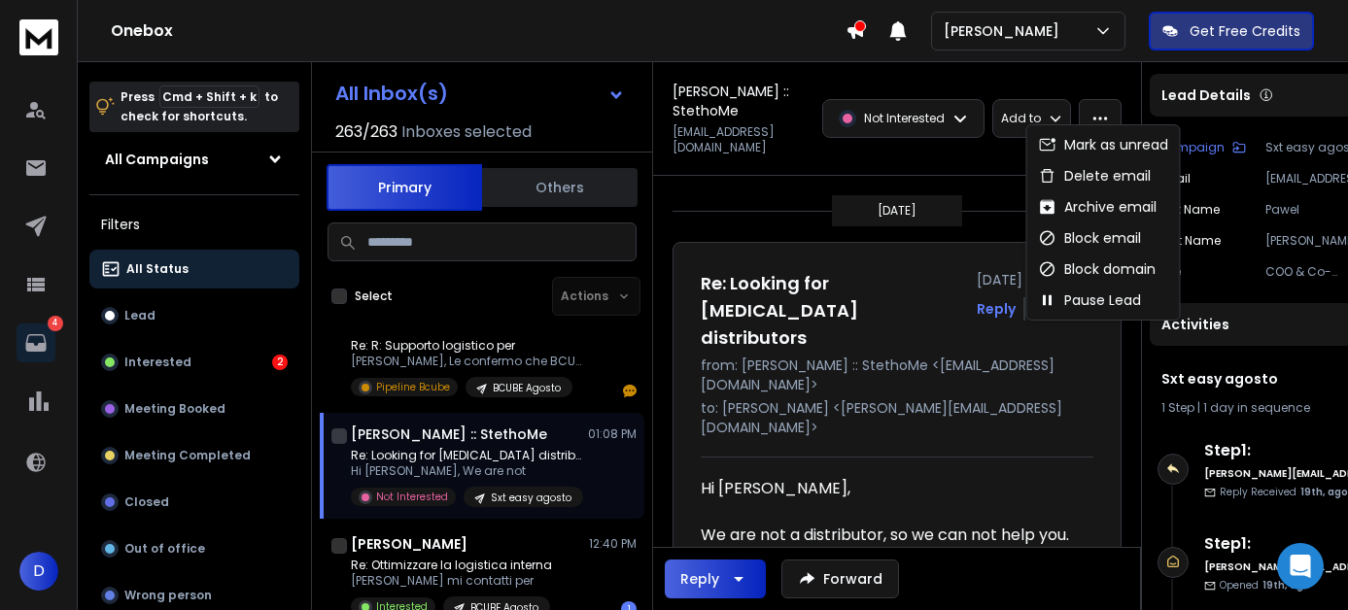
click at [1121, 146] on div "Mark as unread" at bounding box center [1103, 144] width 129 height 19
